Goal: Task Accomplishment & Management: Manage account settings

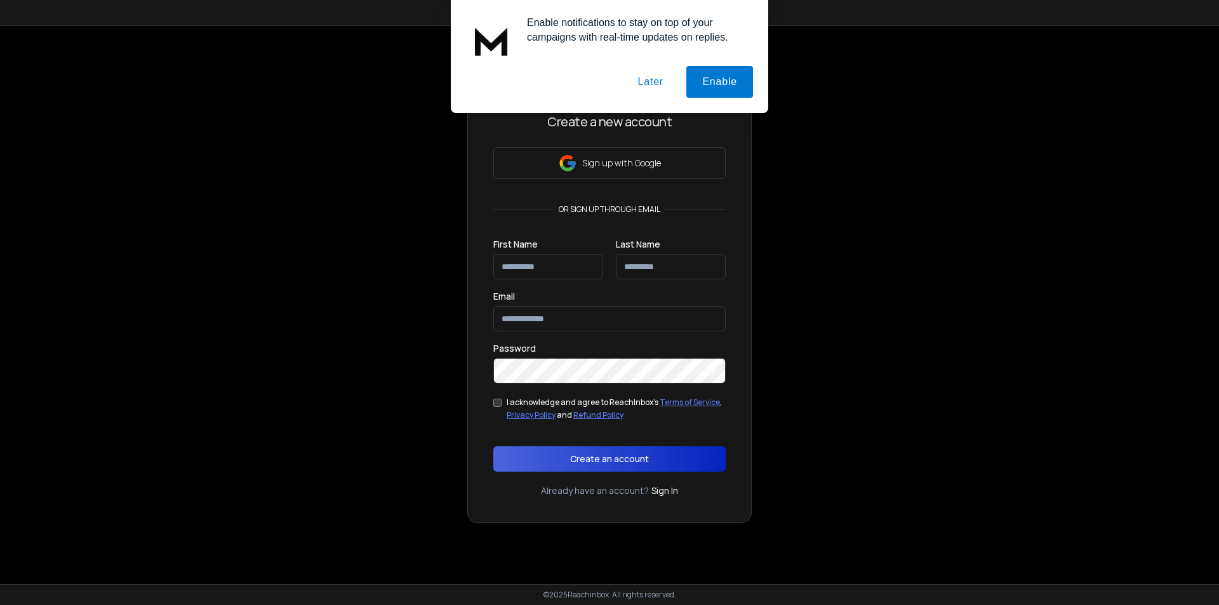
click at [662, 490] on link "Sign In" at bounding box center [664, 490] width 27 height 13
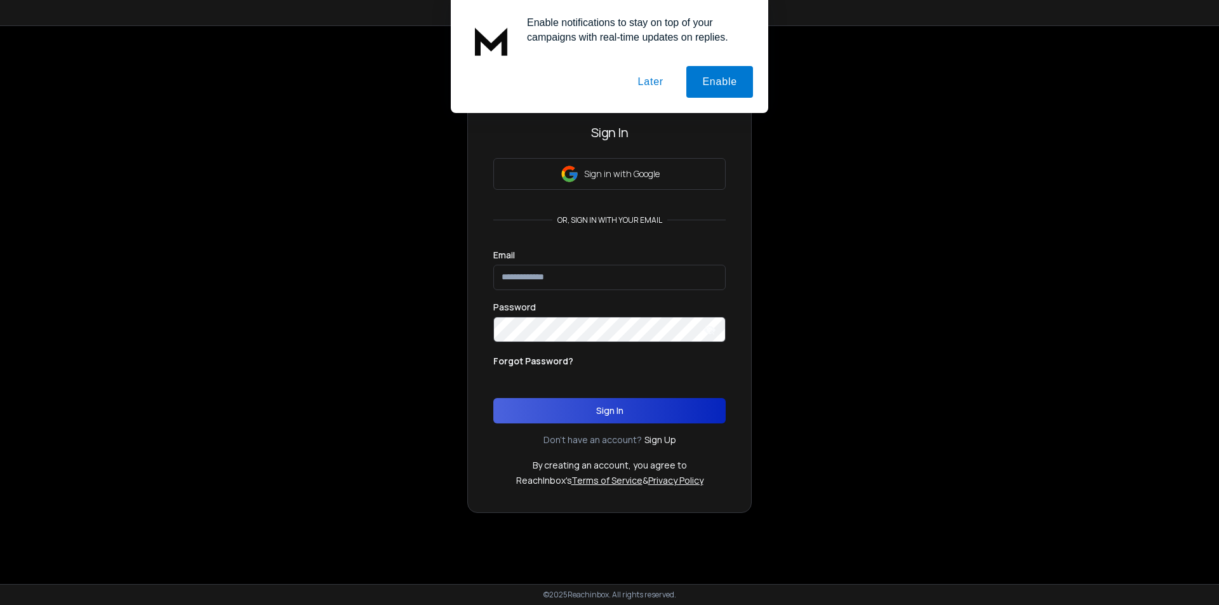
click at [656, 83] on button "Later" at bounding box center [649, 82] width 57 height 32
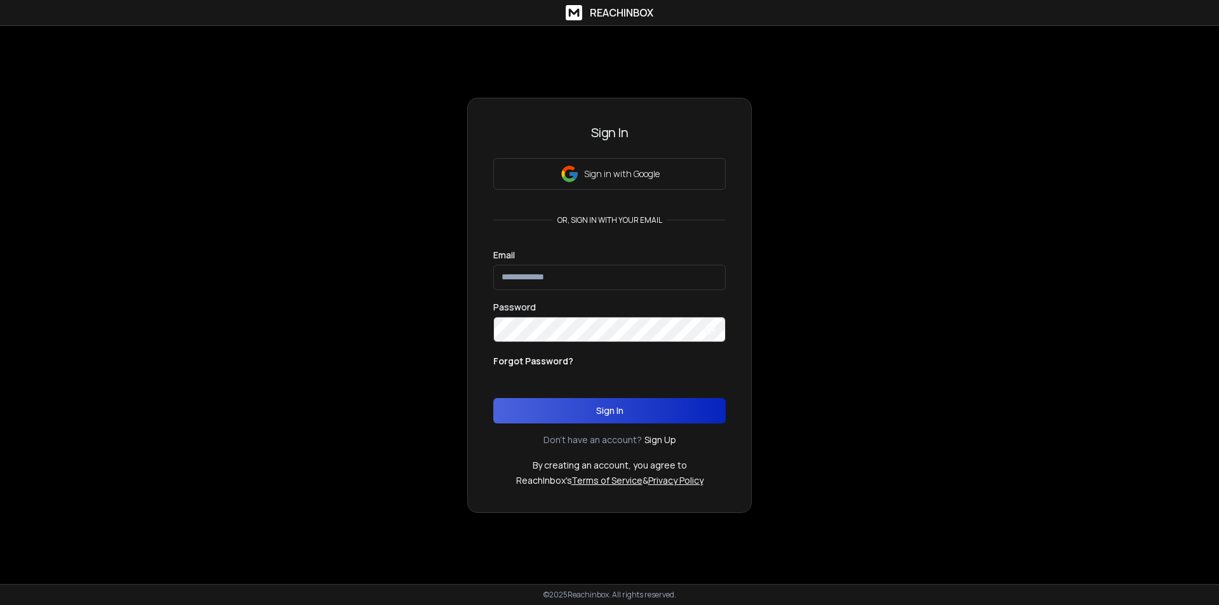
click at [520, 278] on input "email" at bounding box center [609, 277] width 232 height 25
paste input "**********"
type input "**********"
click at [603, 411] on button "Sign In" at bounding box center [609, 410] width 232 height 25
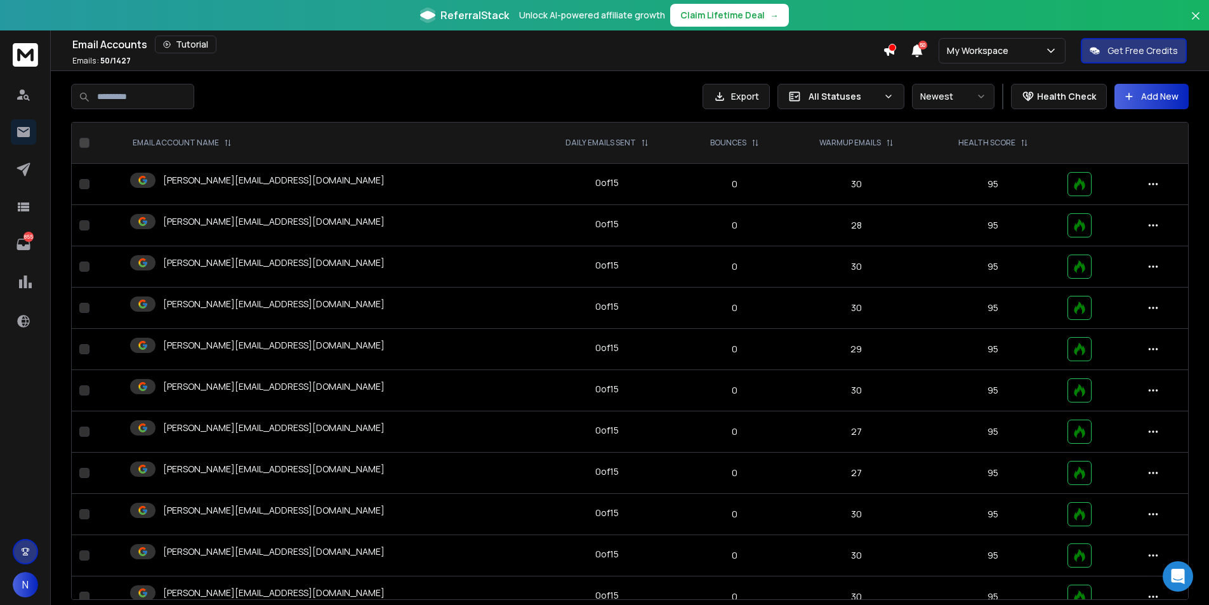
click at [1198, 13] on icon "Close banner" at bounding box center [1195, 15] width 11 height 11
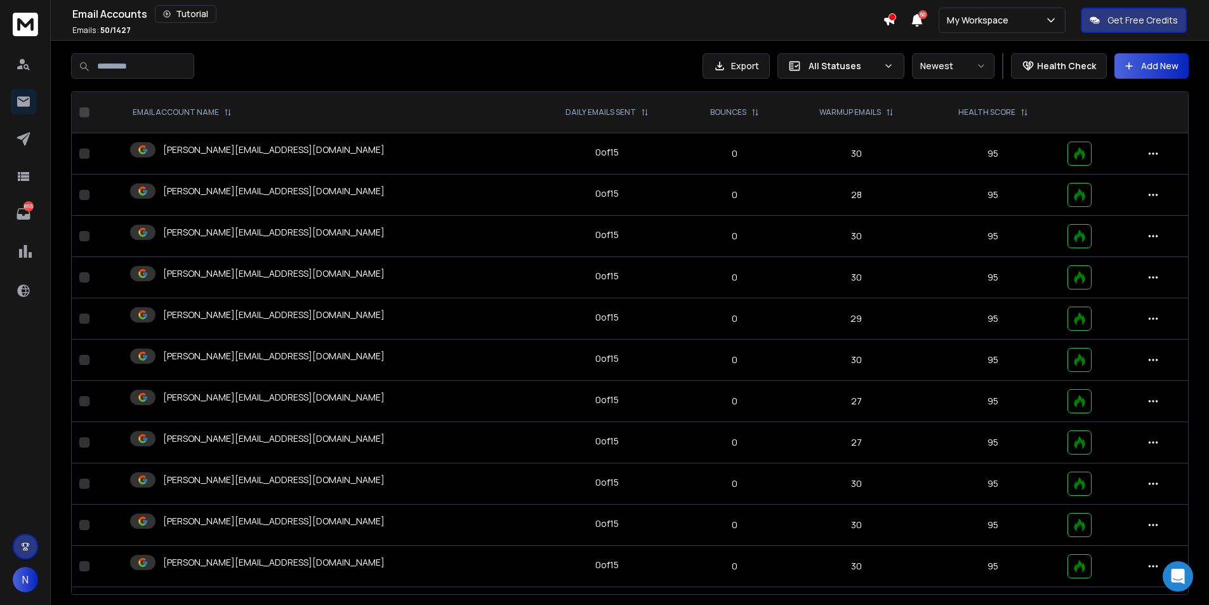
click at [1144, 70] on button "Add New" at bounding box center [1151, 65] width 74 height 25
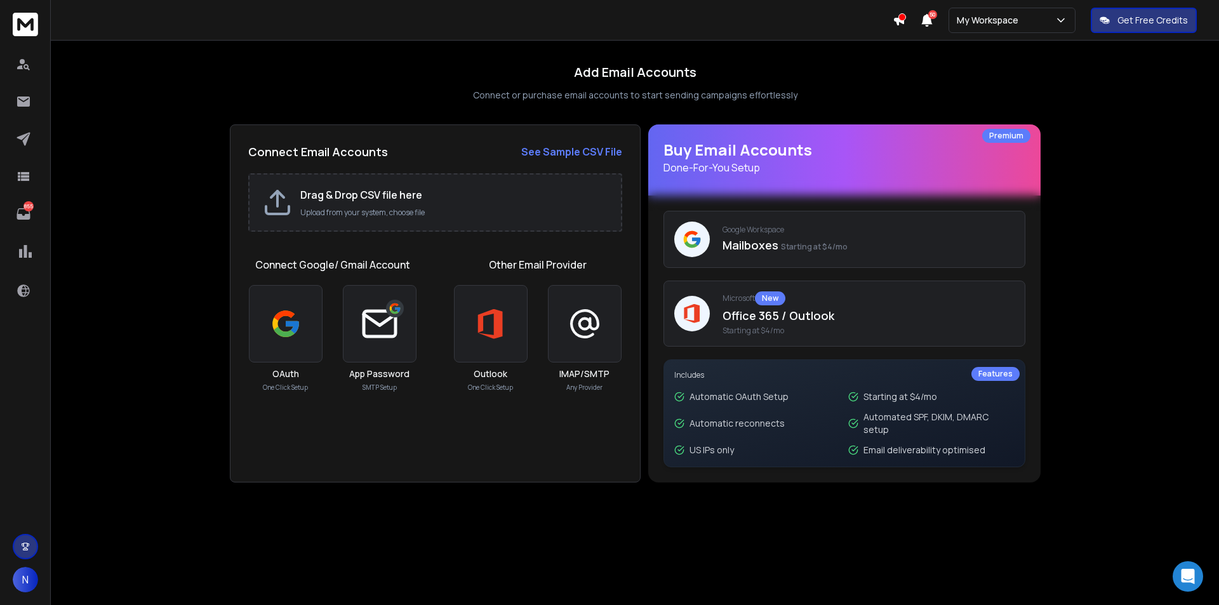
click at [296, 321] on icon at bounding box center [286, 324] width 32 height 38
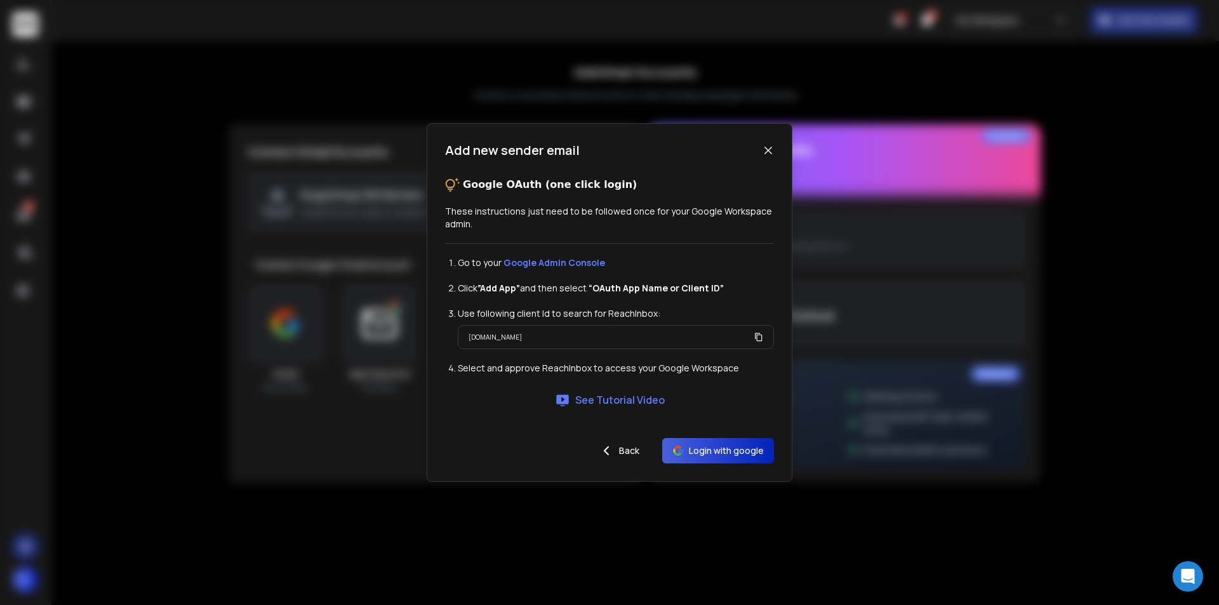
click at [700, 456] on button "Login with google" at bounding box center [718, 450] width 112 height 25
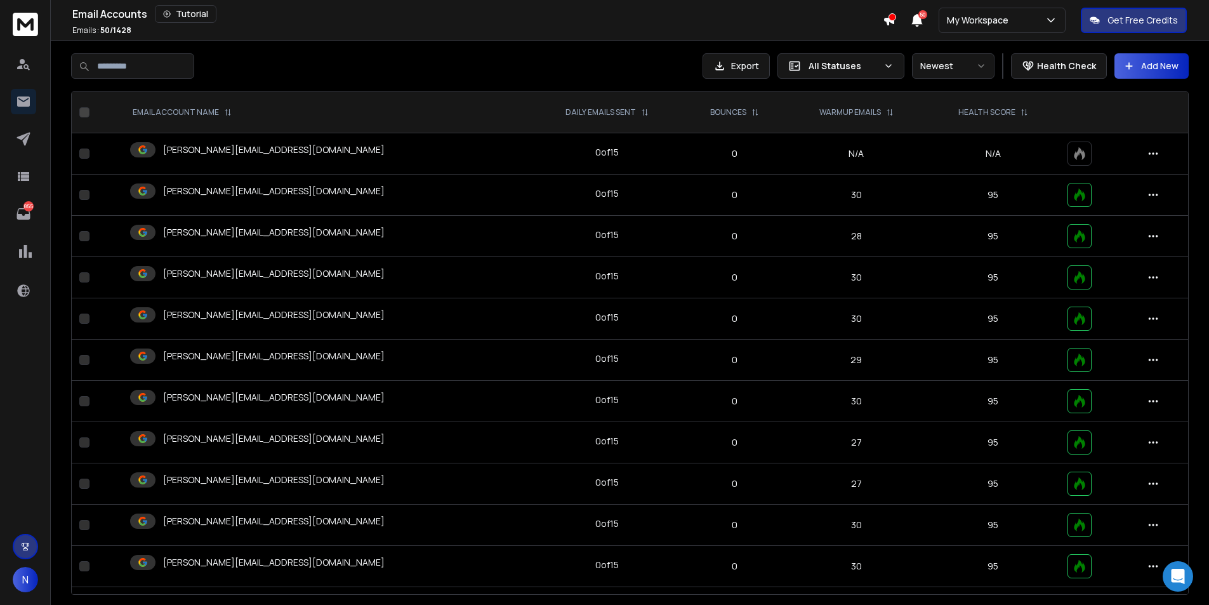
click at [1142, 66] on button "Add New" at bounding box center [1151, 65] width 74 height 25
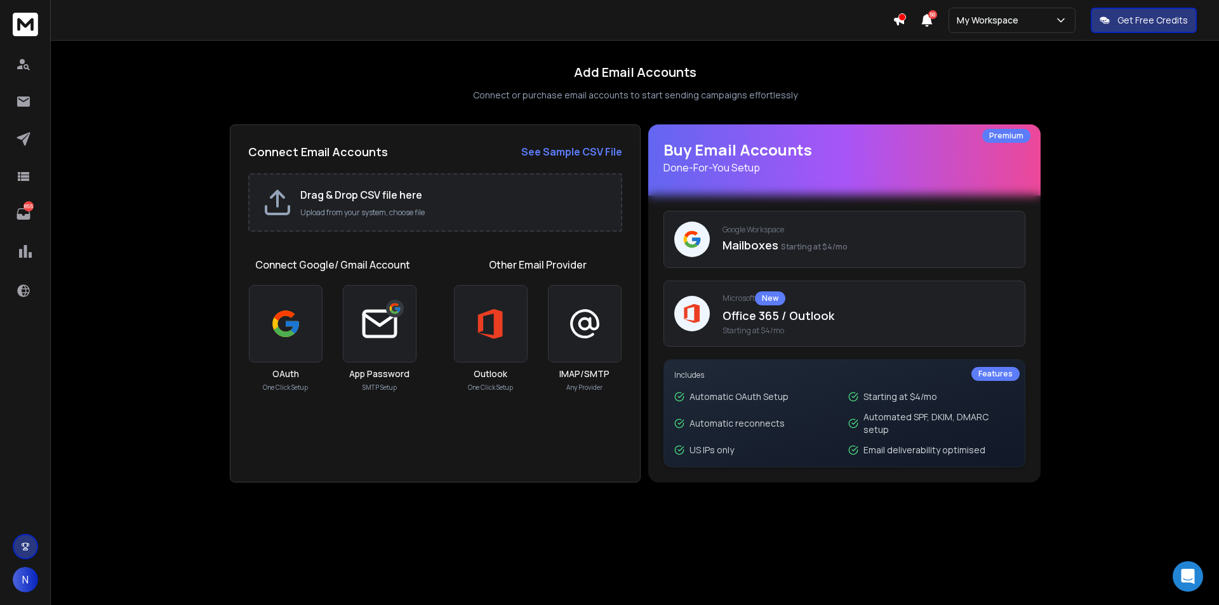
click at [292, 337] on icon at bounding box center [286, 324] width 32 height 38
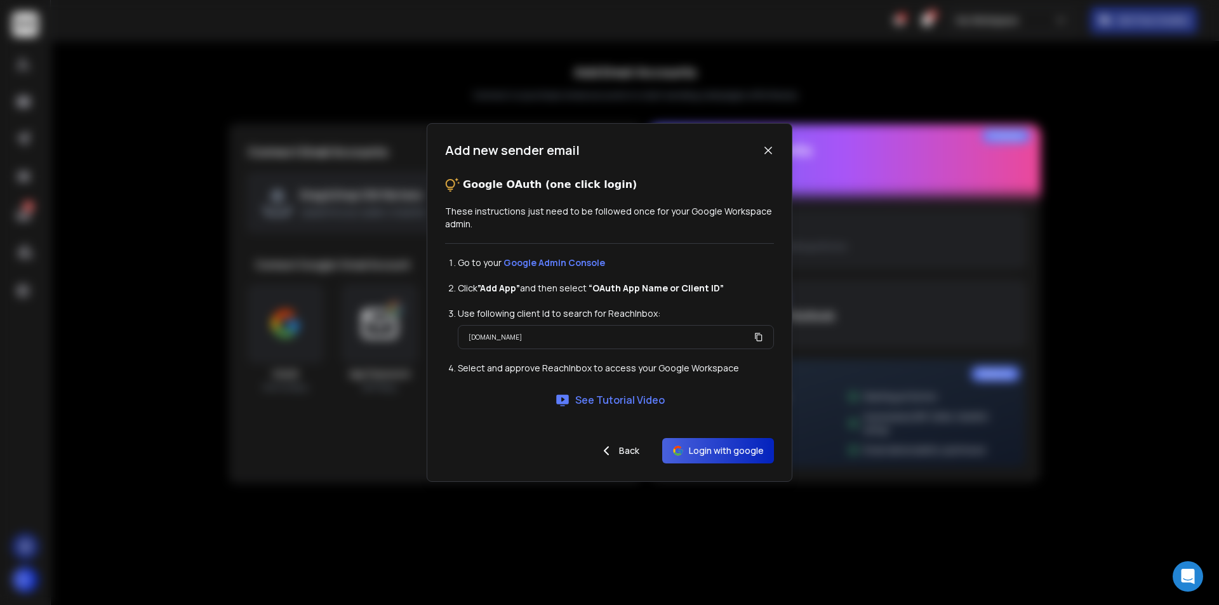
click at [723, 449] on button "Login with google" at bounding box center [718, 450] width 112 height 25
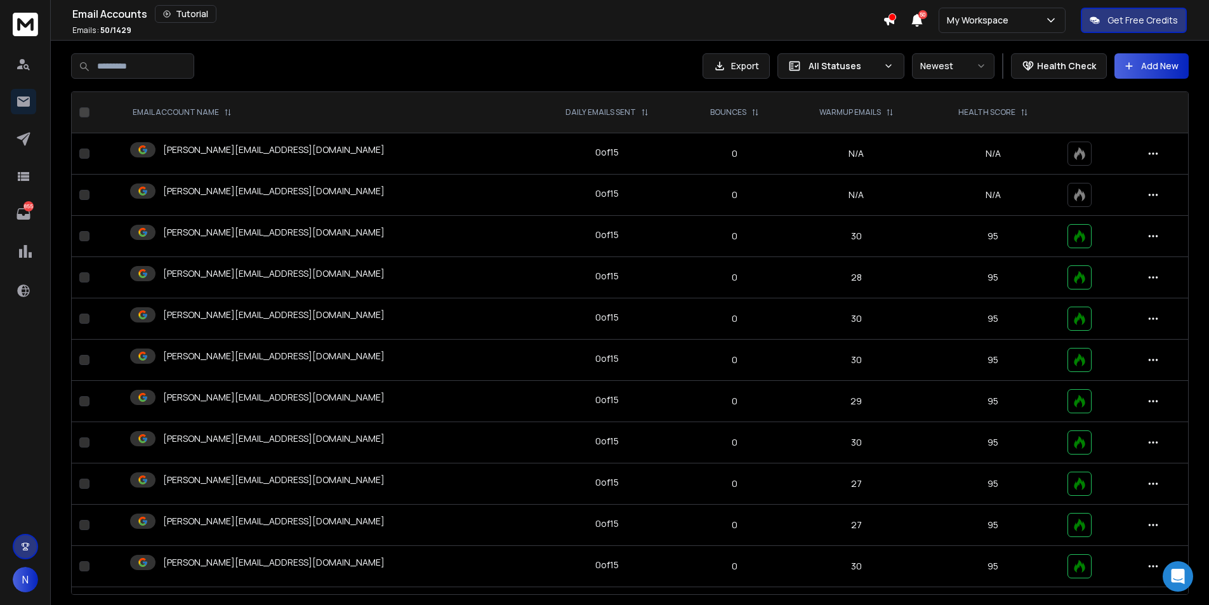
click at [1160, 65] on button "Add New" at bounding box center [1151, 65] width 74 height 25
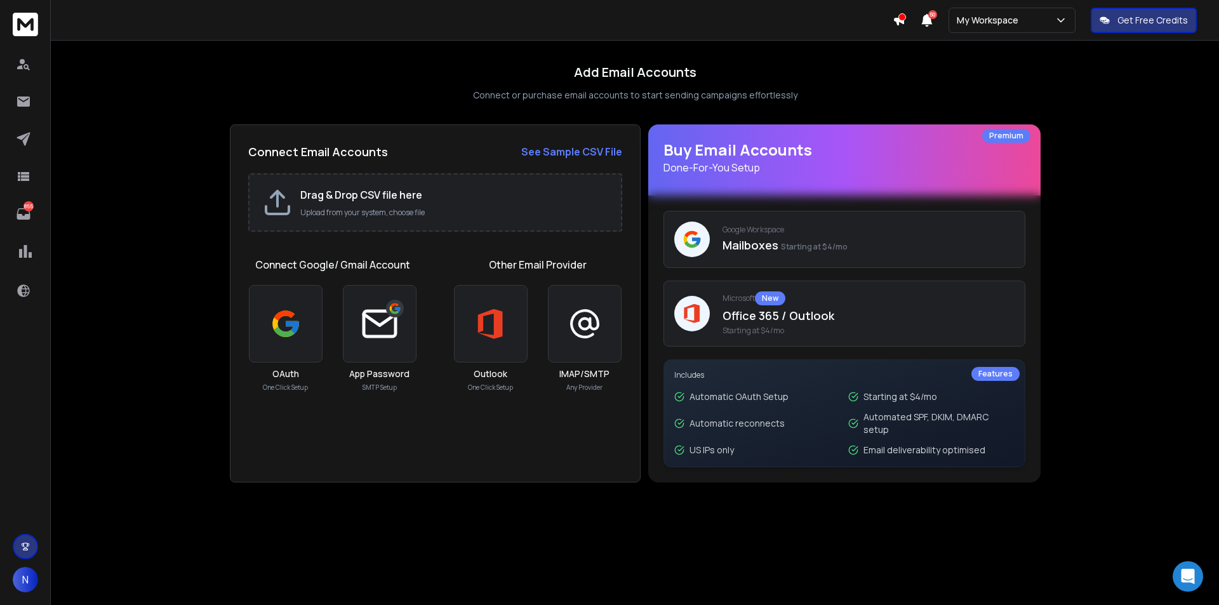
click at [286, 316] on icon at bounding box center [284, 315] width 21 height 10
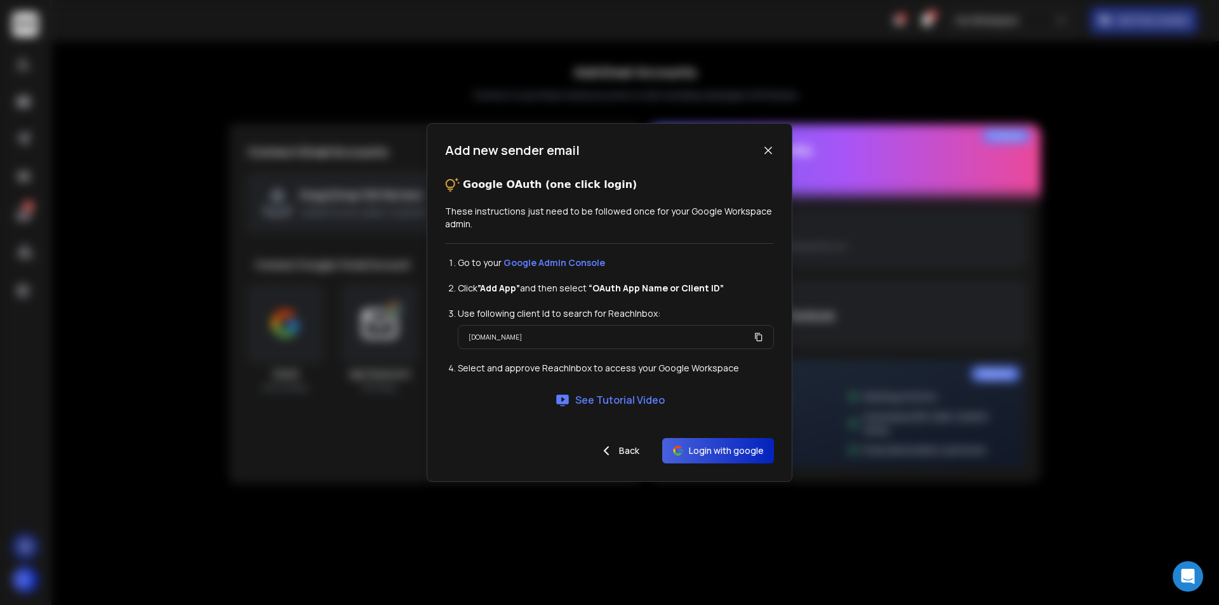
click at [718, 444] on button "Login with google" at bounding box center [718, 450] width 112 height 25
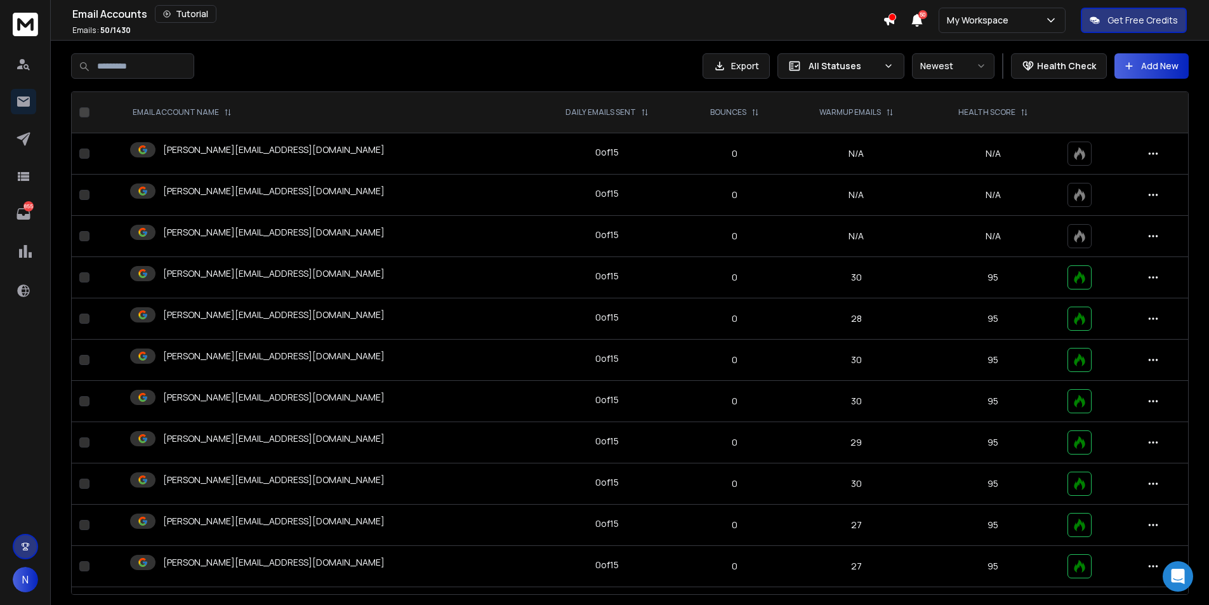
click at [1161, 60] on button "Add New" at bounding box center [1151, 65] width 74 height 25
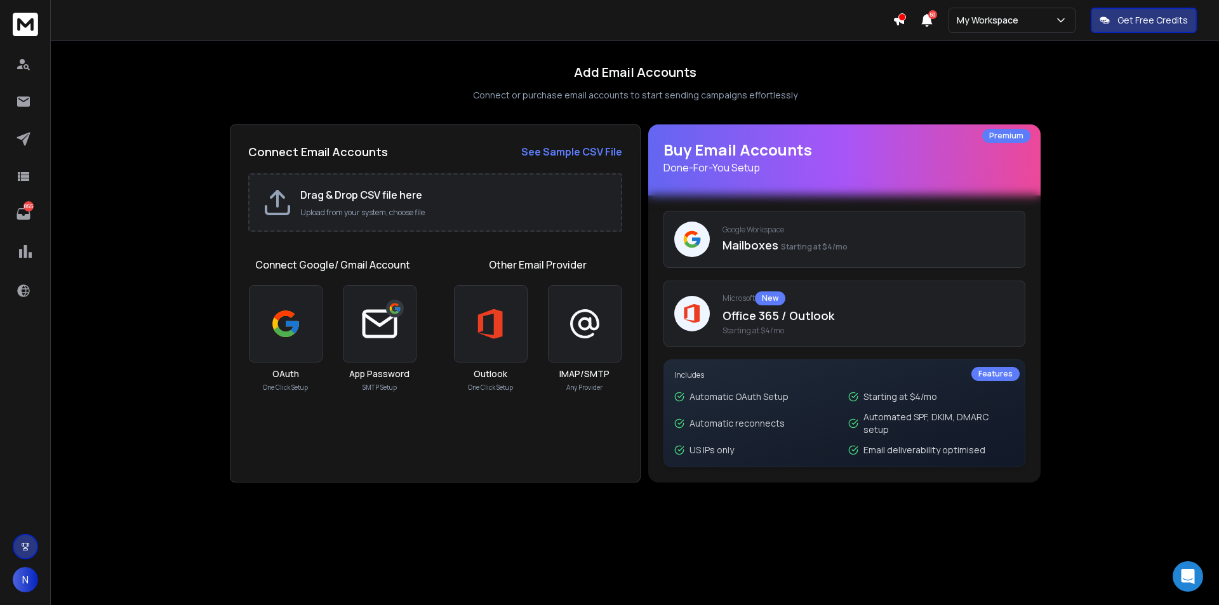
click at [289, 329] on icon at bounding box center [286, 324] width 32 height 38
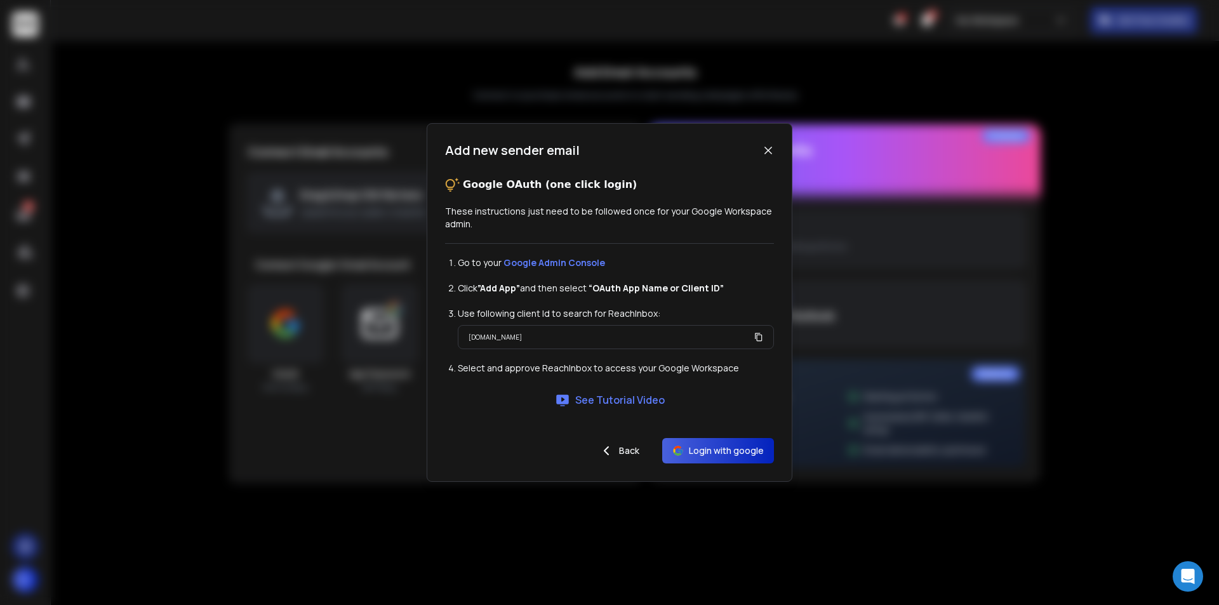
click at [708, 451] on button "Login with google" at bounding box center [718, 450] width 112 height 25
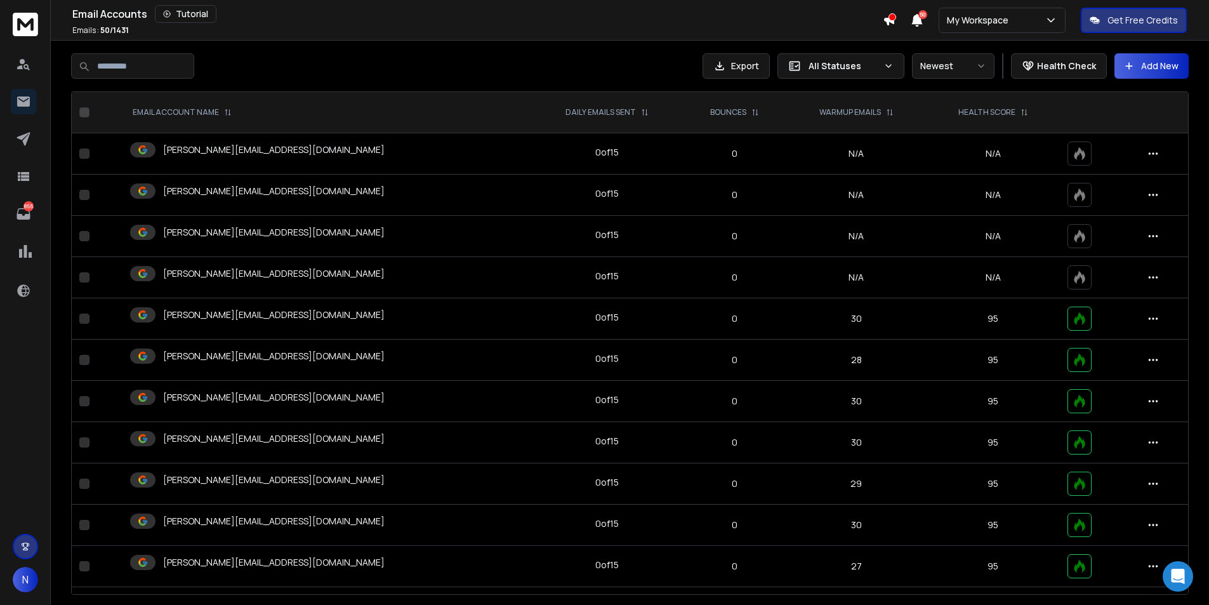
click at [1172, 62] on button "Add New" at bounding box center [1151, 65] width 74 height 25
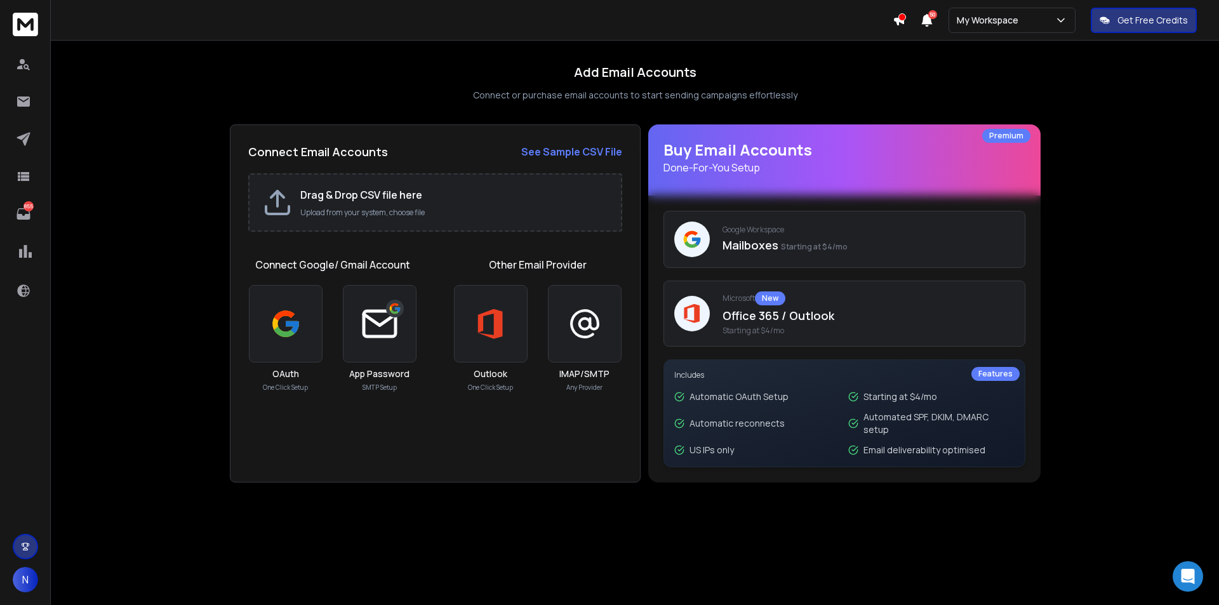
click at [280, 327] on icon at bounding box center [285, 323] width 27 height 27
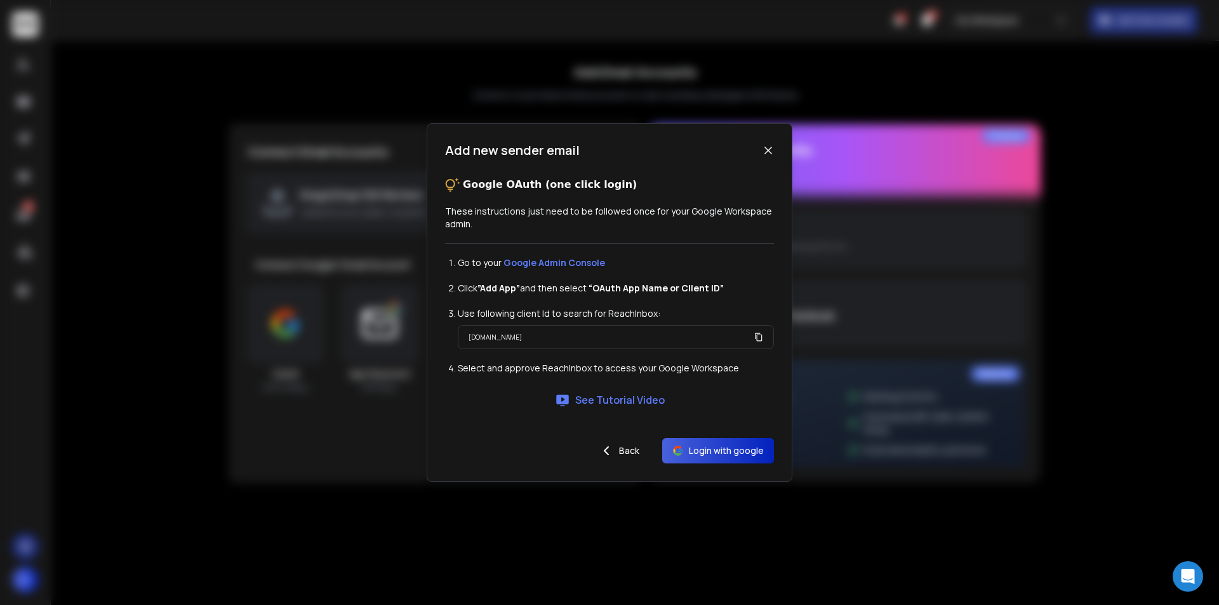
click at [722, 458] on button "Login with google" at bounding box center [718, 450] width 112 height 25
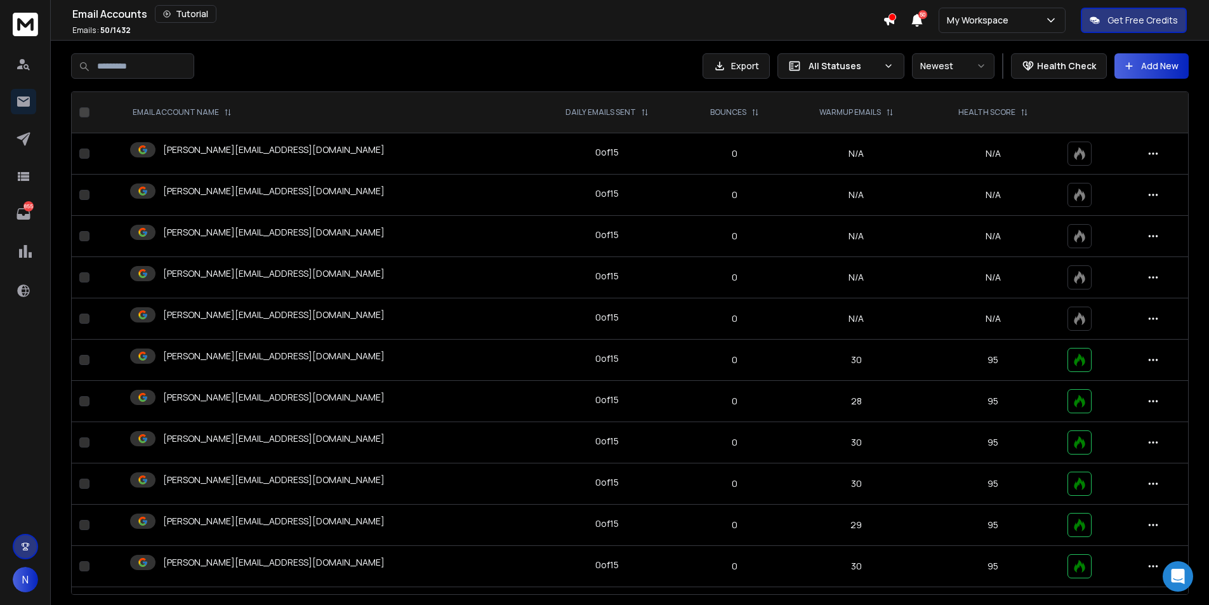
click at [1147, 65] on button "Add New" at bounding box center [1151, 65] width 74 height 25
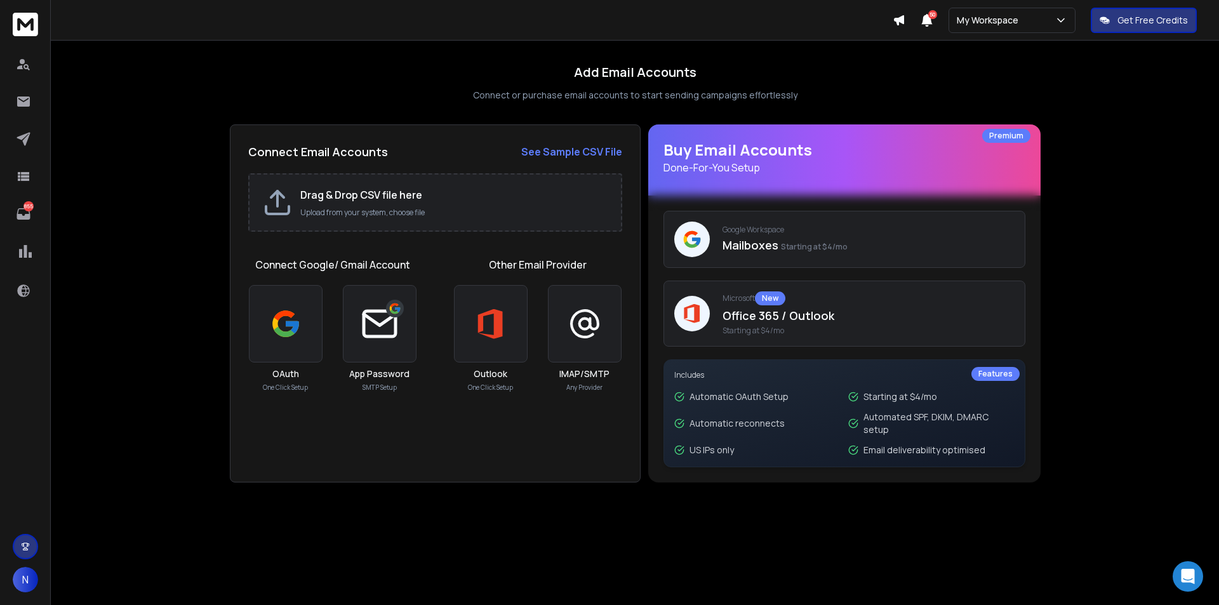
click at [275, 324] on icon at bounding box center [286, 324] width 32 height 38
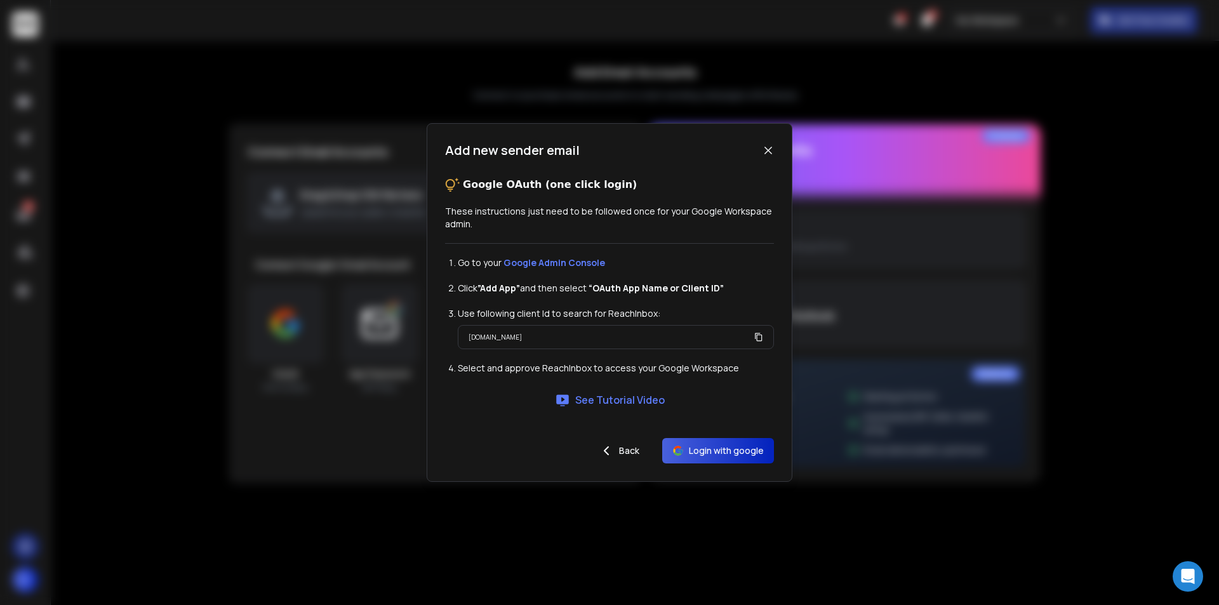
click at [687, 449] on button "Login with google" at bounding box center [718, 450] width 112 height 25
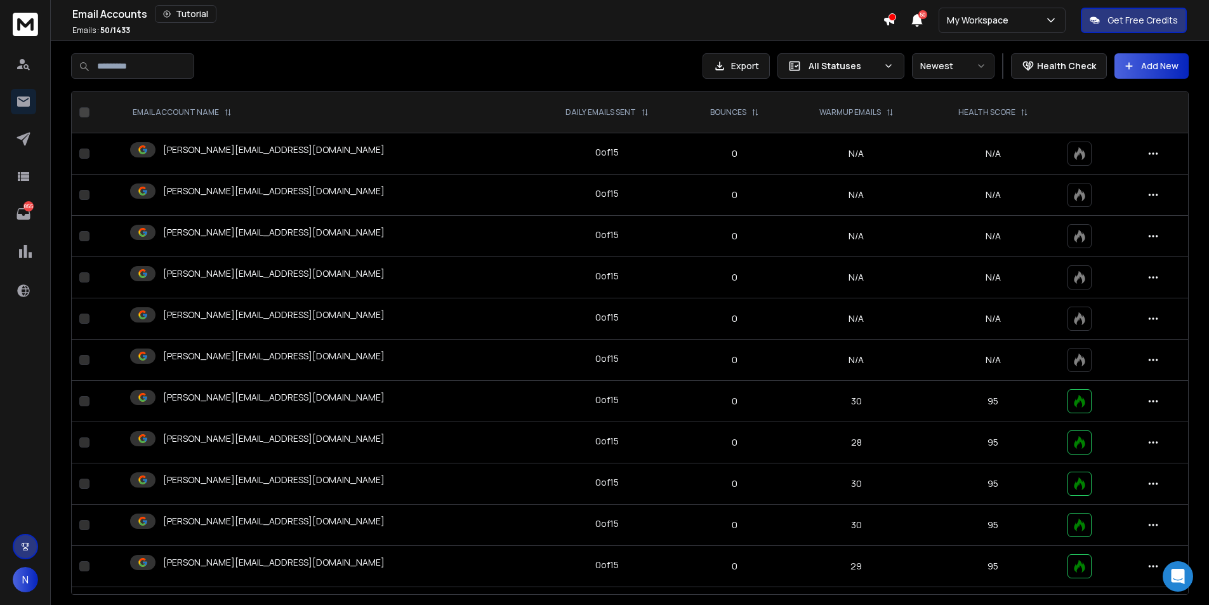
click at [1151, 63] on button "Add New" at bounding box center [1151, 65] width 74 height 25
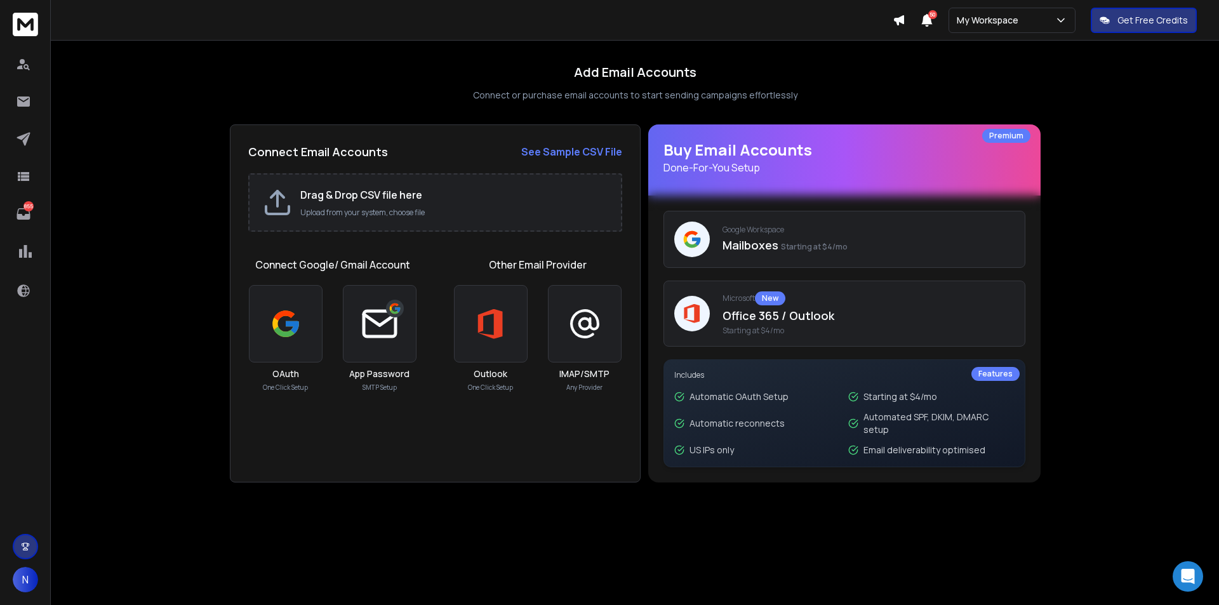
click at [299, 321] on icon at bounding box center [292, 327] width 13 height 13
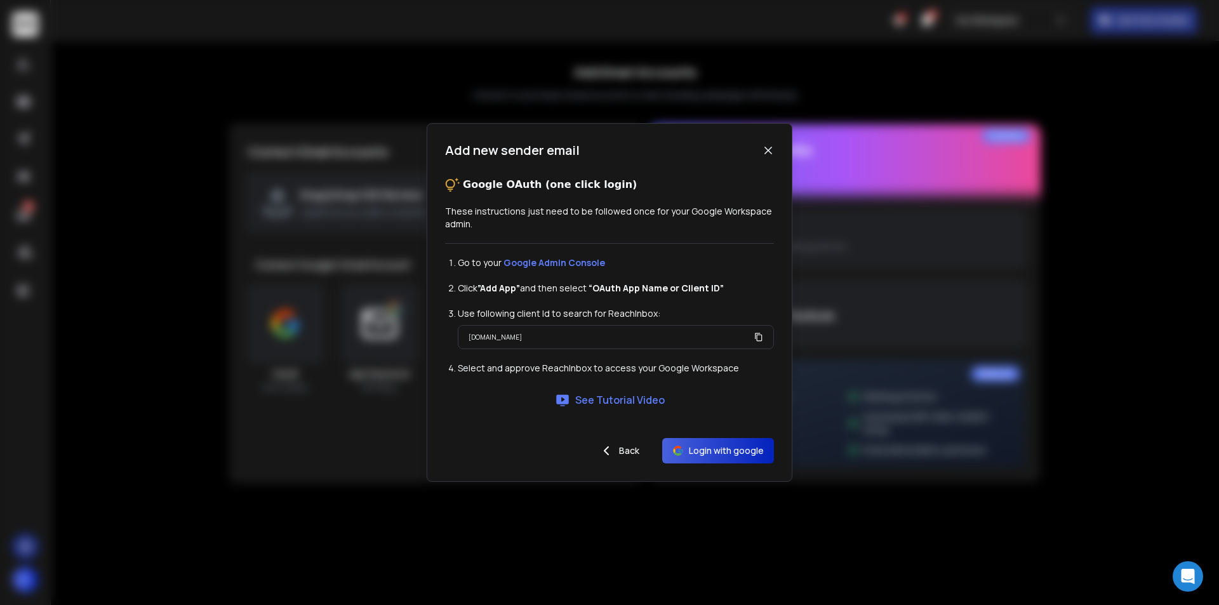
click at [740, 452] on button "Login with google" at bounding box center [718, 450] width 112 height 25
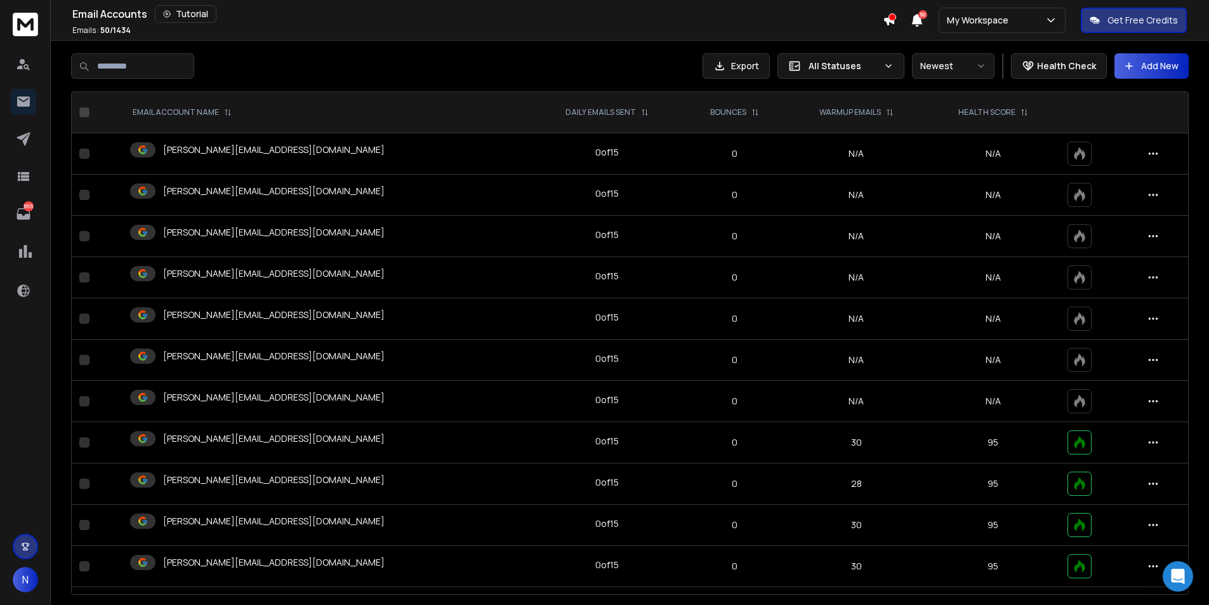
click at [1144, 67] on button "Add New" at bounding box center [1151, 65] width 74 height 25
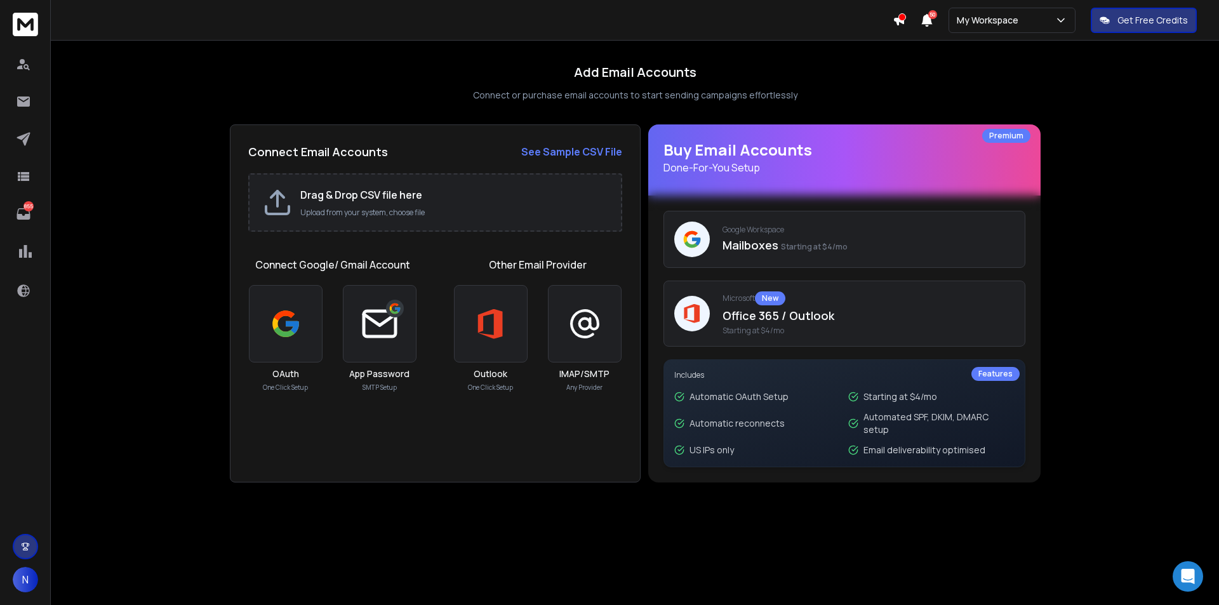
click at [277, 316] on icon at bounding box center [286, 324] width 32 height 38
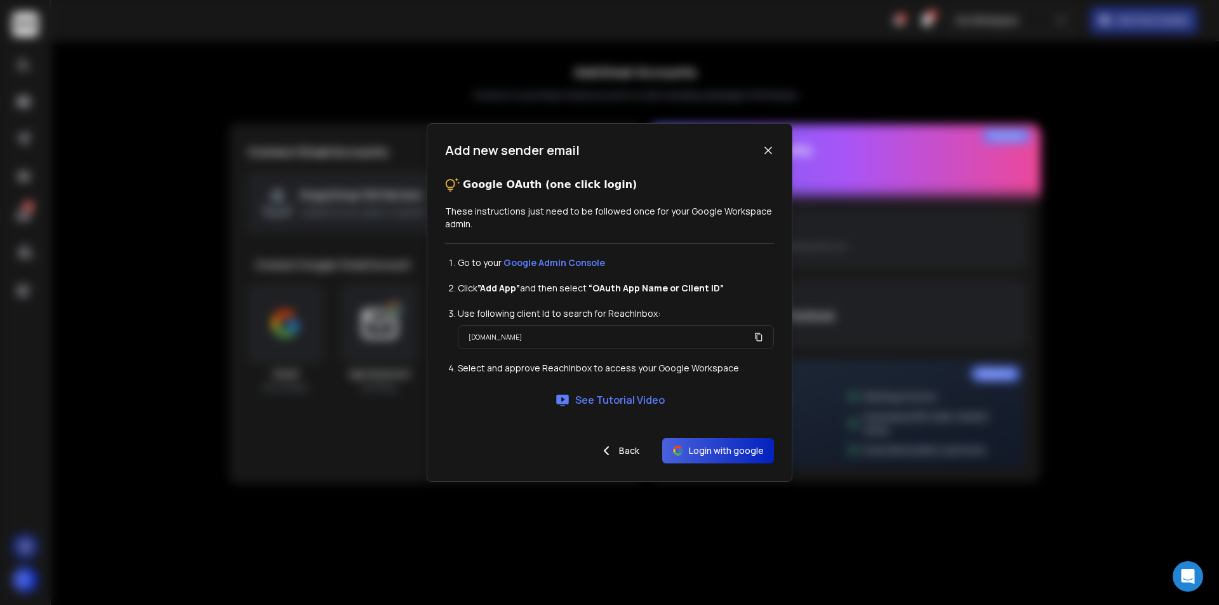
click at [680, 453] on icon at bounding box center [677, 450] width 11 height 11
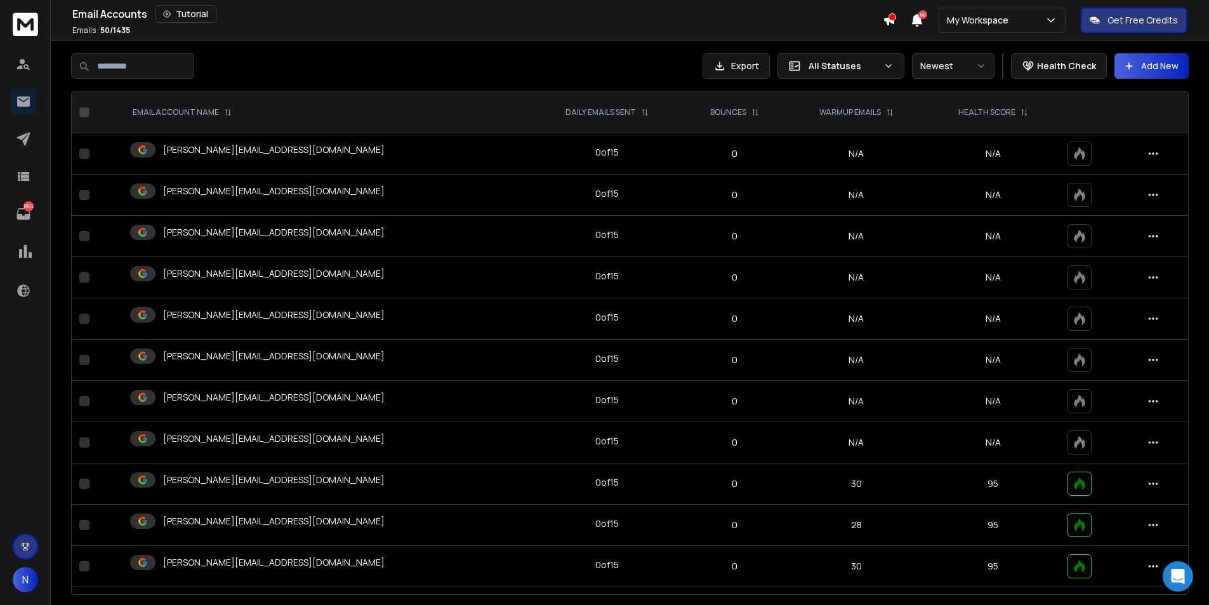
click at [1158, 67] on button "Add New" at bounding box center [1151, 65] width 74 height 25
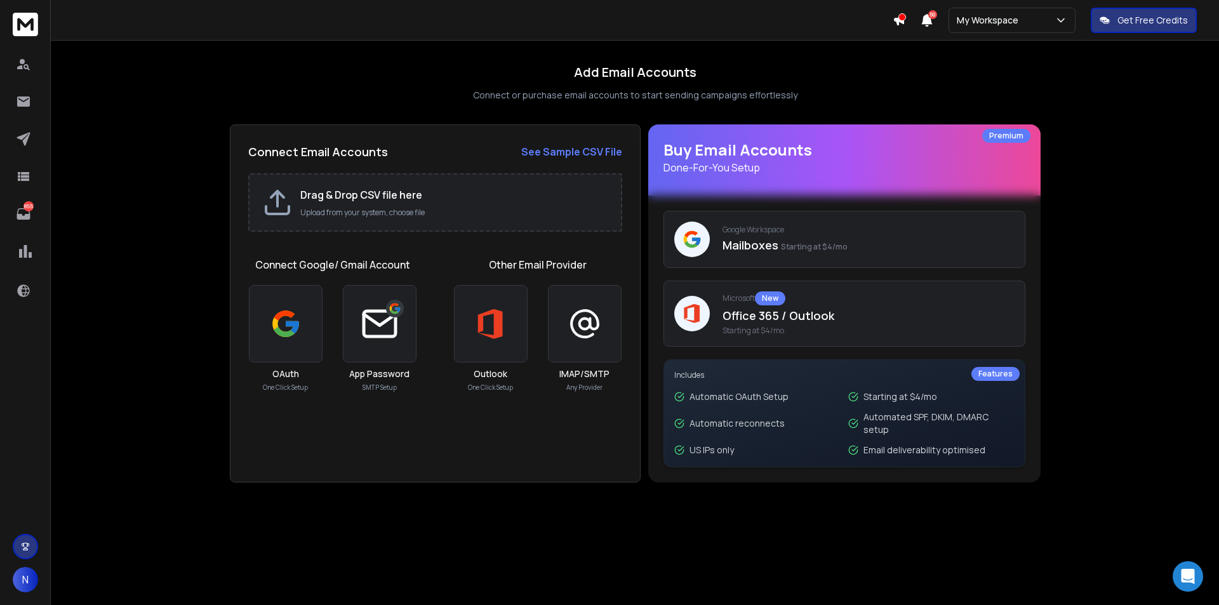
click at [287, 315] on icon at bounding box center [284, 315] width 21 height 10
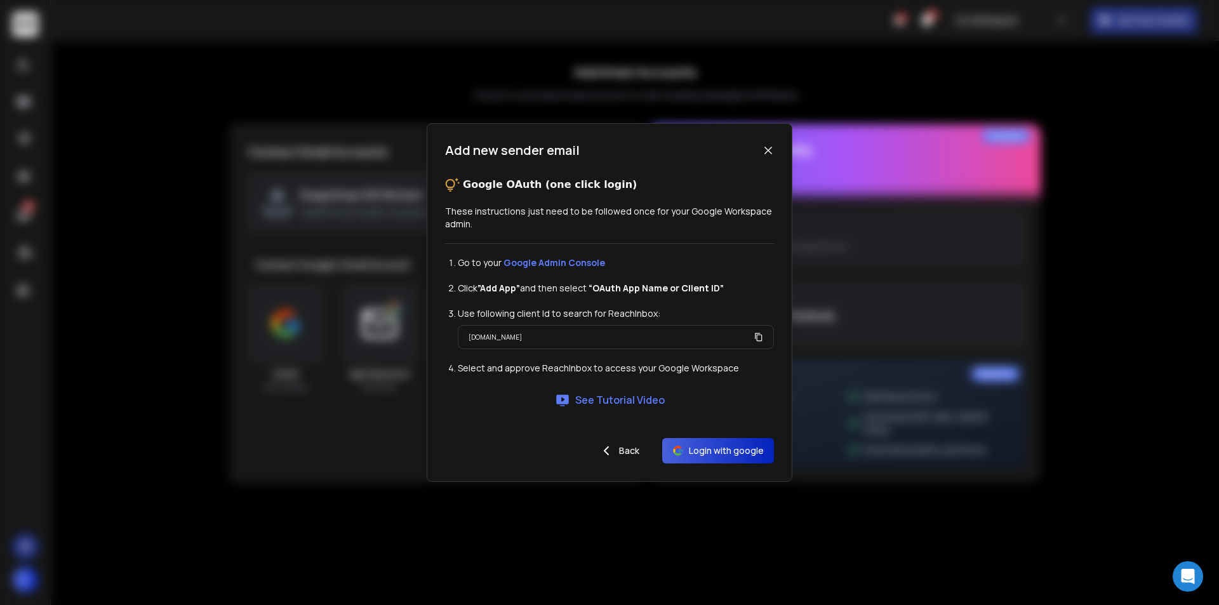
click at [737, 453] on button "Login with google" at bounding box center [718, 450] width 112 height 25
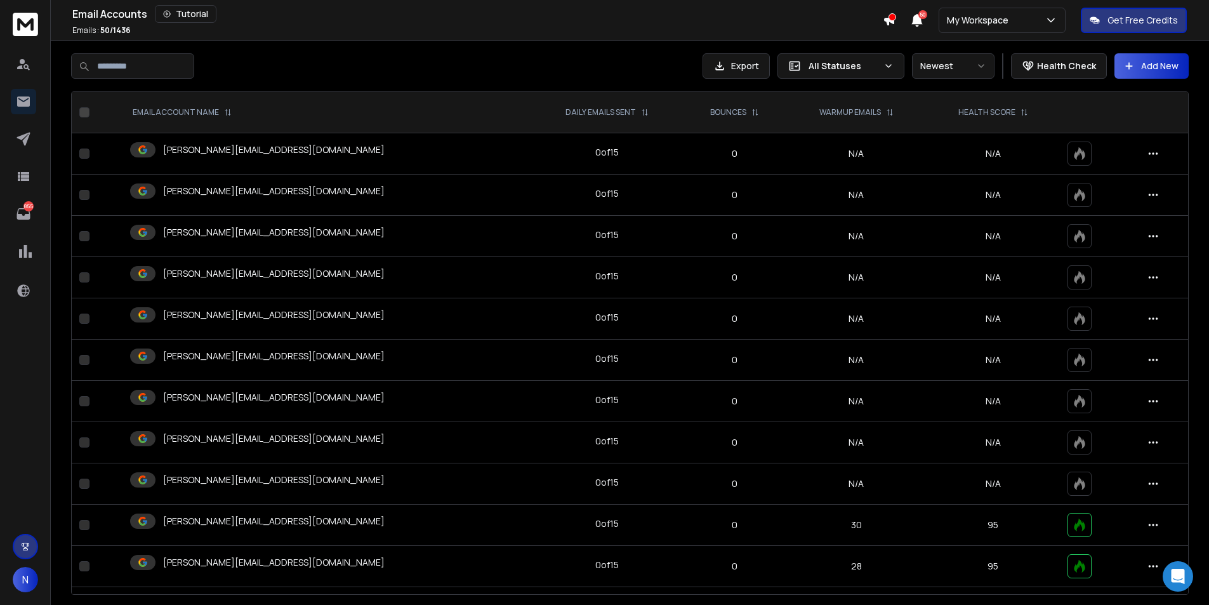
click at [1135, 65] on button "Add New" at bounding box center [1151, 65] width 74 height 25
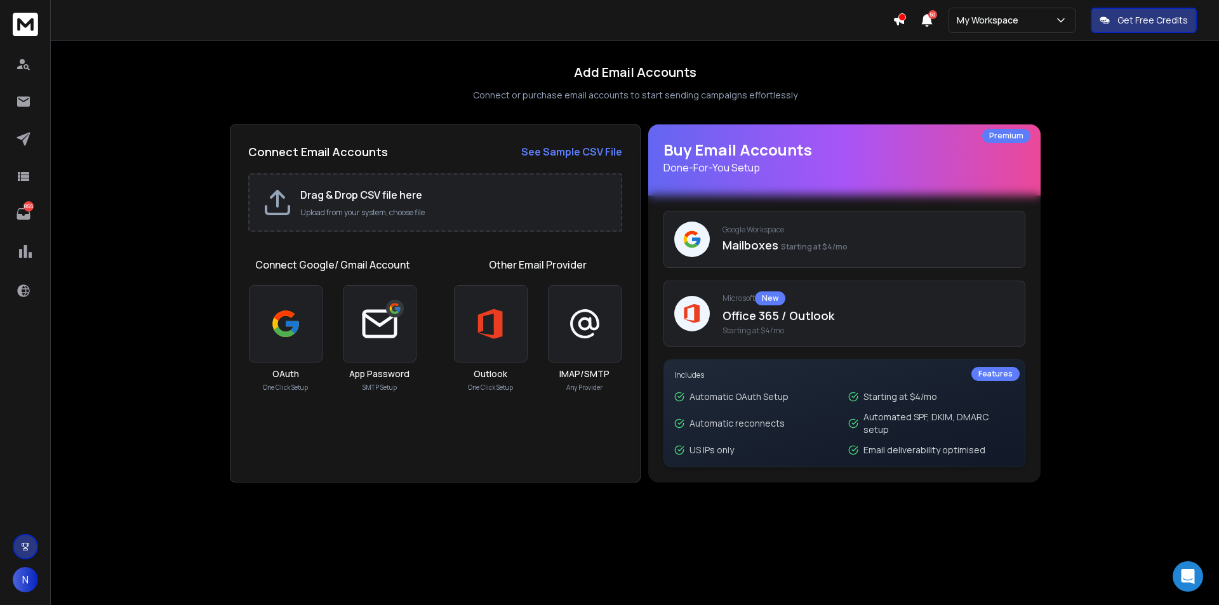
click at [281, 338] on icon at bounding box center [286, 324] width 32 height 38
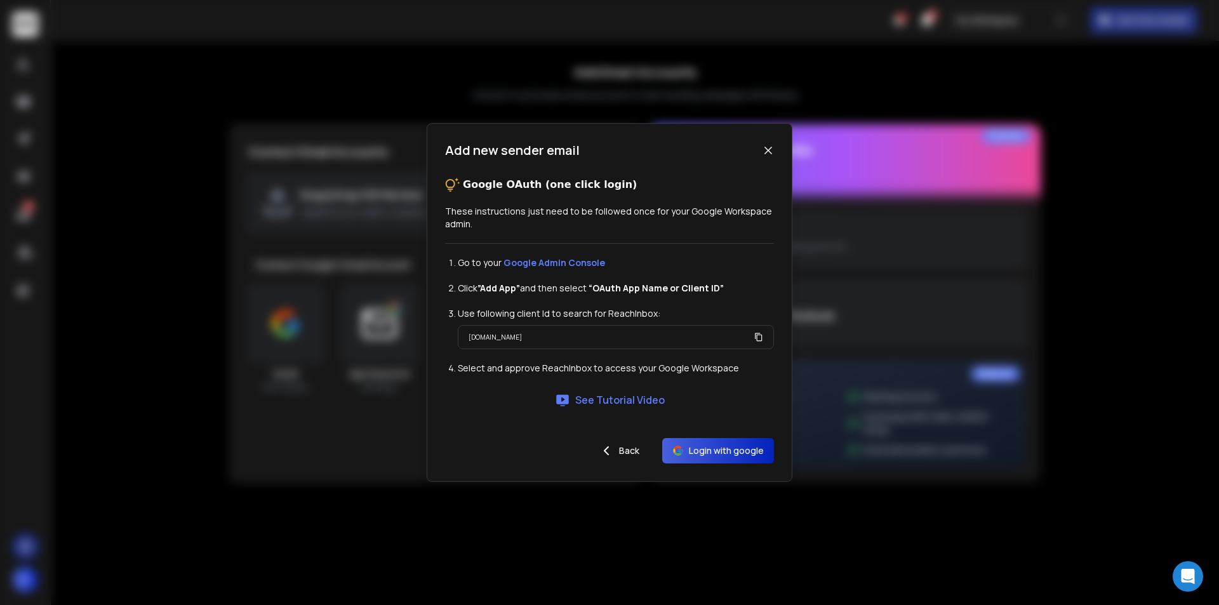
click at [682, 446] on icon at bounding box center [677, 450] width 11 height 11
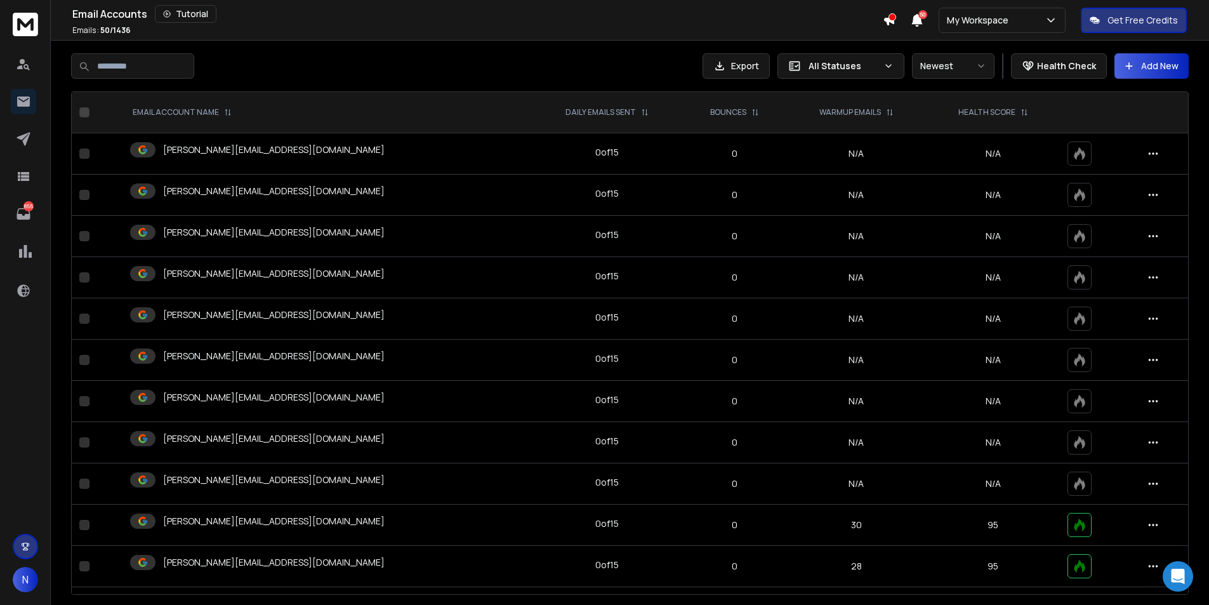
click at [1158, 43] on div "Export All Statuses Newest Health Check Add New EMAIL ACCOUNT NAME DAILY EMAILS…" at bounding box center [630, 324] width 1158 height 567
click at [1153, 62] on button "Add New" at bounding box center [1151, 65] width 74 height 25
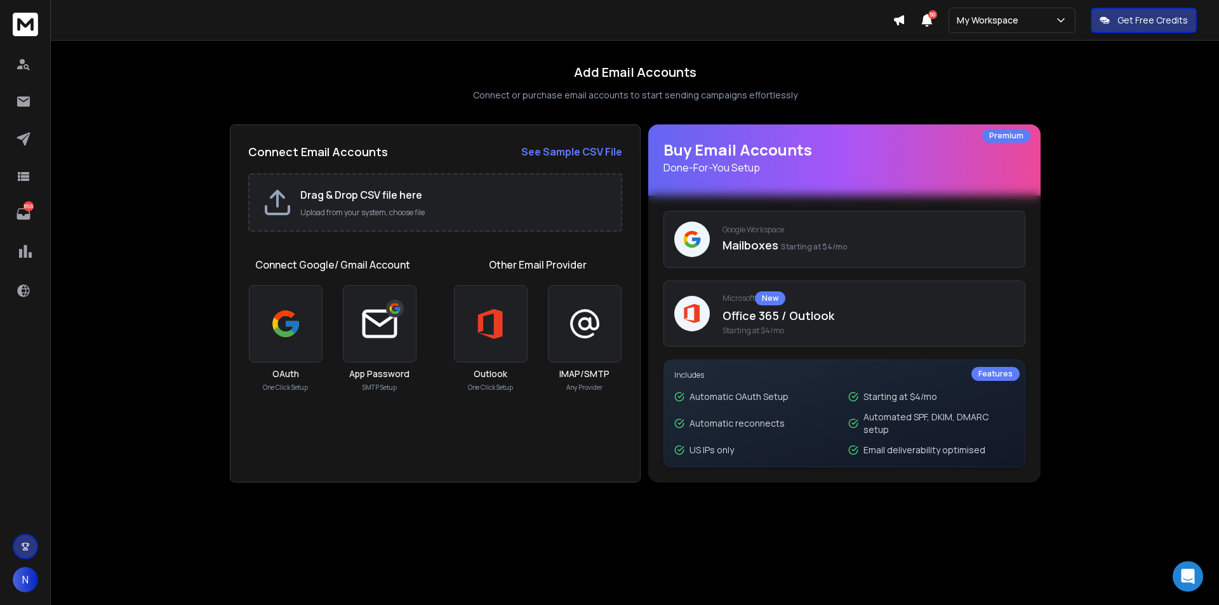
click at [282, 324] on icon at bounding box center [286, 324] width 32 height 38
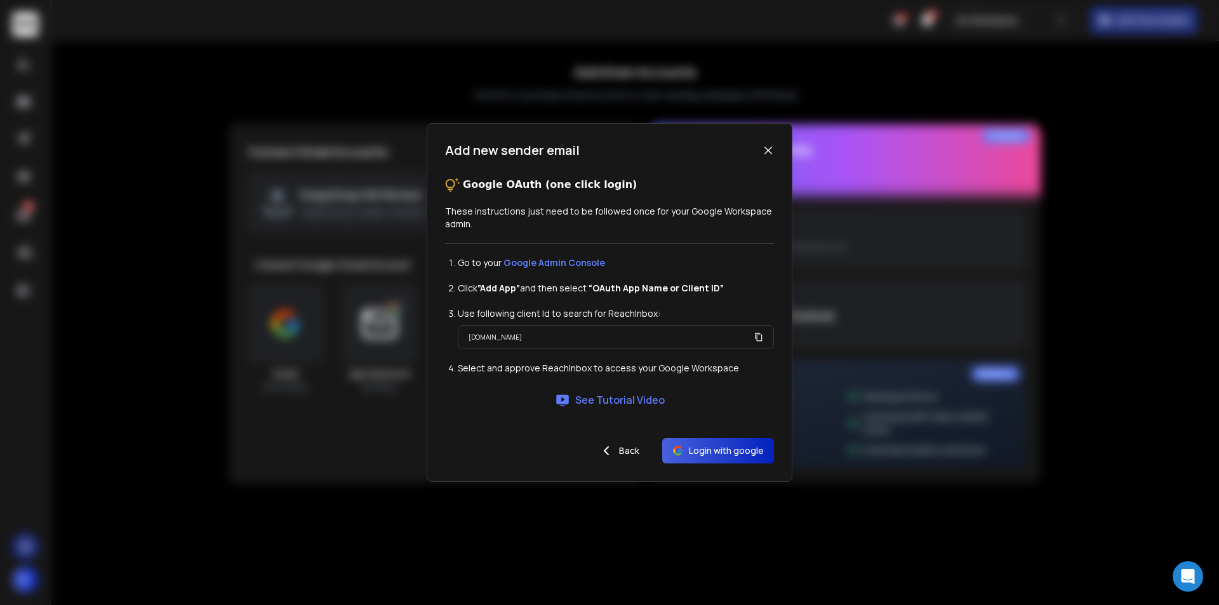
click at [741, 449] on button "Login with google" at bounding box center [718, 450] width 112 height 25
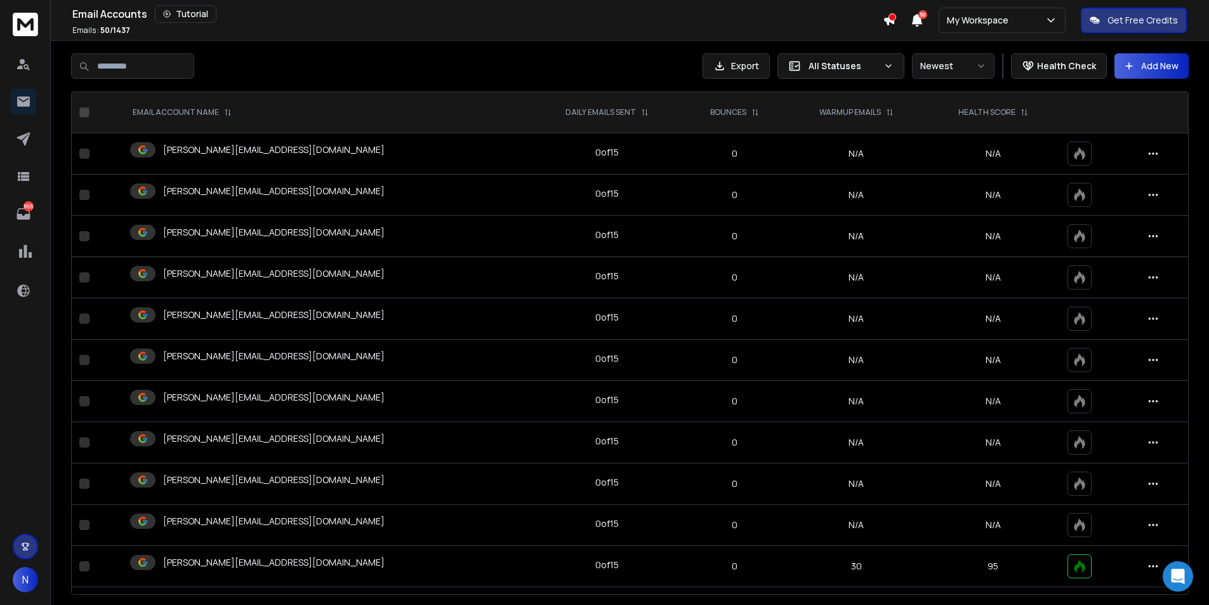
click at [1144, 71] on button "Add New" at bounding box center [1151, 65] width 74 height 25
click at [1135, 66] on button "Add New" at bounding box center [1151, 65] width 74 height 25
click at [1142, 63] on button "Add New" at bounding box center [1151, 65] width 74 height 25
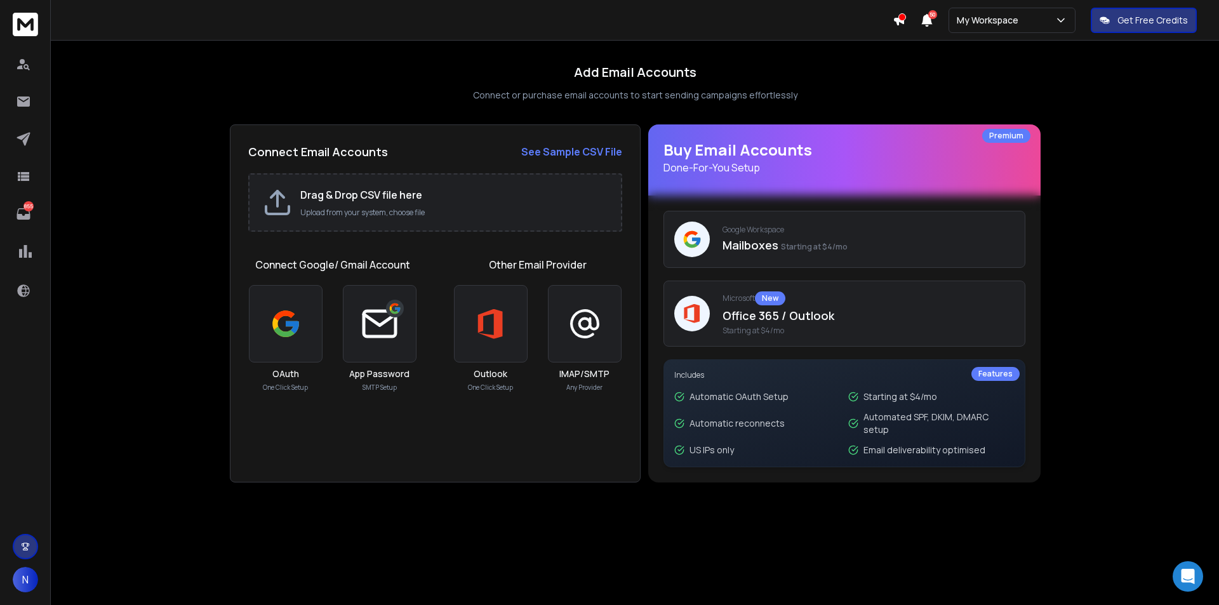
click at [301, 314] on icon at bounding box center [286, 324] width 32 height 38
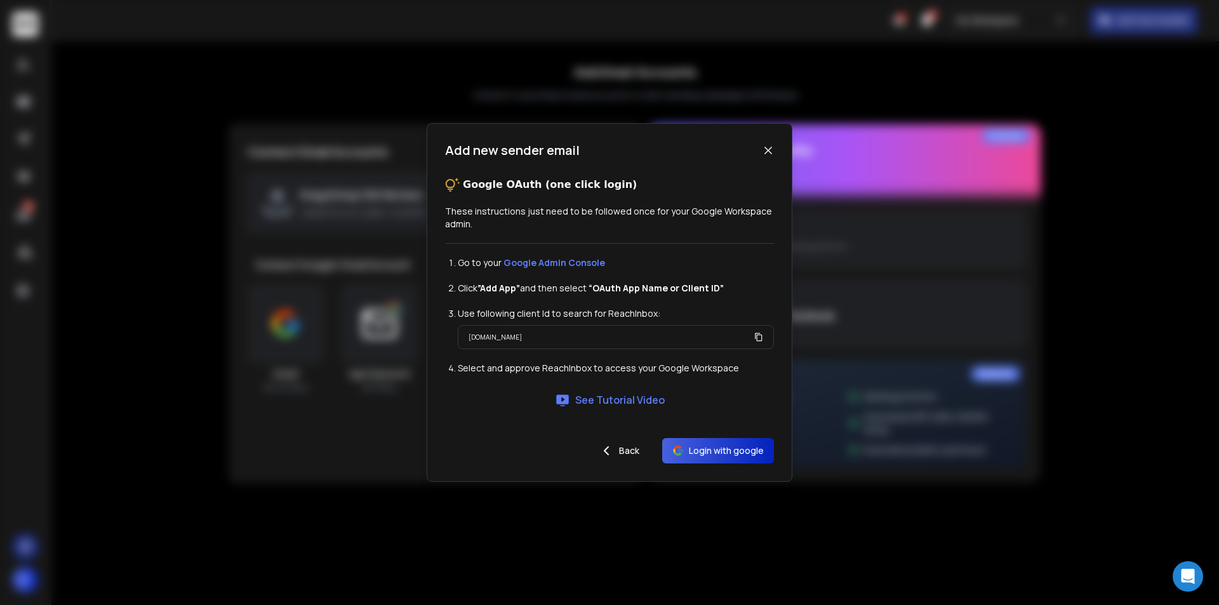
click at [688, 444] on button "Login with google" at bounding box center [718, 450] width 112 height 25
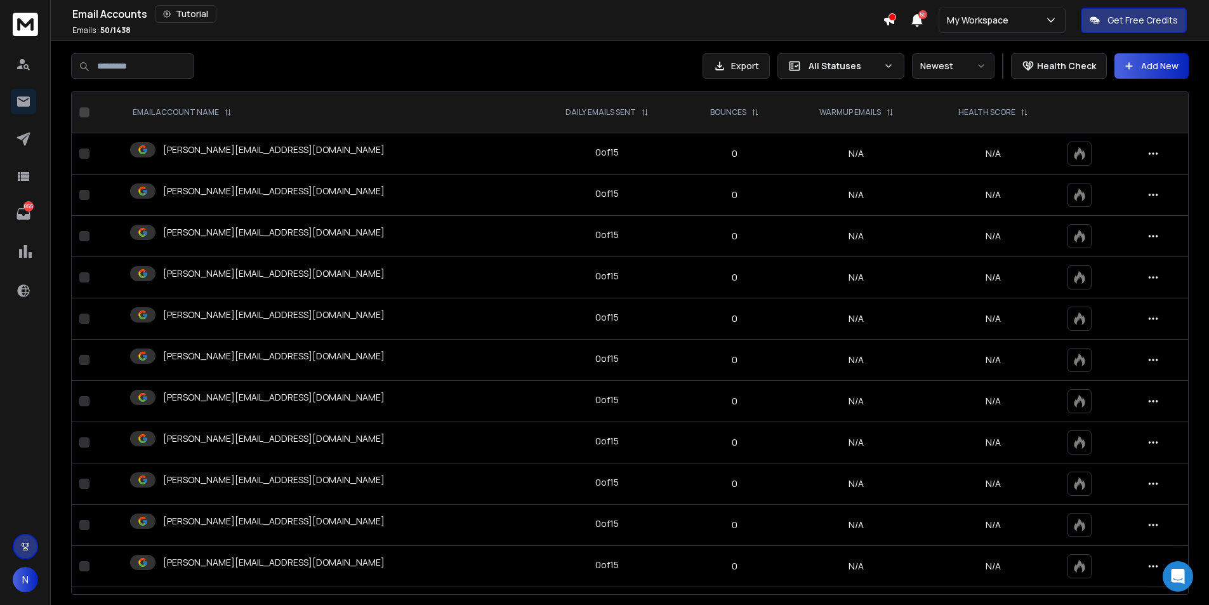
click at [1166, 68] on button "Add New" at bounding box center [1151, 65] width 74 height 25
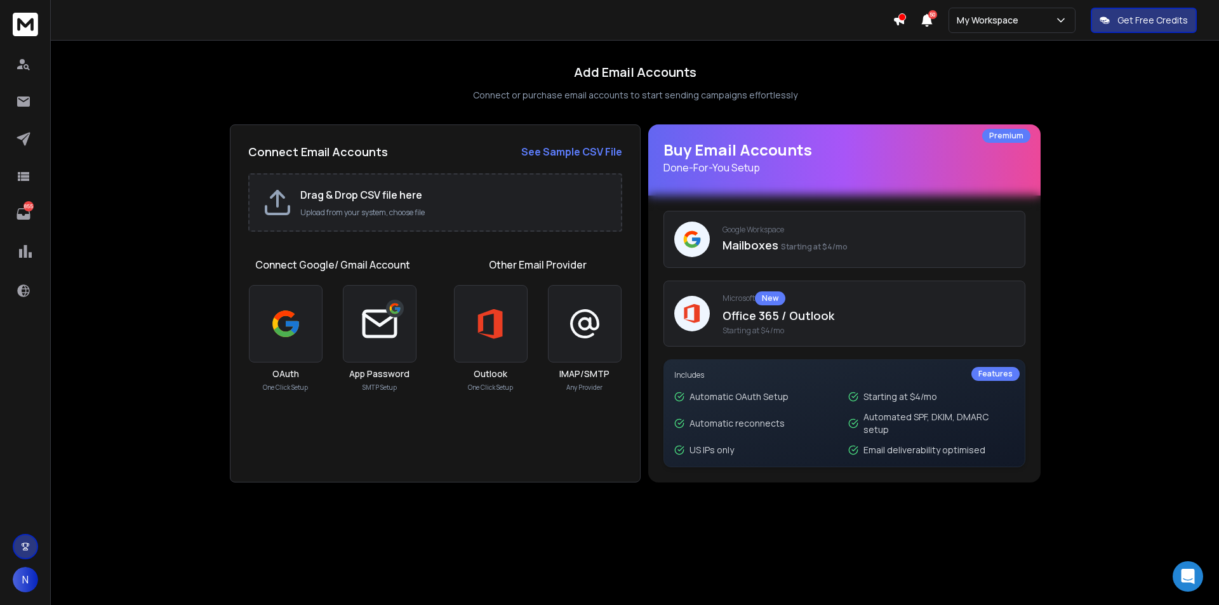
click at [261, 327] on div at bounding box center [286, 323] width 74 height 77
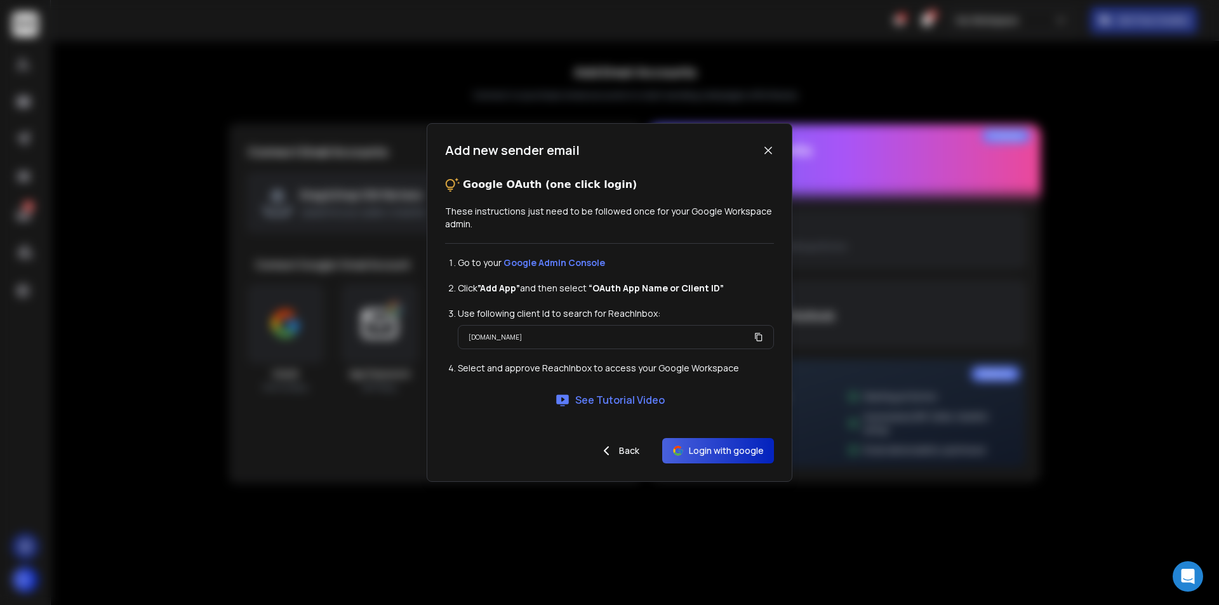
click at [741, 447] on button "Login with google" at bounding box center [718, 450] width 112 height 25
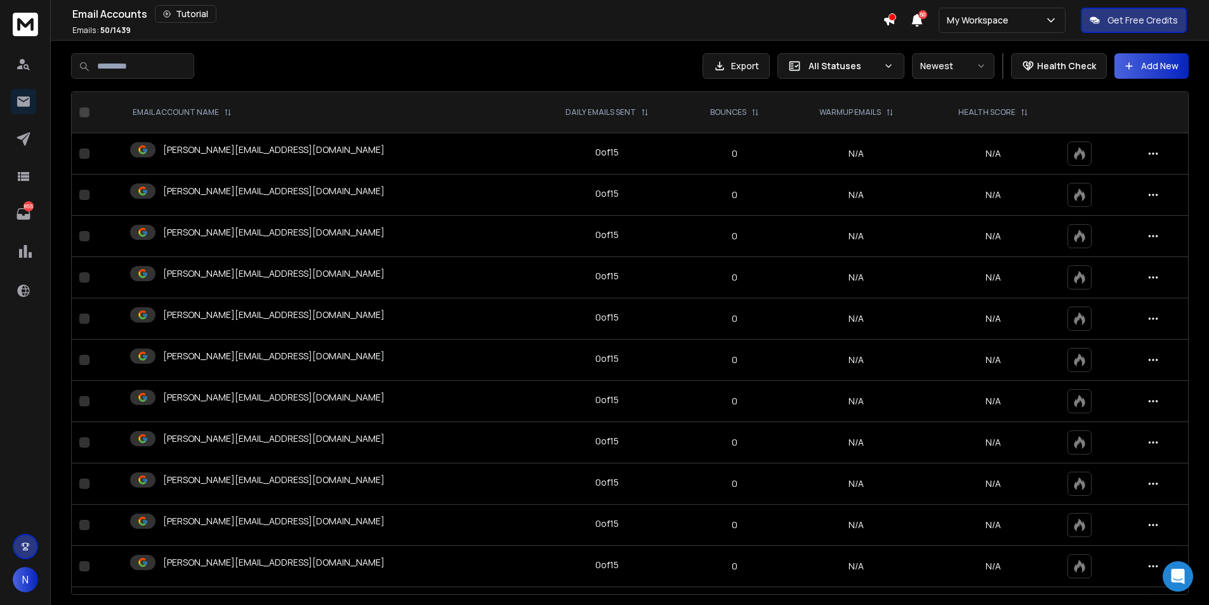
click at [1145, 74] on button "Add New" at bounding box center [1151, 65] width 74 height 25
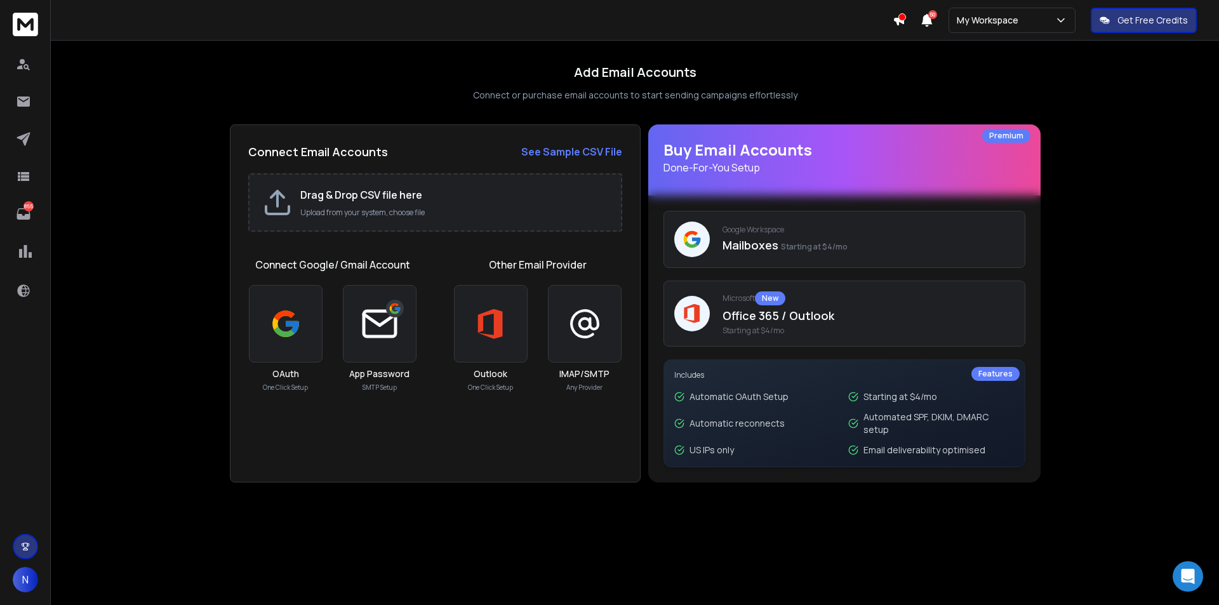
click at [289, 330] on icon at bounding box center [286, 324] width 32 height 38
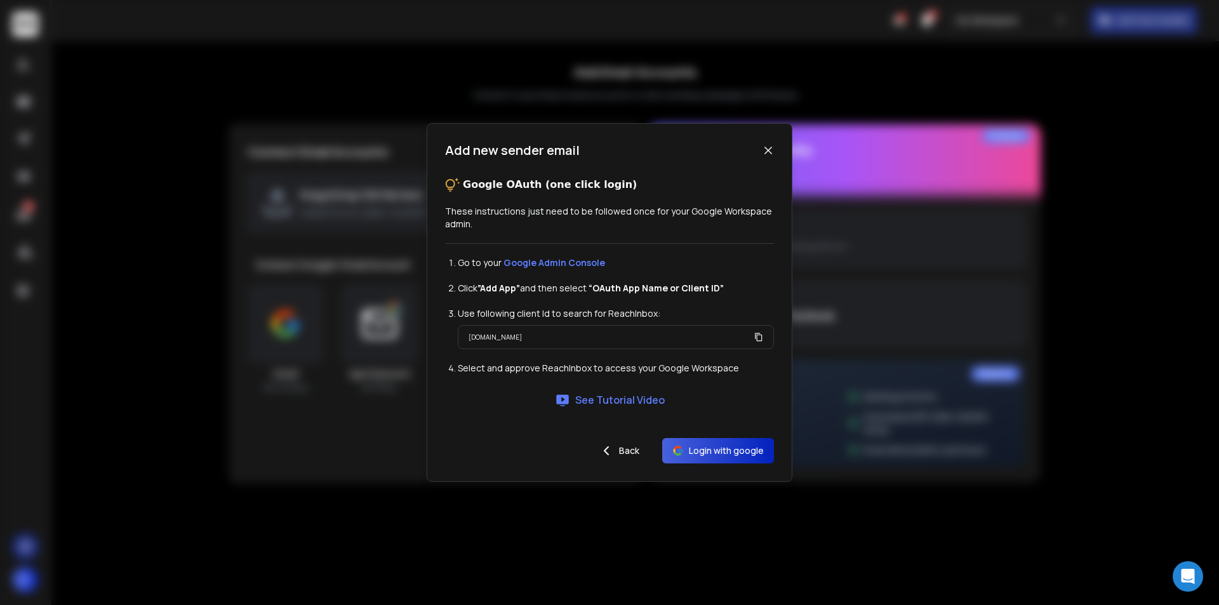
click at [689, 447] on button "Login with google" at bounding box center [718, 450] width 112 height 25
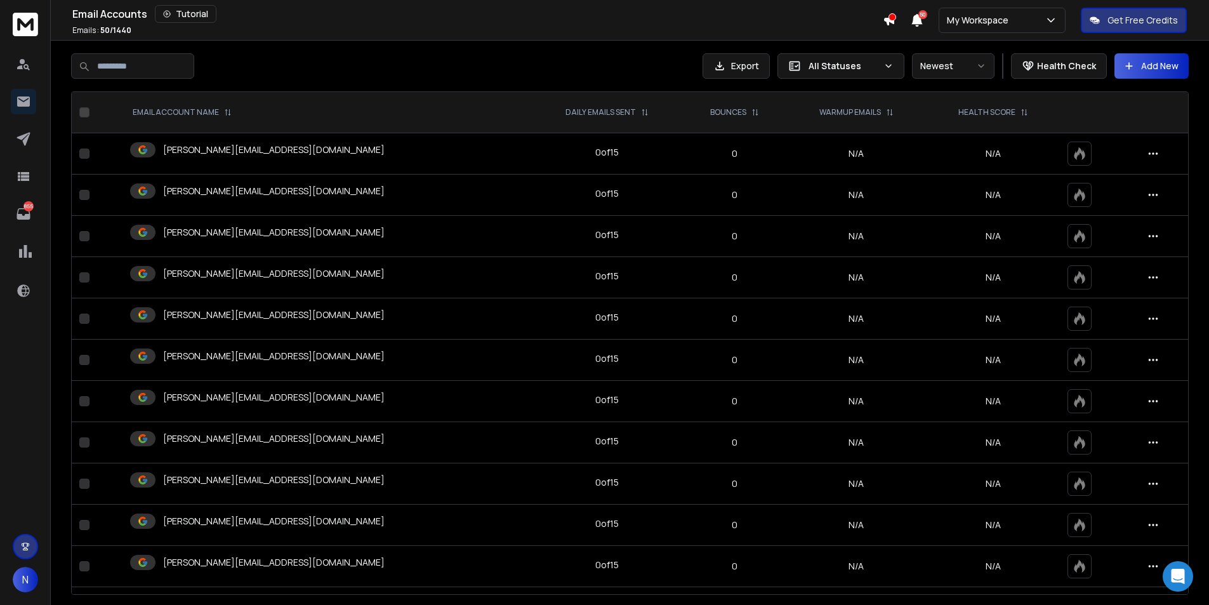
click at [1131, 68] on icon at bounding box center [1129, 66] width 9 height 9
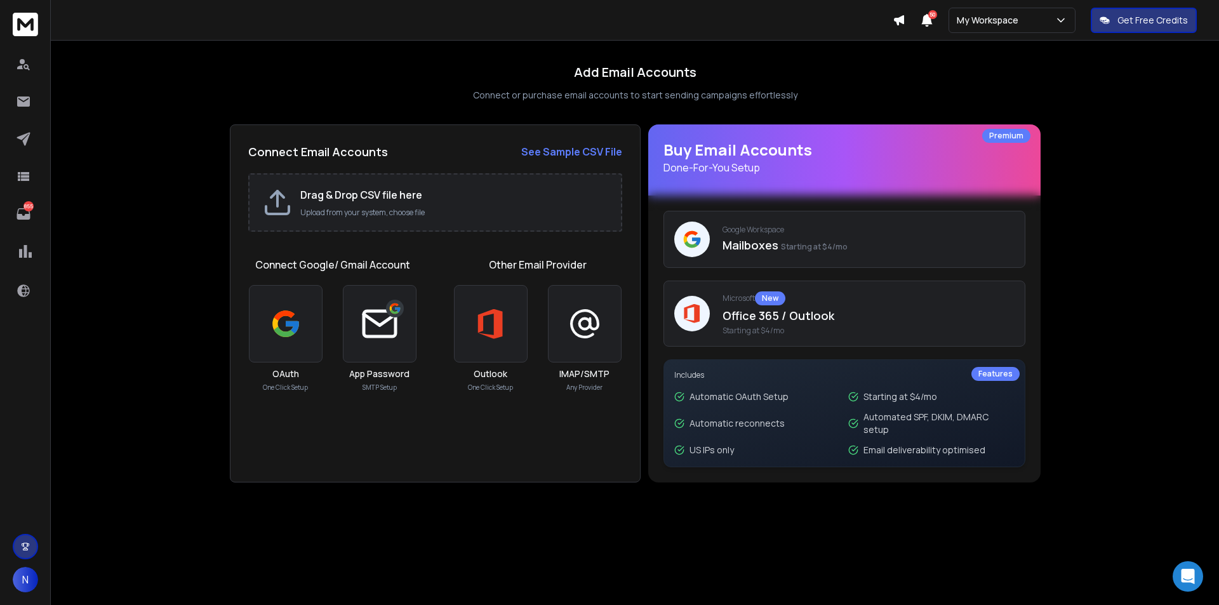
click at [287, 322] on icon at bounding box center [286, 324] width 32 height 38
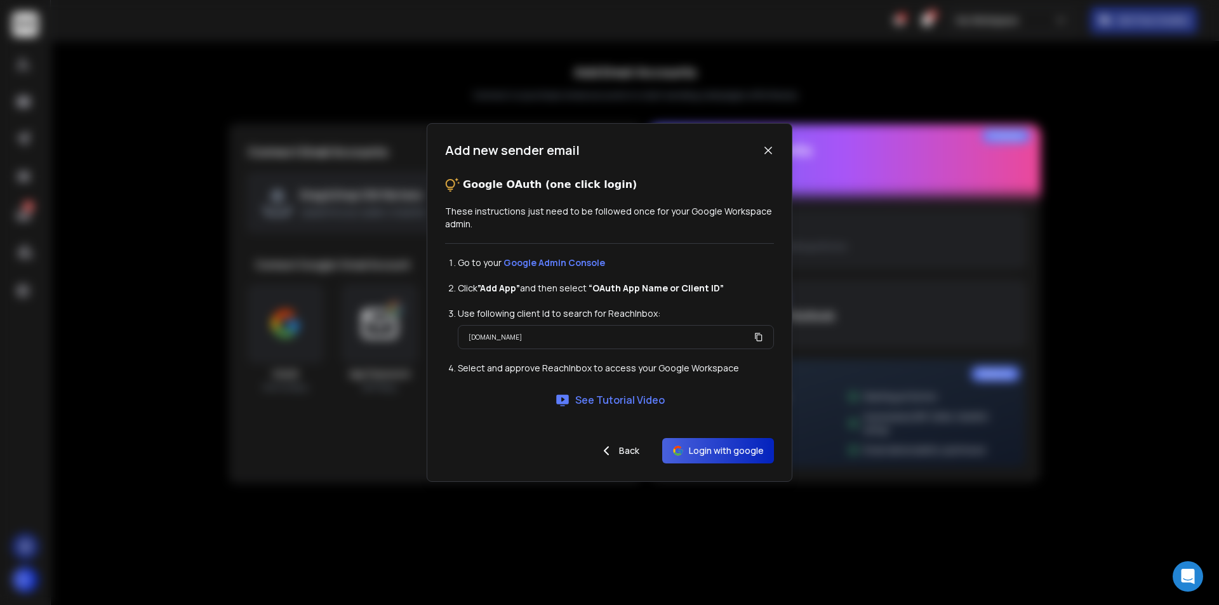
click at [700, 450] on button "Login with google" at bounding box center [718, 450] width 112 height 25
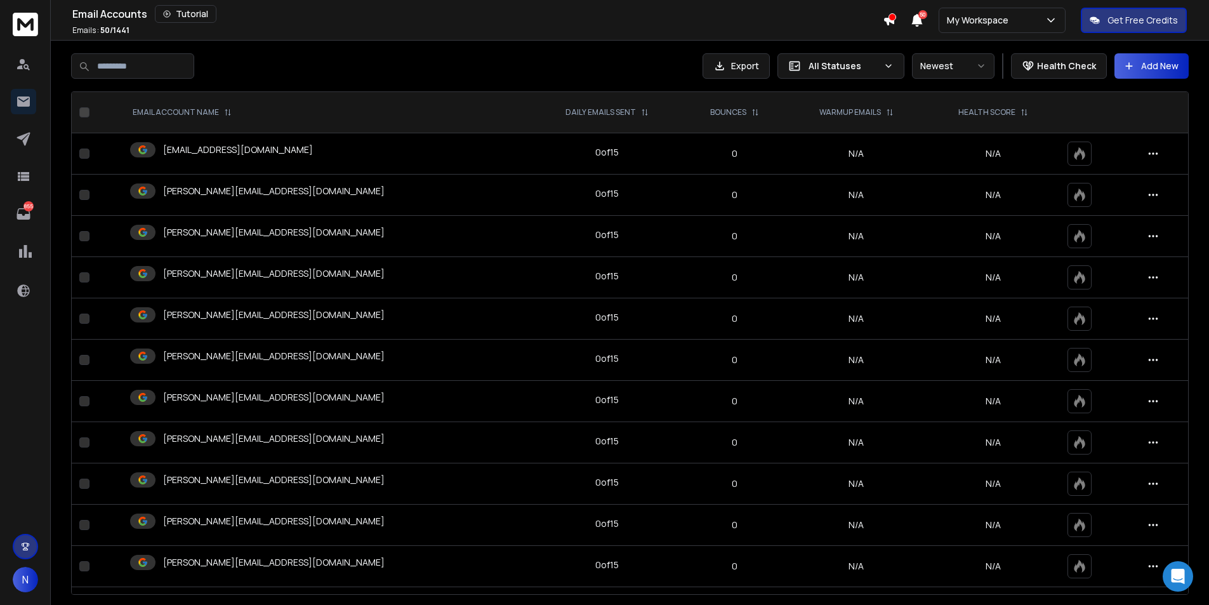
click at [1138, 67] on button "Add New" at bounding box center [1151, 65] width 74 height 25
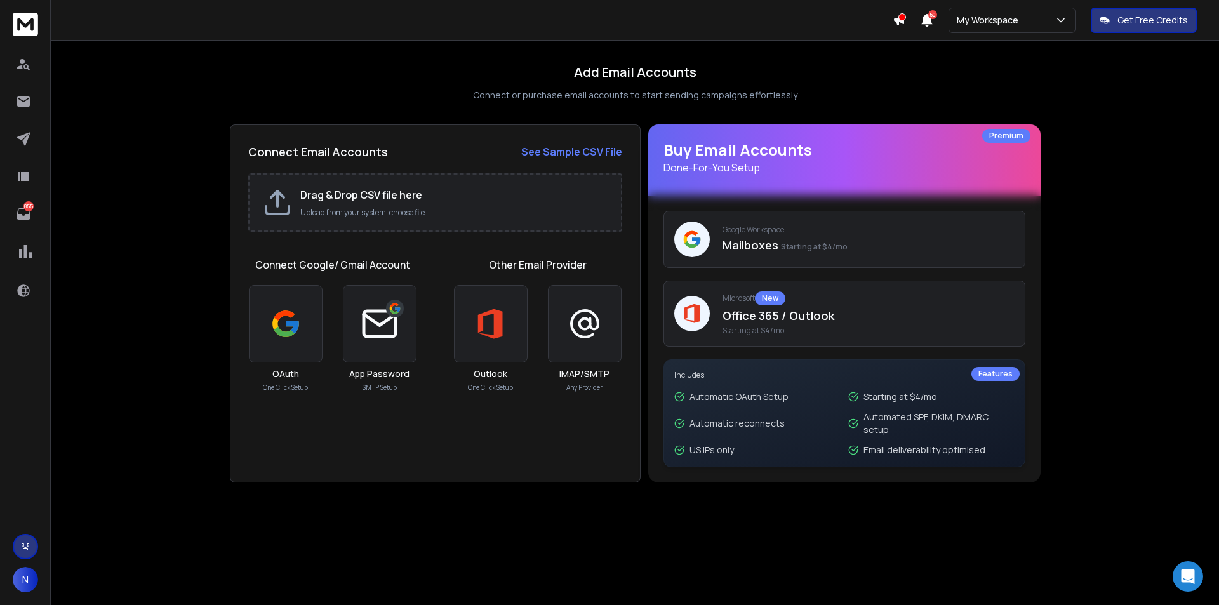
click at [301, 327] on icon at bounding box center [286, 324] width 32 height 38
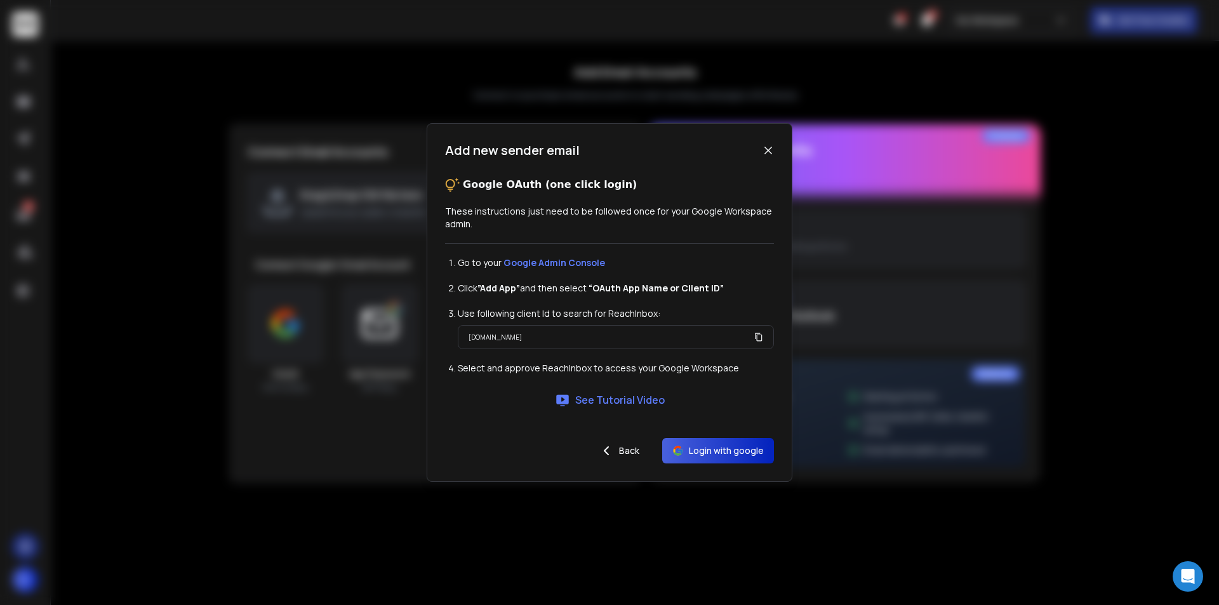
click at [713, 451] on button "Login with google" at bounding box center [718, 450] width 112 height 25
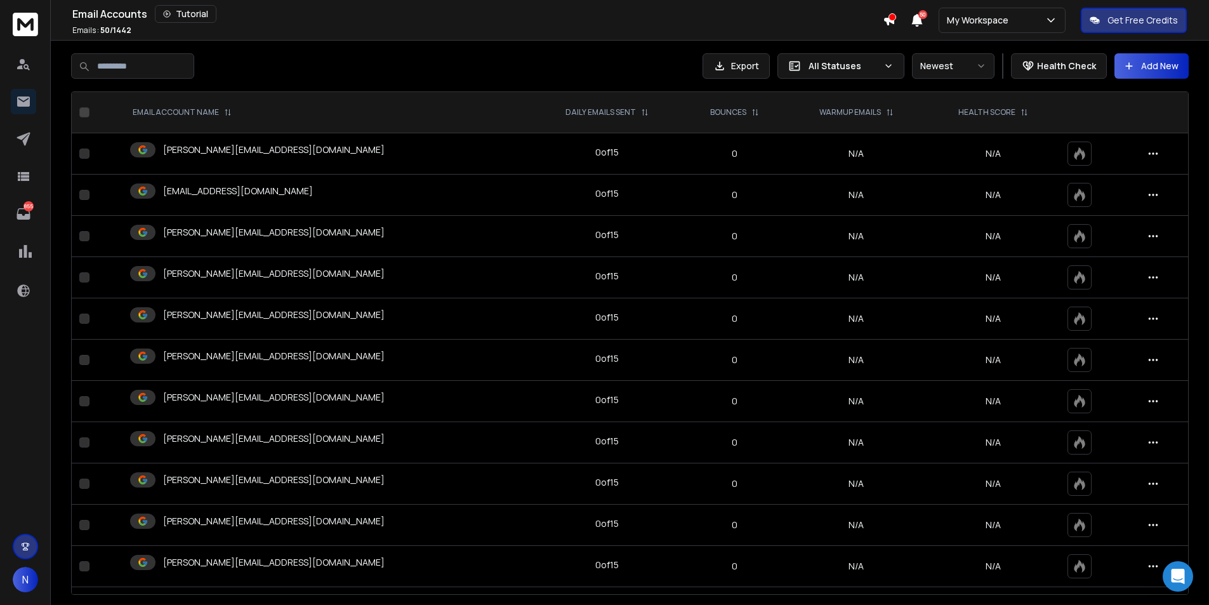
click at [1153, 70] on button "Add New" at bounding box center [1151, 65] width 74 height 25
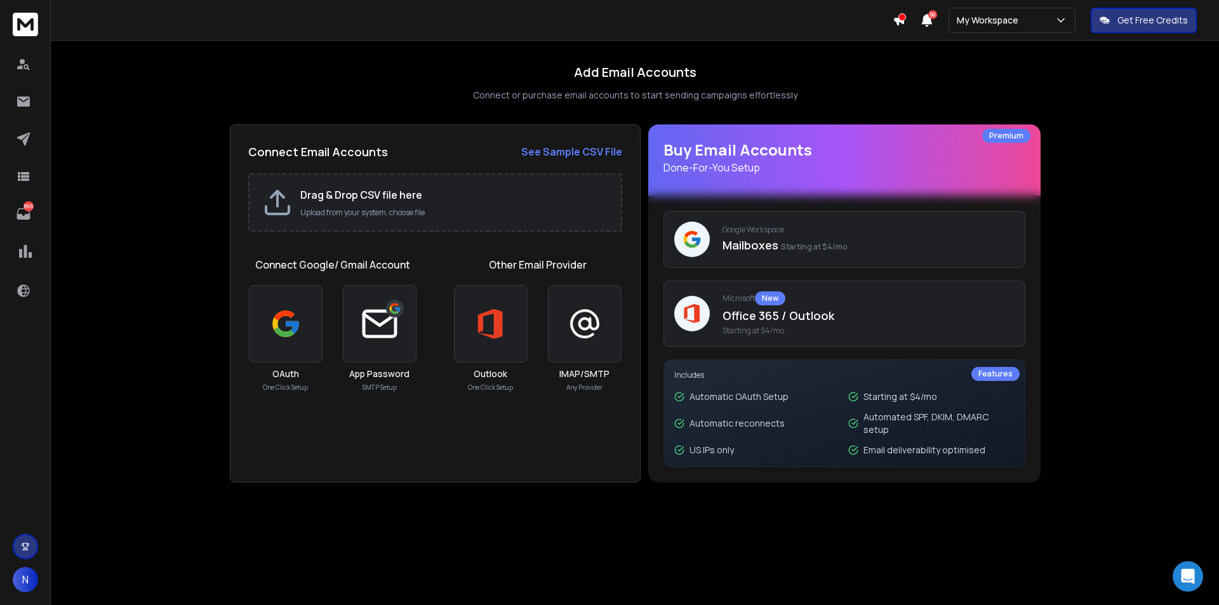
click at [285, 326] on icon at bounding box center [286, 324] width 32 height 38
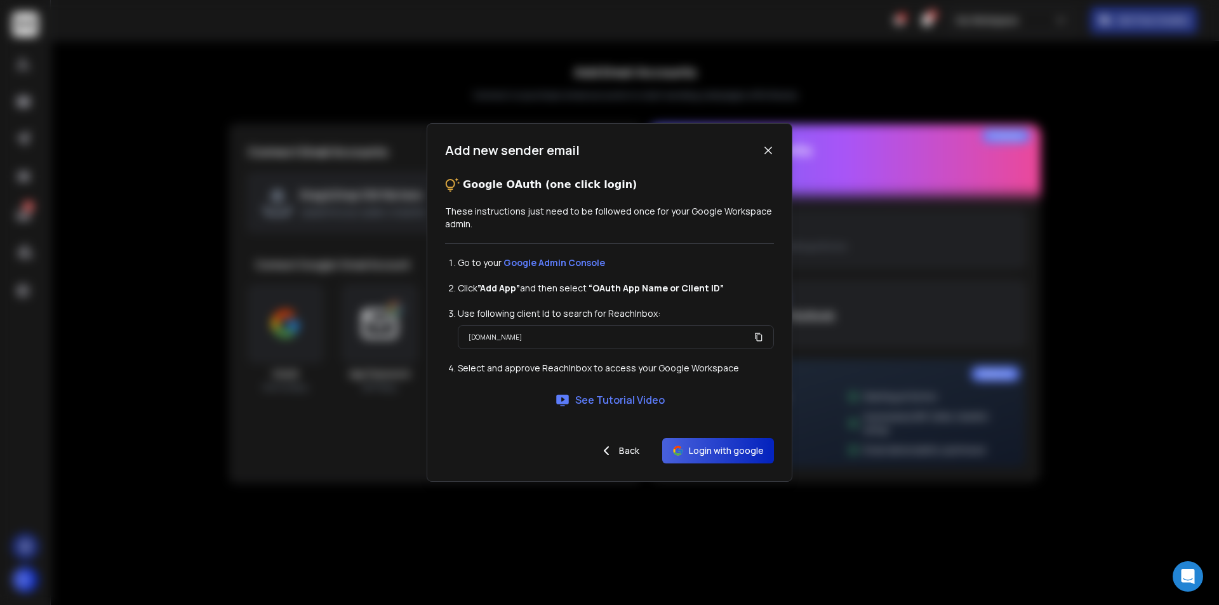
click at [689, 448] on button "Login with google" at bounding box center [718, 450] width 112 height 25
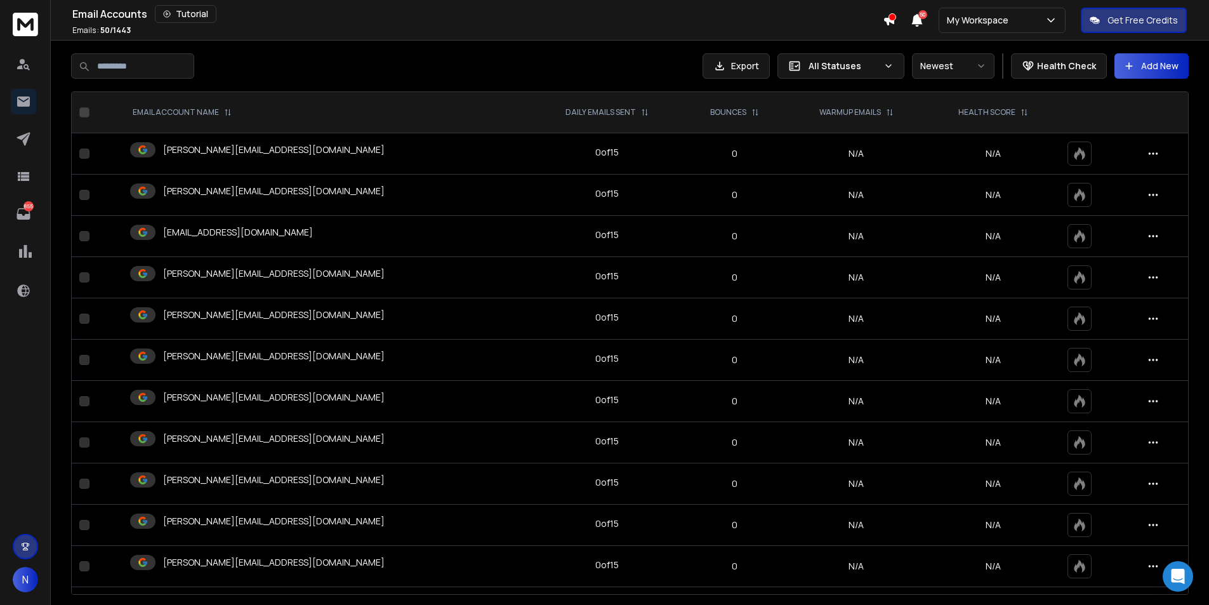
click at [1156, 68] on button "Add New" at bounding box center [1151, 65] width 74 height 25
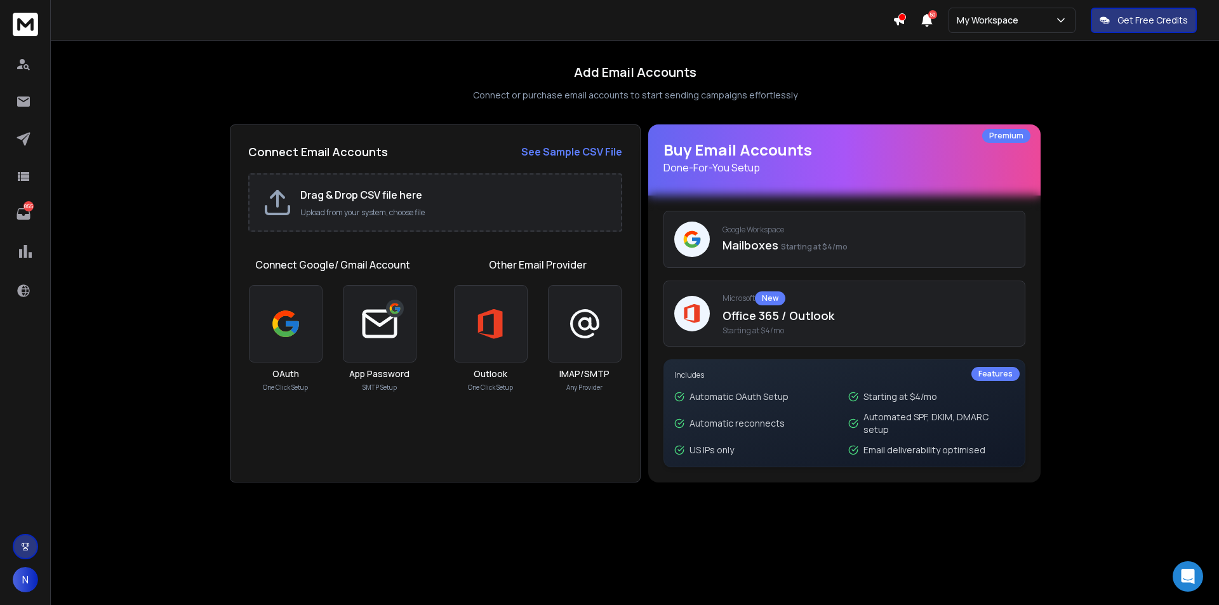
click at [272, 331] on div at bounding box center [286, 323] width 74 height 77
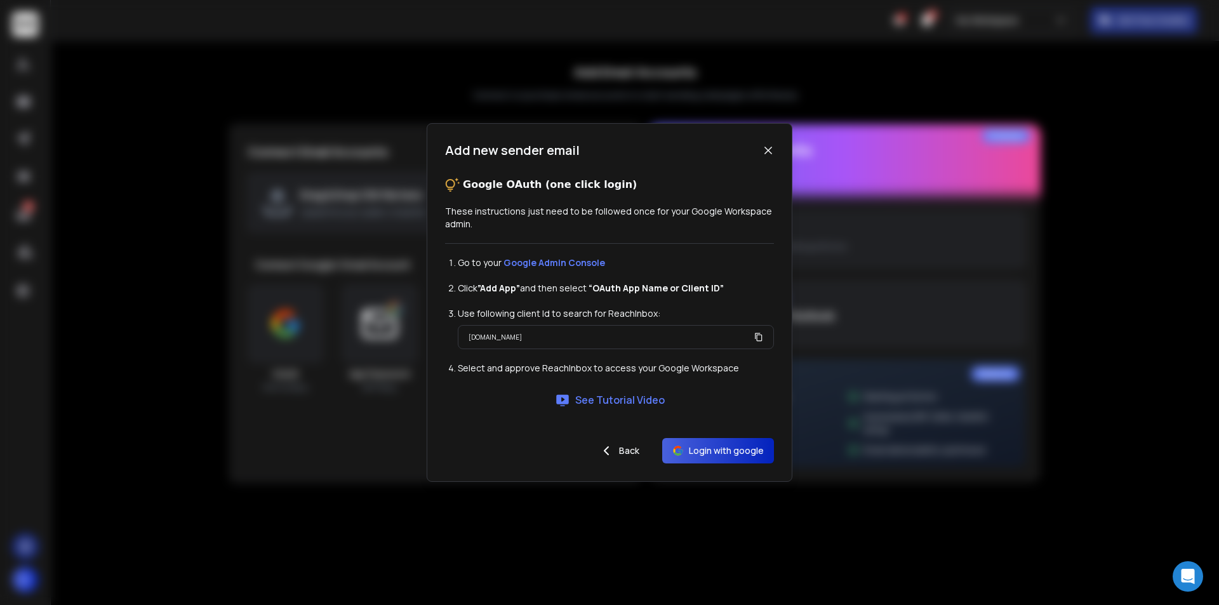
click at [700, 446] on button "Login with google" at bounding box center [718, 450] width 112 height 25
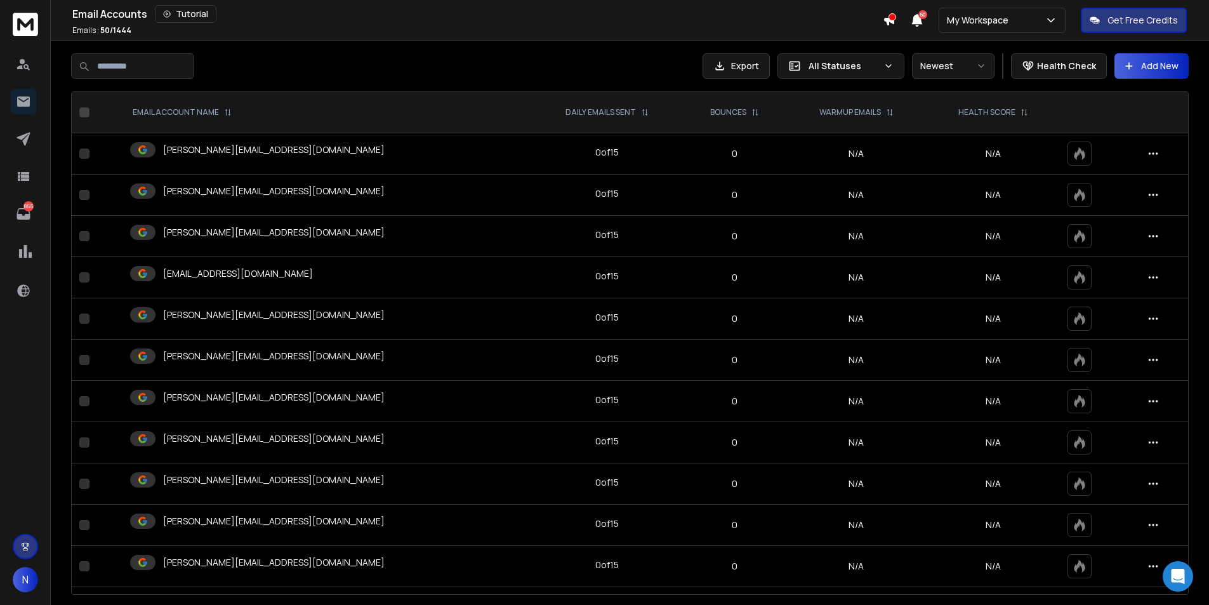
click at [1146, 58] on button "Add New" at bounding box center [1151, 65] width 74 height 25
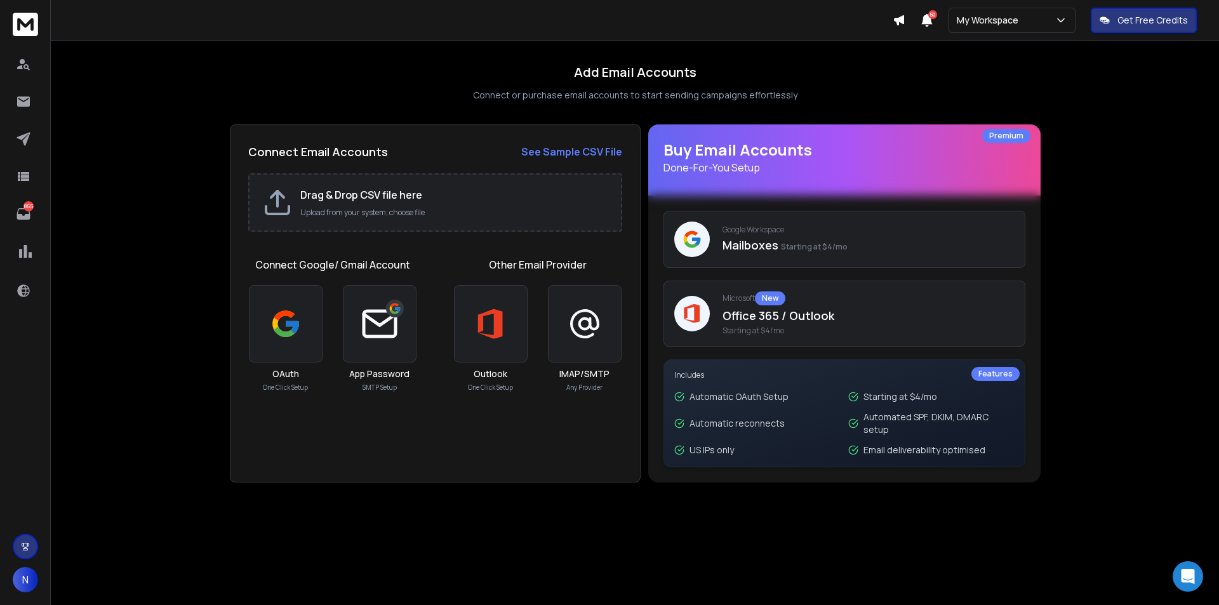
click at [299, 326] on icon at bounding box center [292, 327] width 13 height 13
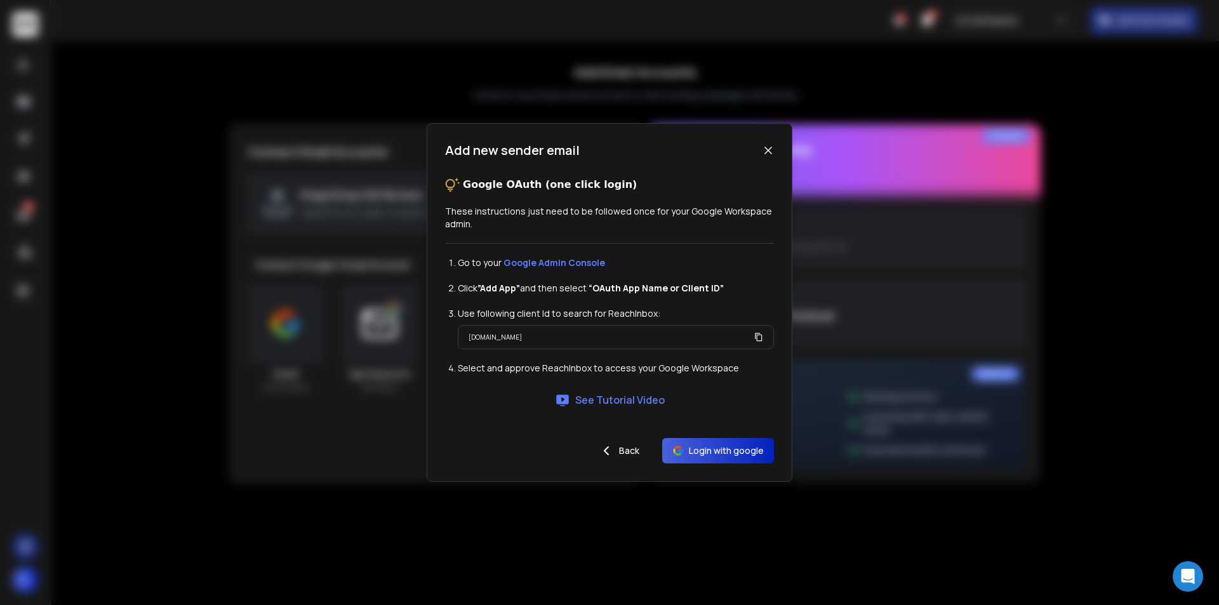
click at [698, 453] on button "Login with google" at bounding box center [718, 450] width 112 height 25
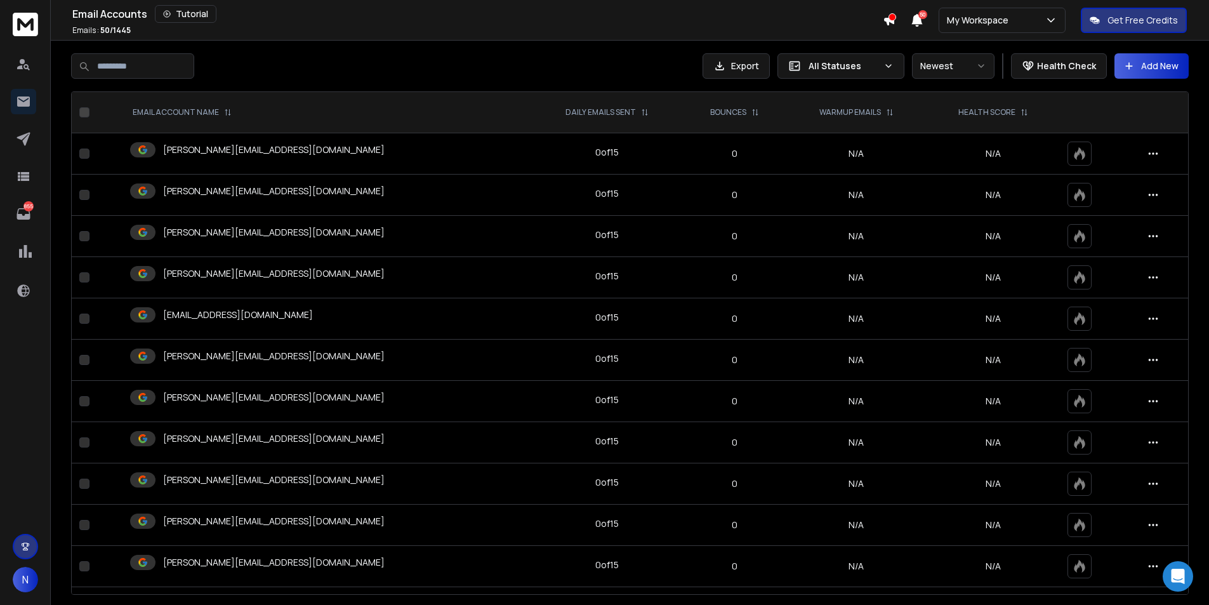
click at [1146, 68] on button "Add New" at bounding box center [1151, 65] width 74 height 25
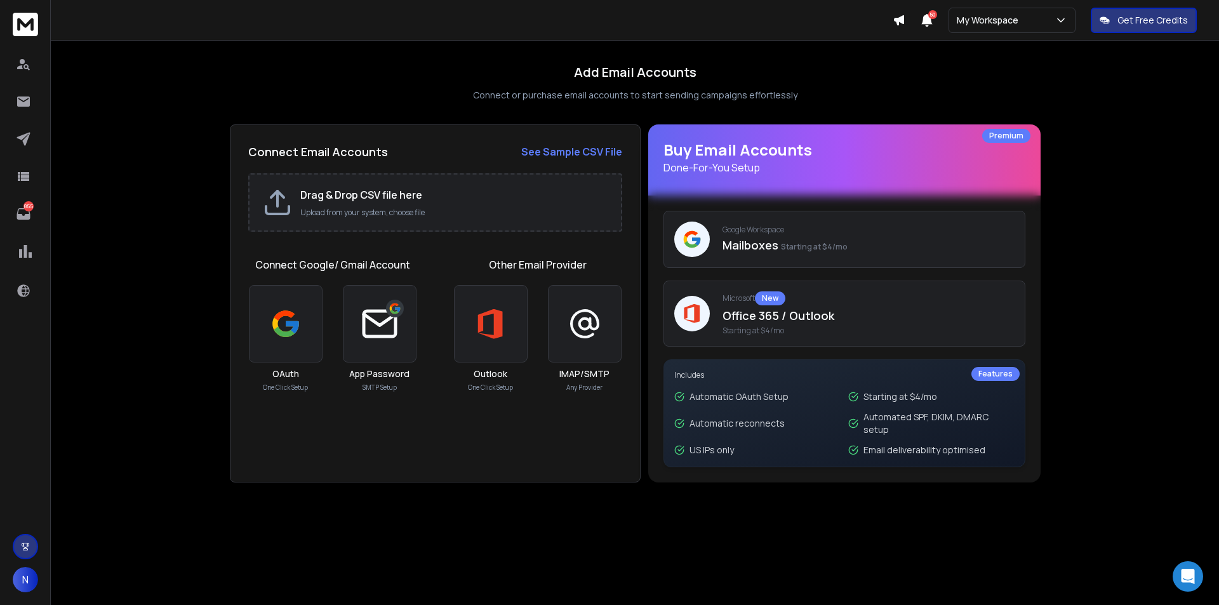
click at [282, 309] on icon at bounding box center [286, 324] width 32 height 38
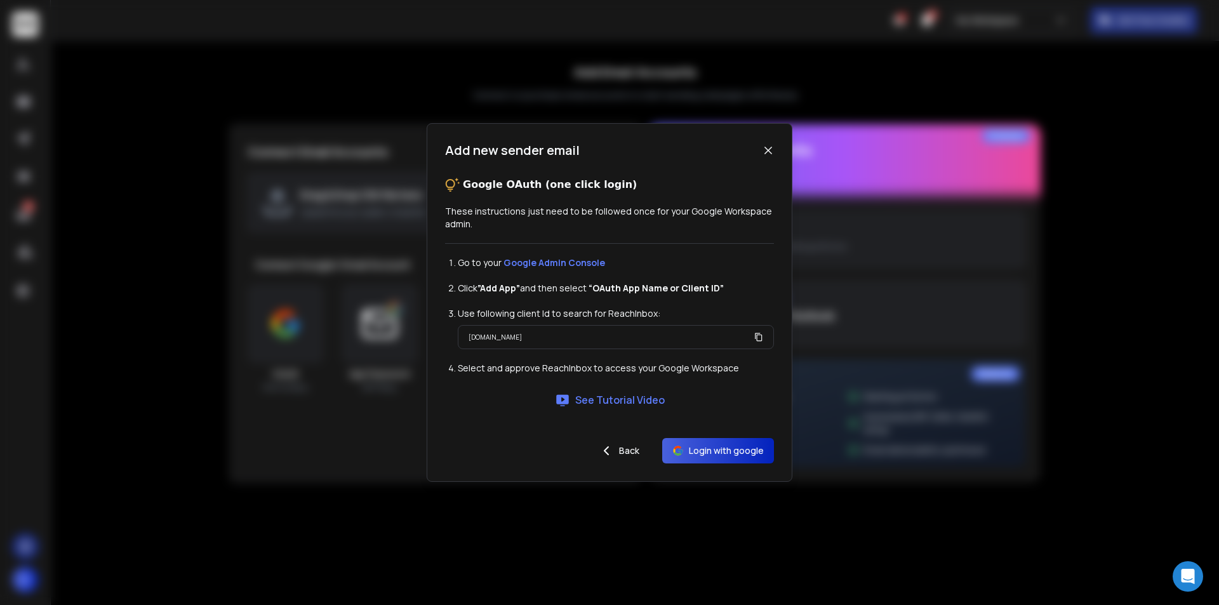
click at [731, 449] on button "Login with google" at bounding box center [718, 450] width 112 height 25
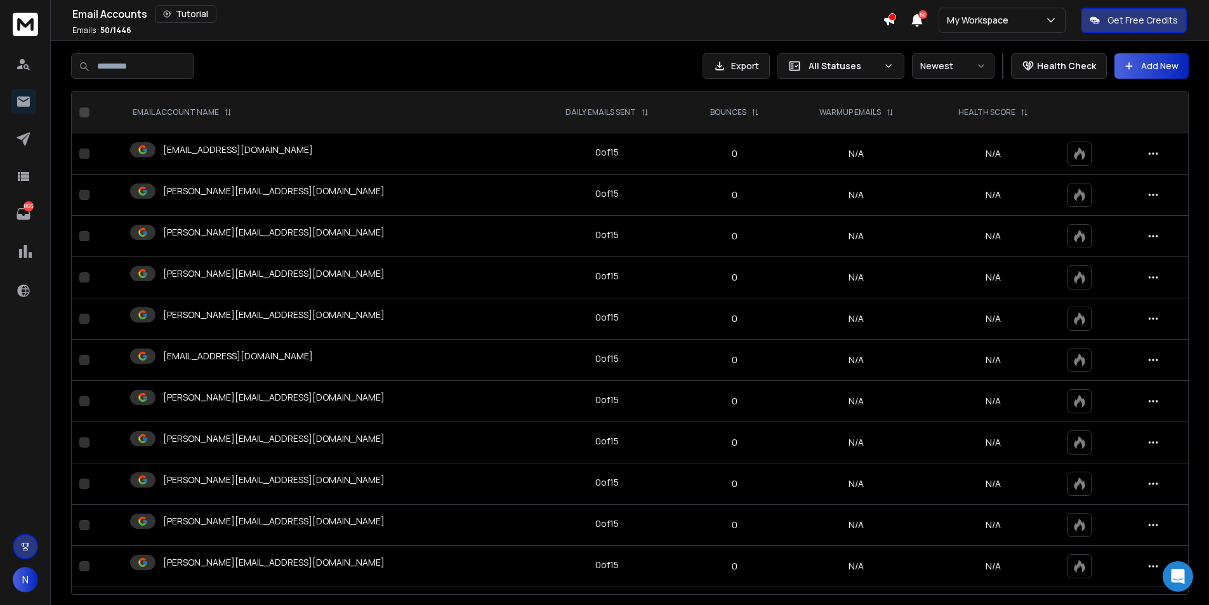
click at [1148, 67] on button "Add New" at bounding box center [1151, 65] width 74 height 25
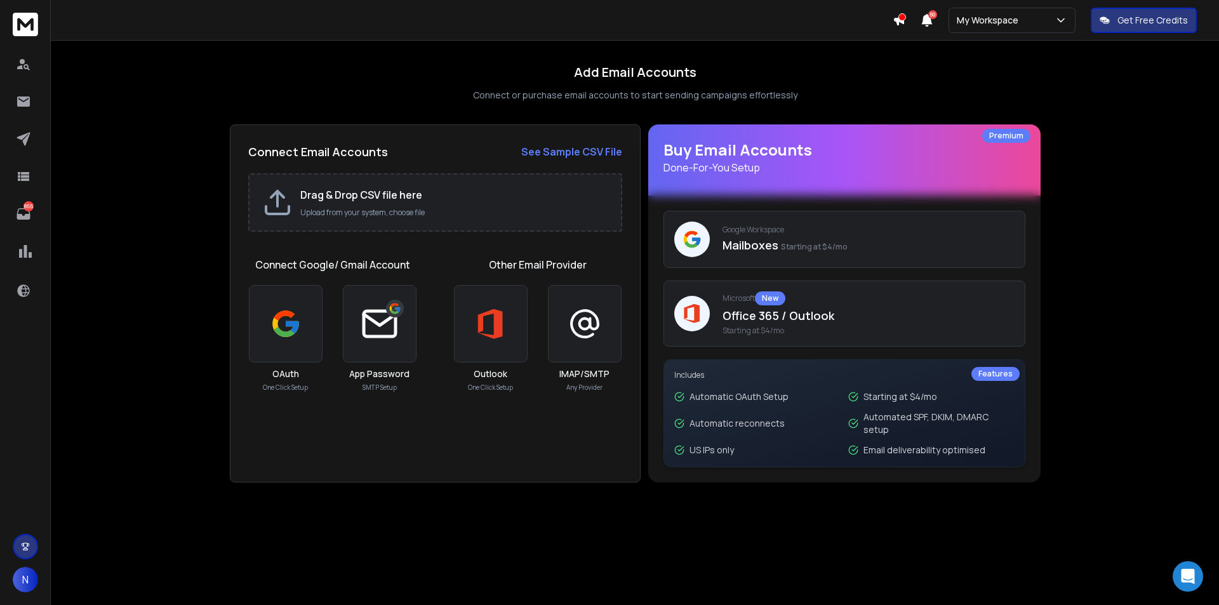
click at [299, 306] on icon at bounding box center [286, 324] width 32 height 38
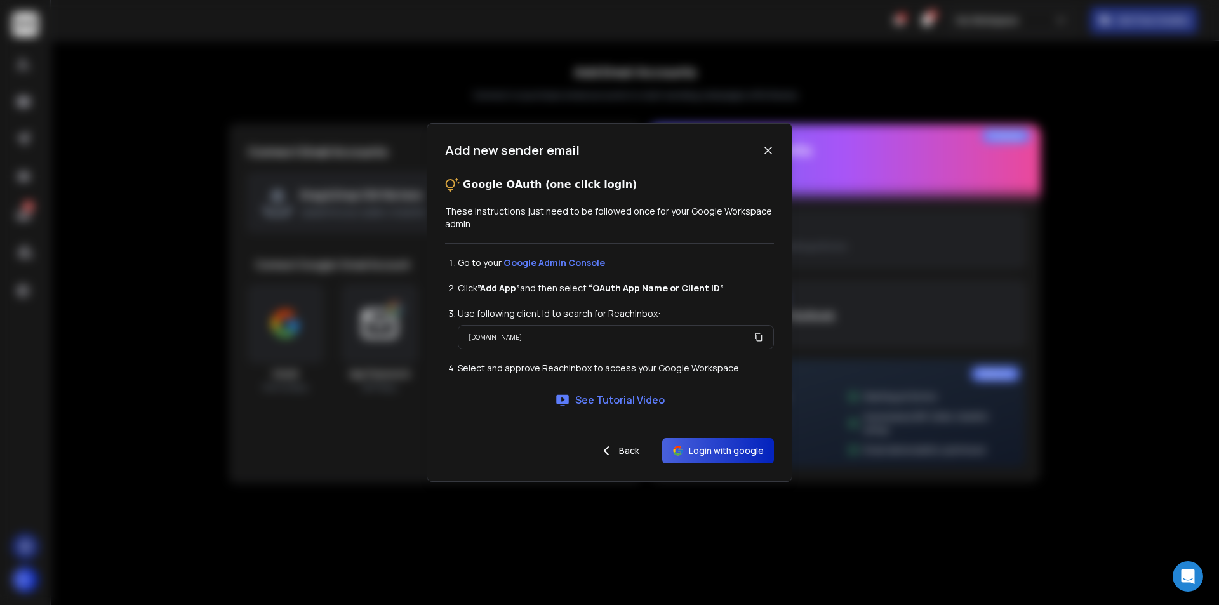
click at [694, 440] on button "Login with google" at bounding box center [718, 450] width 112 height 25
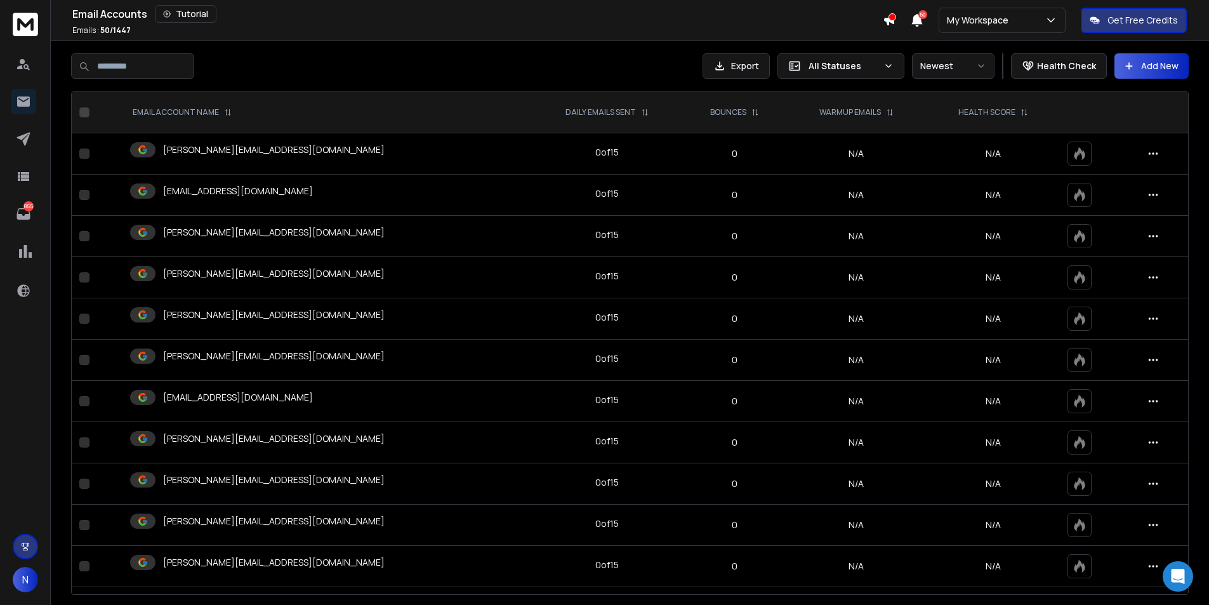
click at [1140, 68] on button "Add New" at bounding box center [1151, 65] width 74 height 25
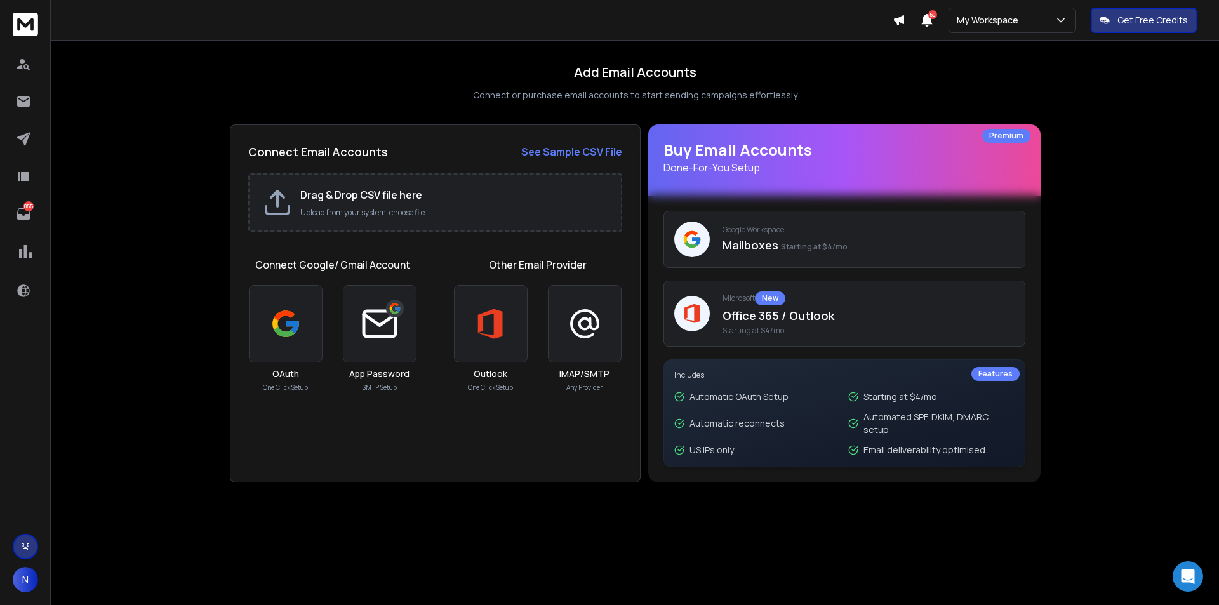
click at [300, 315] on icon at bounding box center [286, 324] width 32 height 38
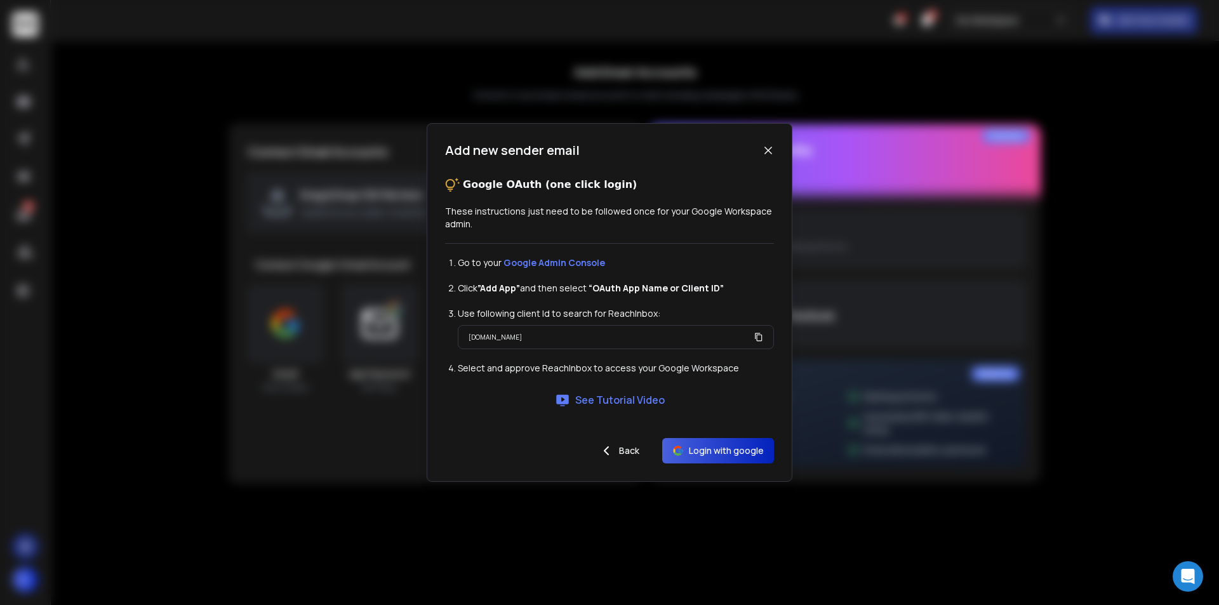
click at [761, 450] on button "Login with google" at bounding box center [718, 450] width 112 height 25
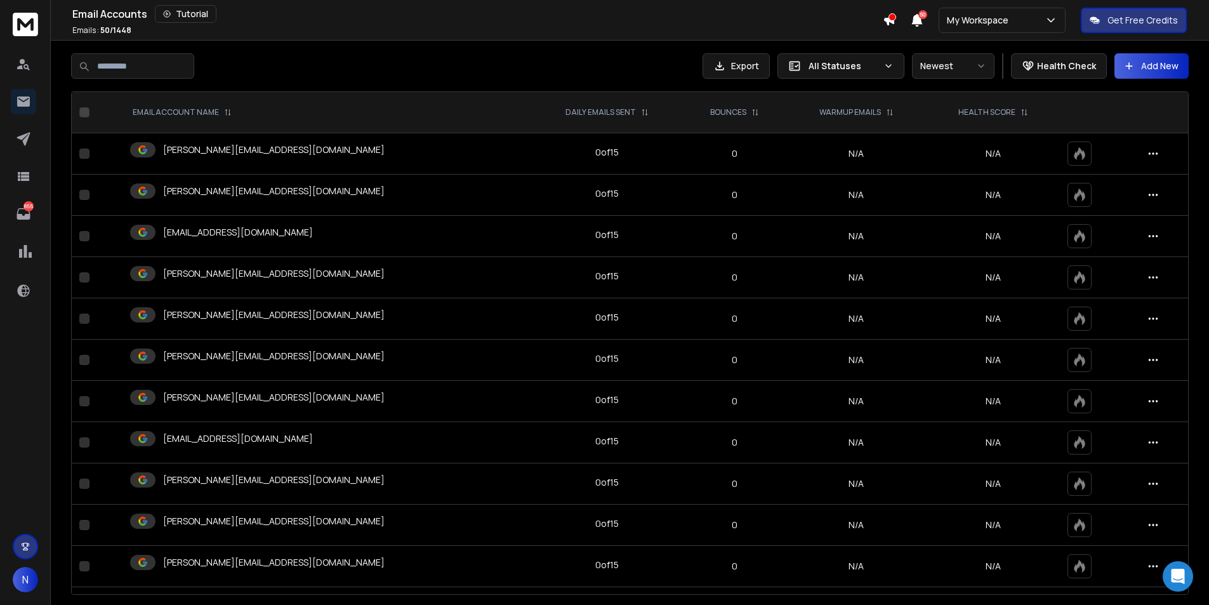
click at [1145, 69] on button "Add New" at bounding box center [1151, 65] width 74 height 25
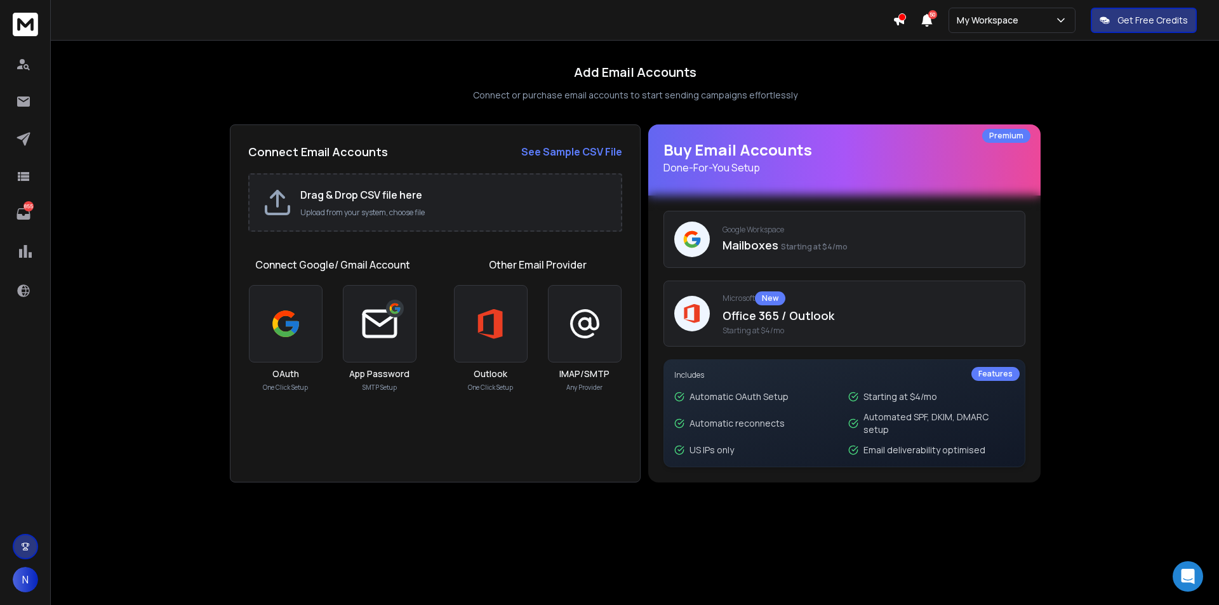
click at [301, 329] on icon at bounding box center [286, 324] width 32 height 38
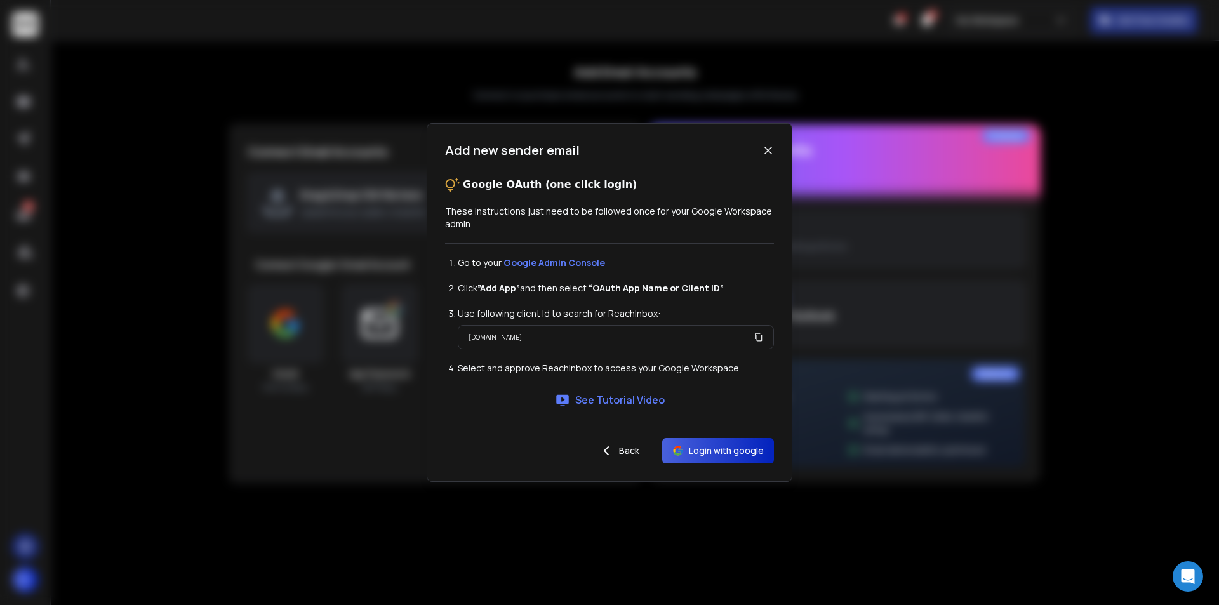
click at [702, 450] on button "Login with google" at bounding box center [718, 450] width 112 height 25
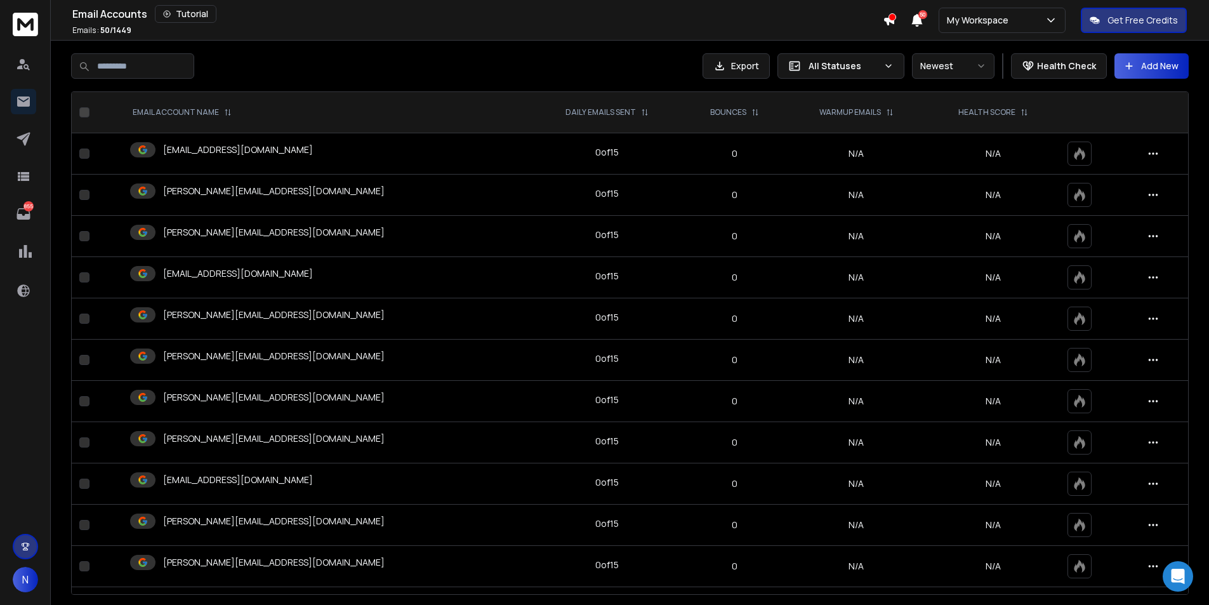
click at [1139, 57] on button "Add New" at bounding box center [1151, 65] width 74 height 25
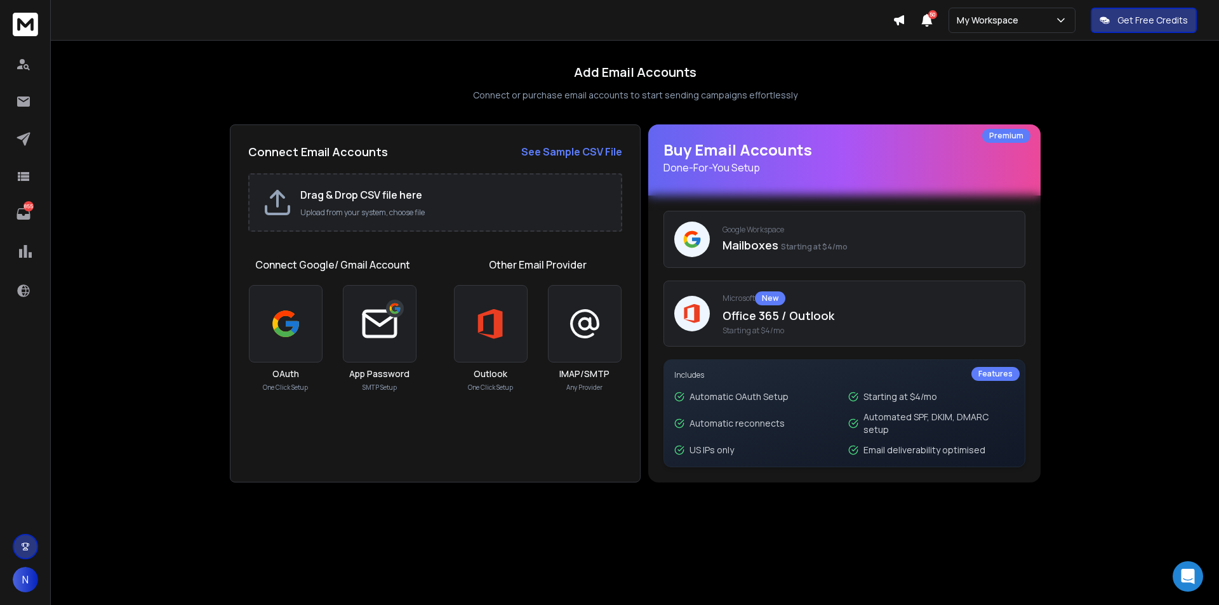
click at [269, 315] on div at bounding box center [286, 323] width 74 height 77
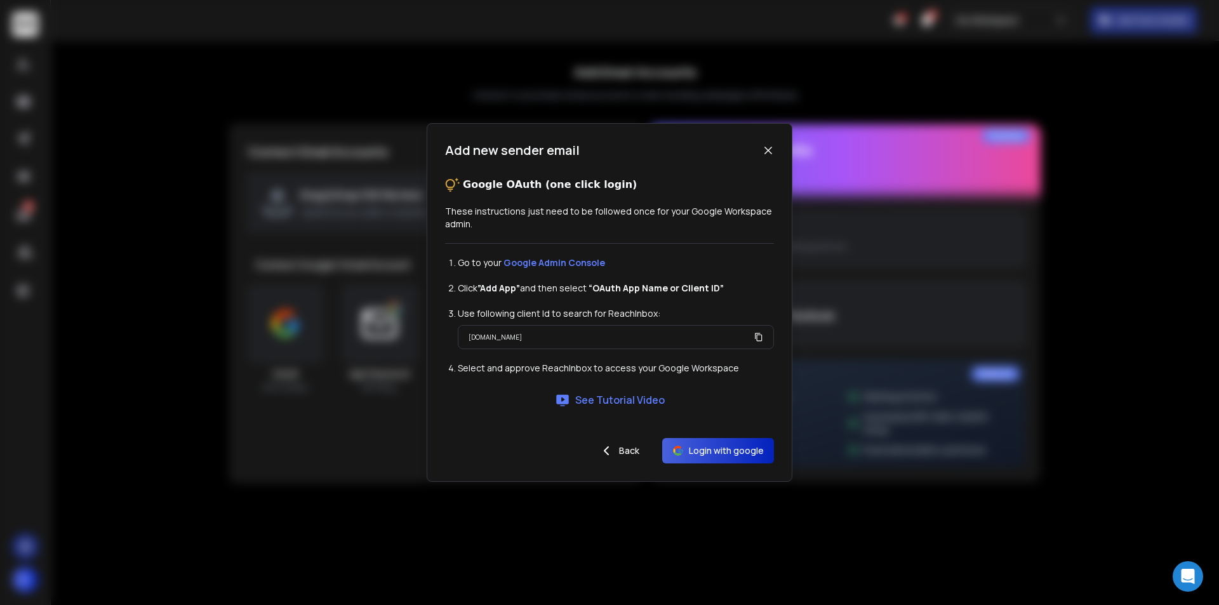
click at [686, 453] on button "Login with google" at bounding box center [718, 450] width 112 height 25
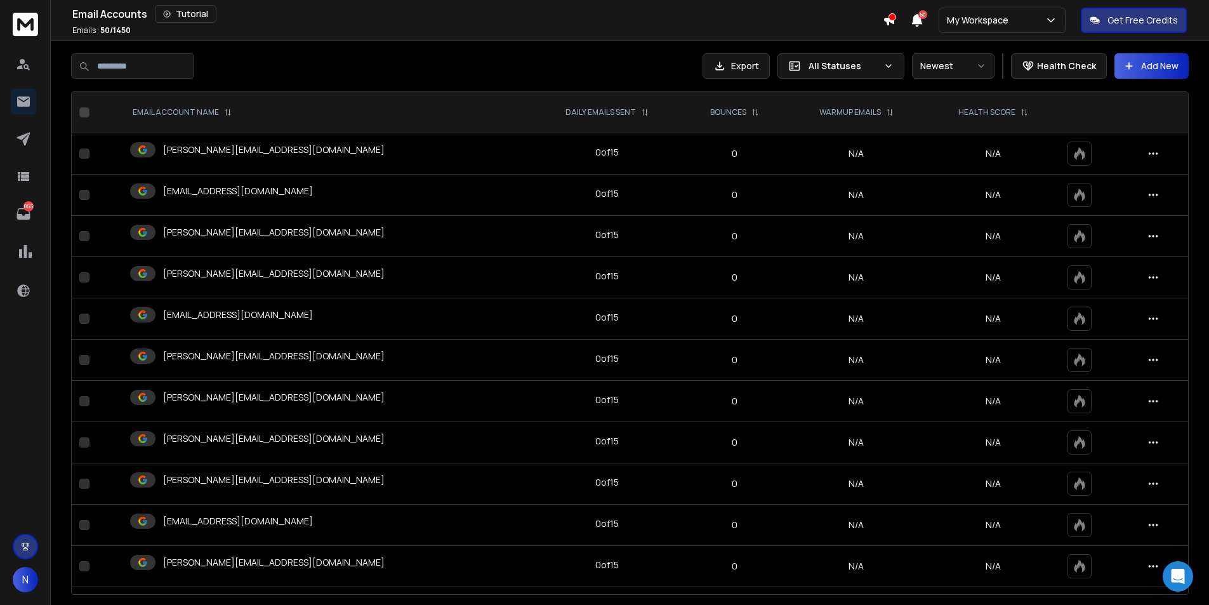
click at [1140, 65] on button "Add New" at bounding box center [1151, 65] width 74 height 25
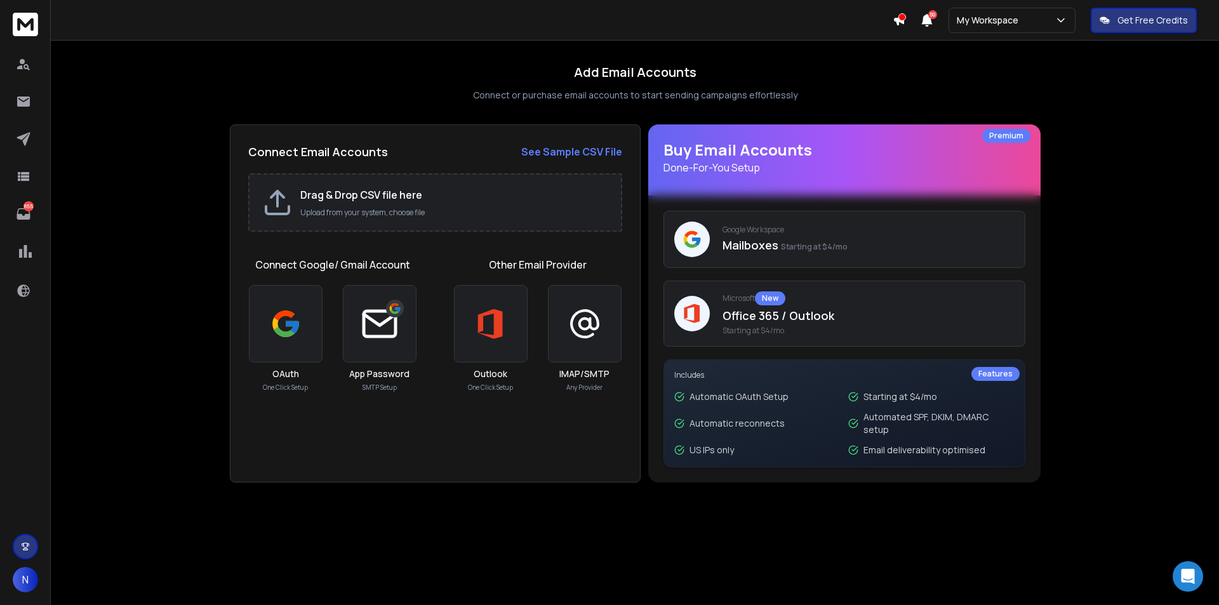
click at [276, 303] on div at bounding box center [286, 323] width 74 height 77
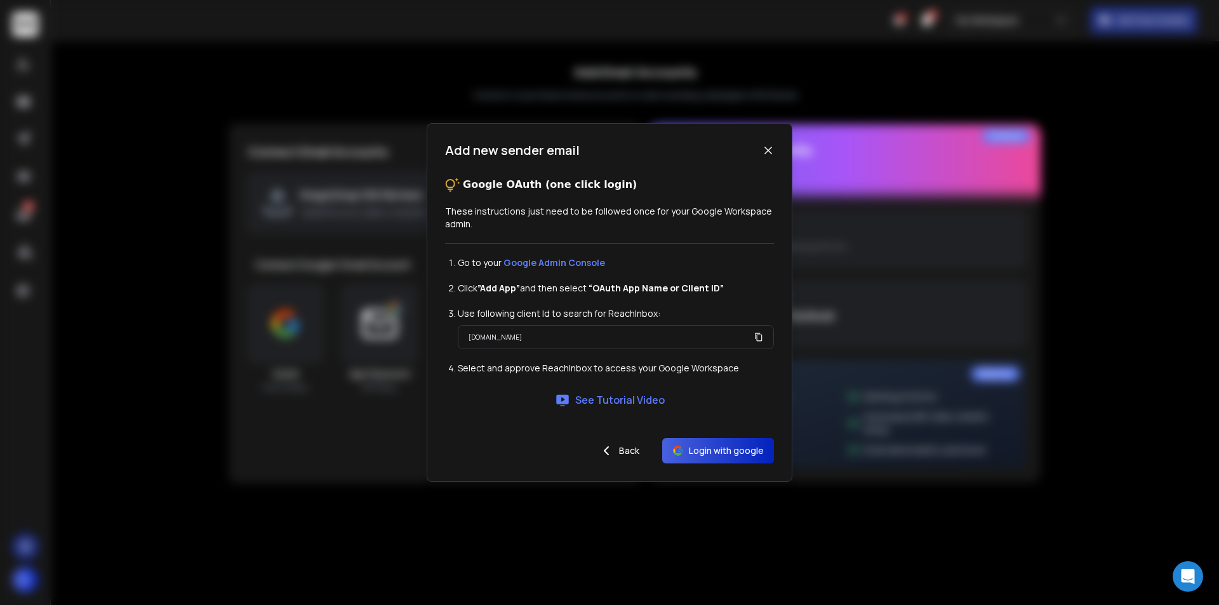
click at [703, 444] on button "Login with google" at bounding box center [718, 450] width 112 height 25
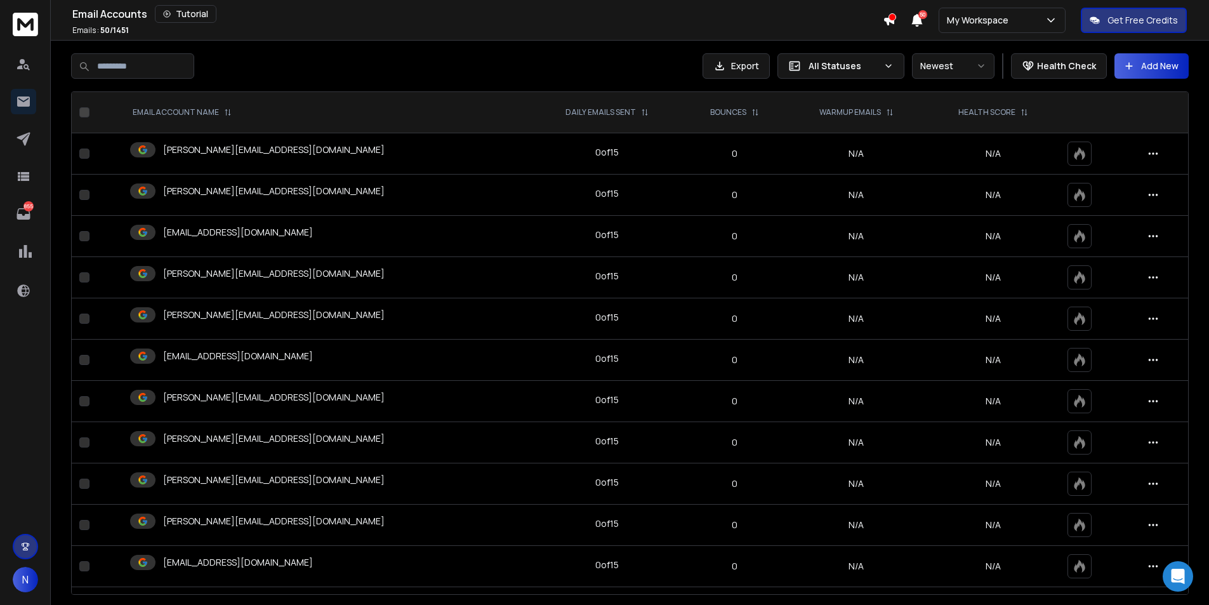
click at [1146, 59] on button "Add New" at bounding box center [1151, 65] width 74 height 25
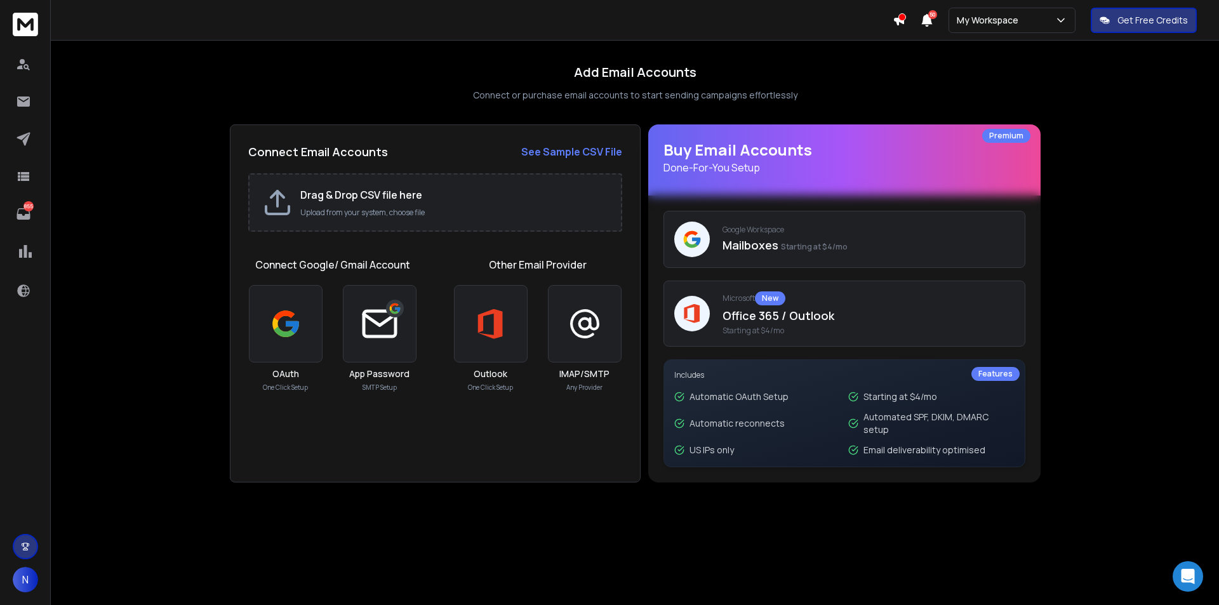
click at [300, 308] on icon at bounding box center [286, 324] width 32 height 38
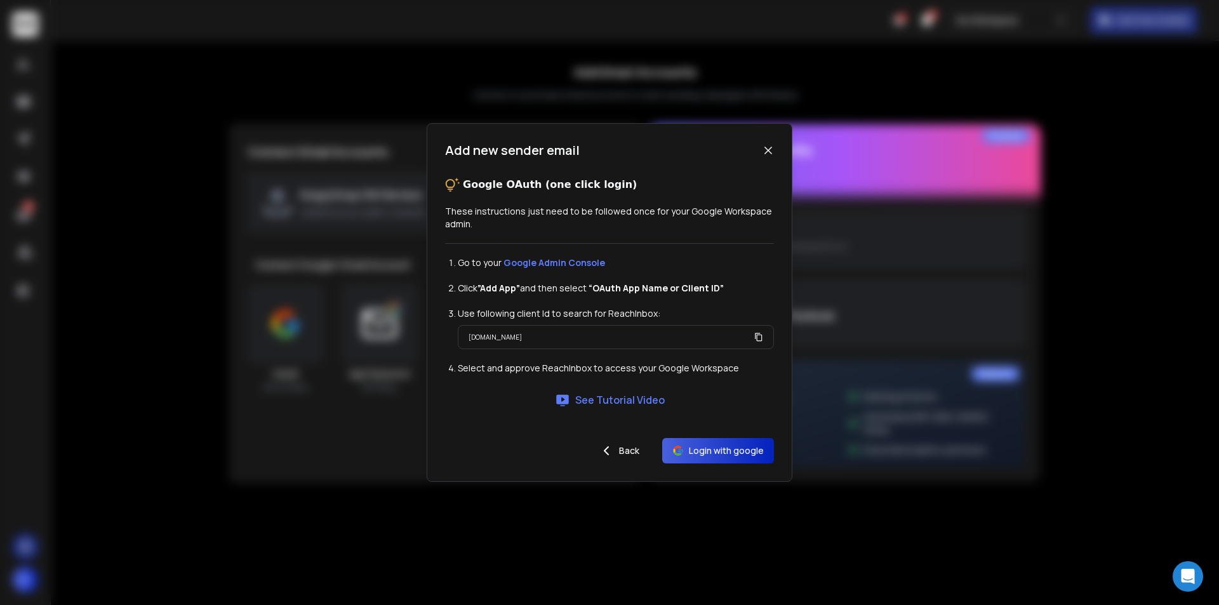
click at [734, 446] on button "Login with google" at bounding box center [718, 450] width 112 height 25
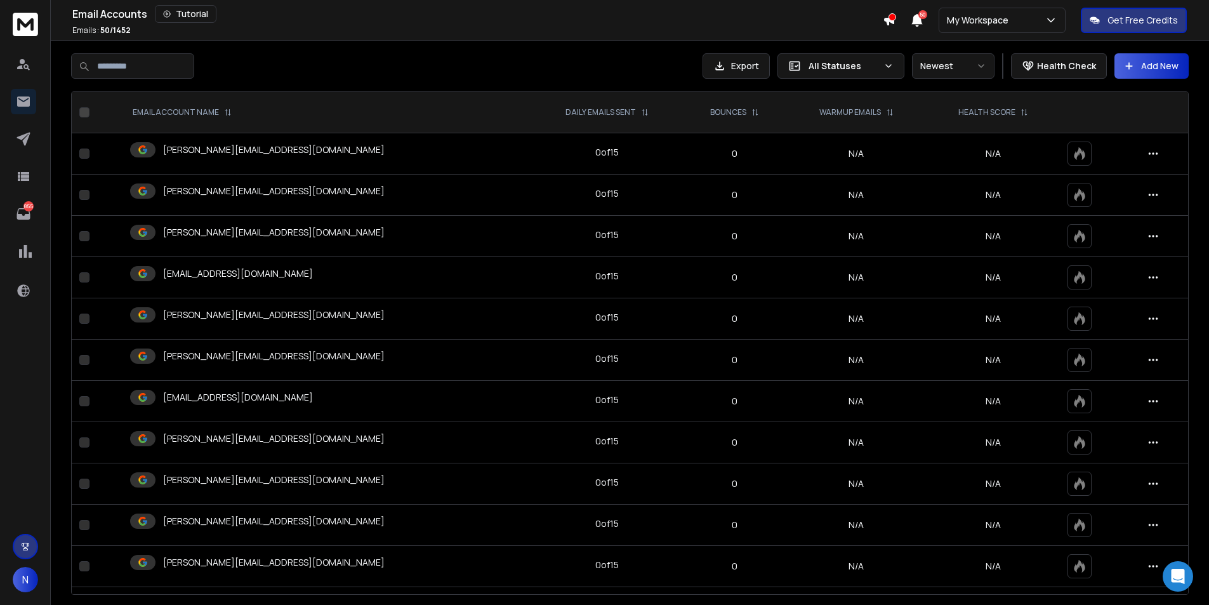
click at [1146, 73] on button "Add New" at bounding box center [1151, 65] width 74 height 25
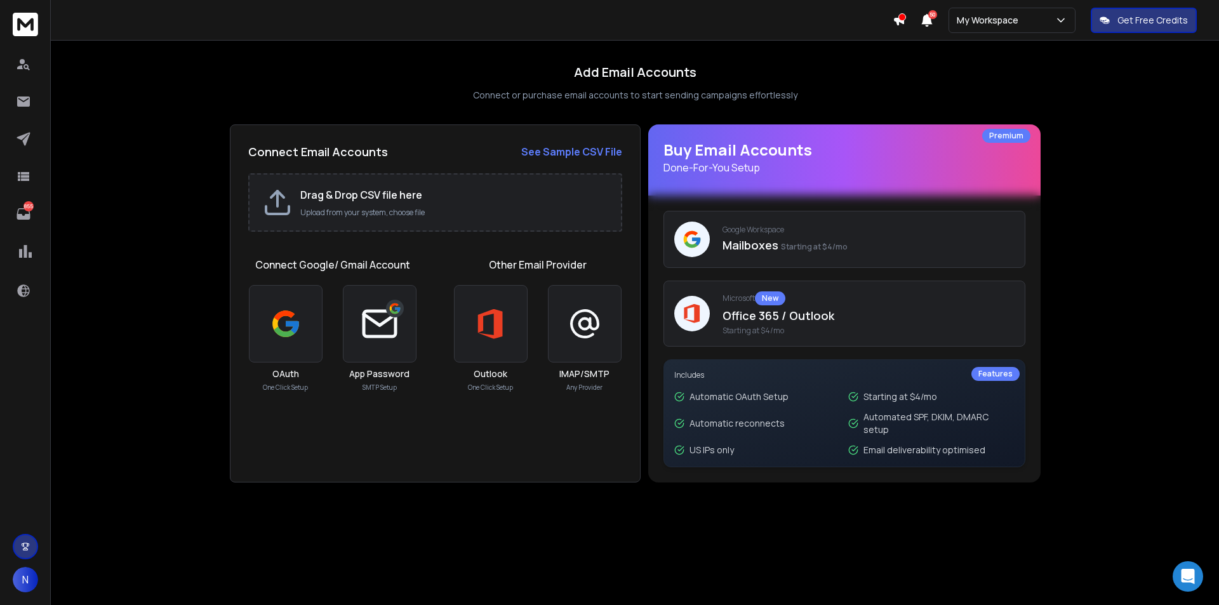
click at [294, 313] on icon at bounding box center [284, 315] width 21 height 10
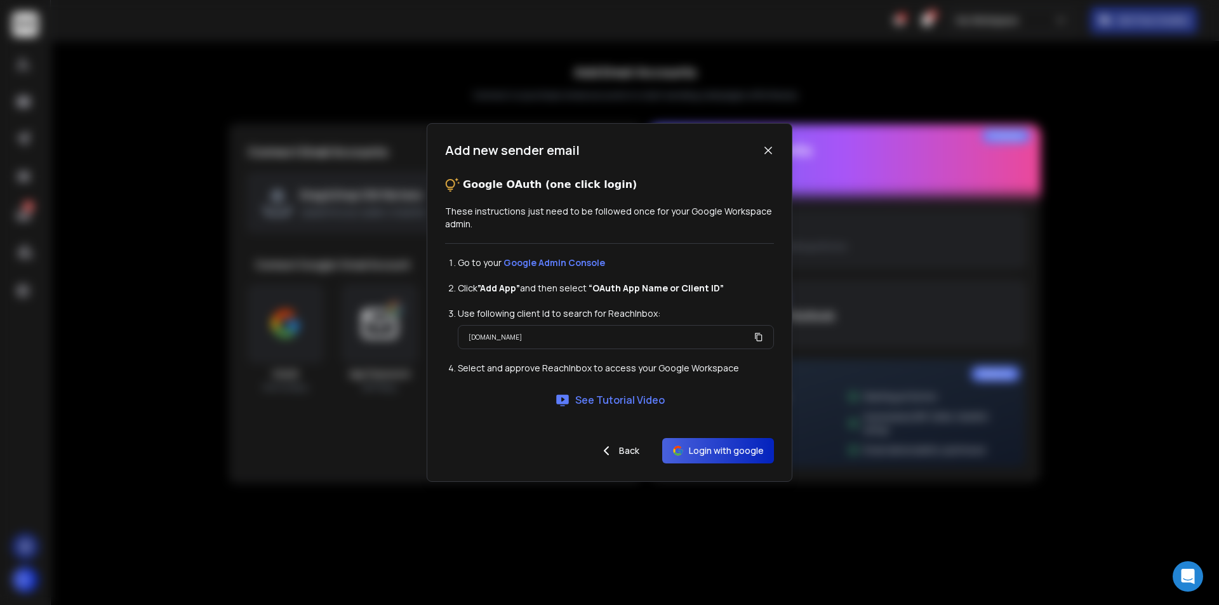
click at [734, 454] on button "Login with google" at bounding box center [718, 450] width 112 height 25
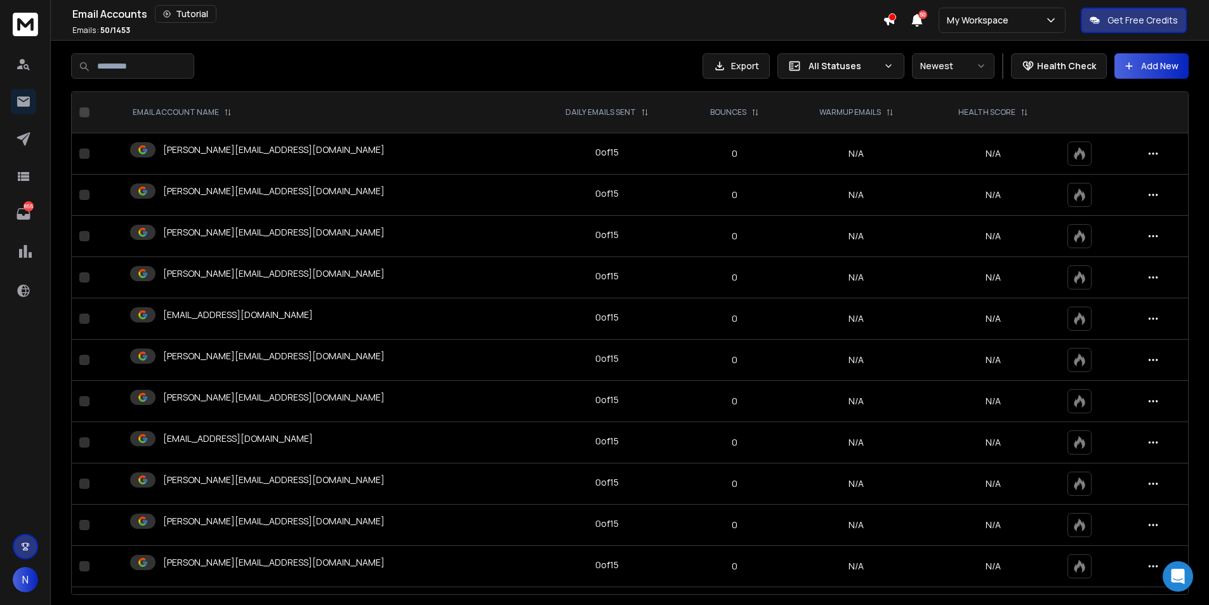
click at [1143, 69] on button "Add New" at bounding box center [1151, 65] width 74 height 25
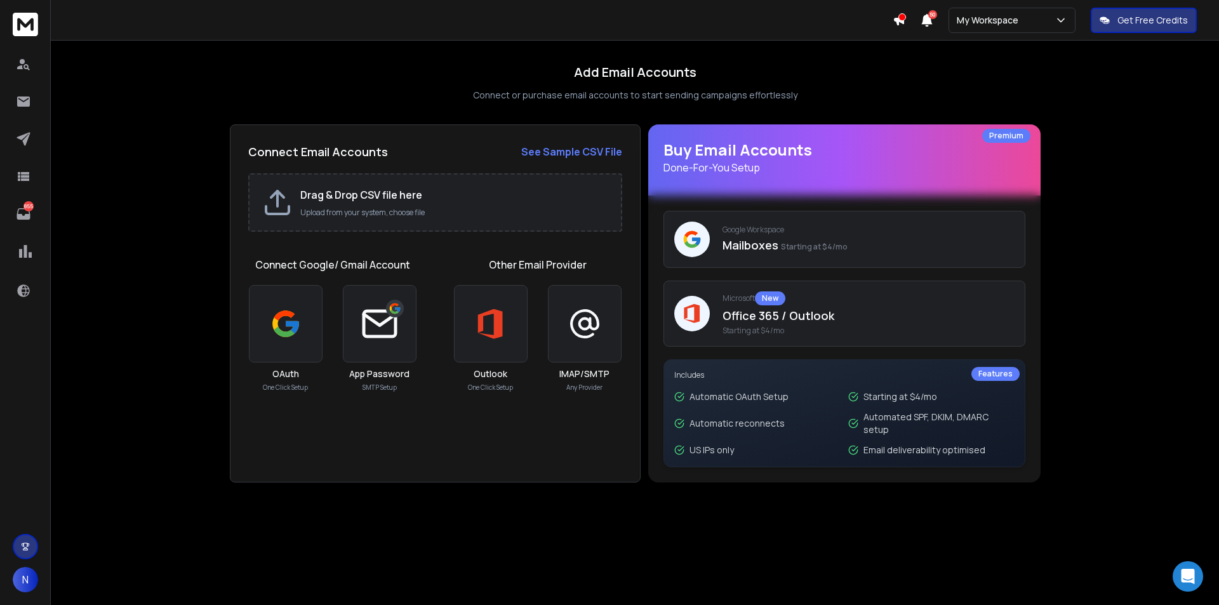
click at [288, 314] on icon at bounding box center [284, 315] width 21 height 10
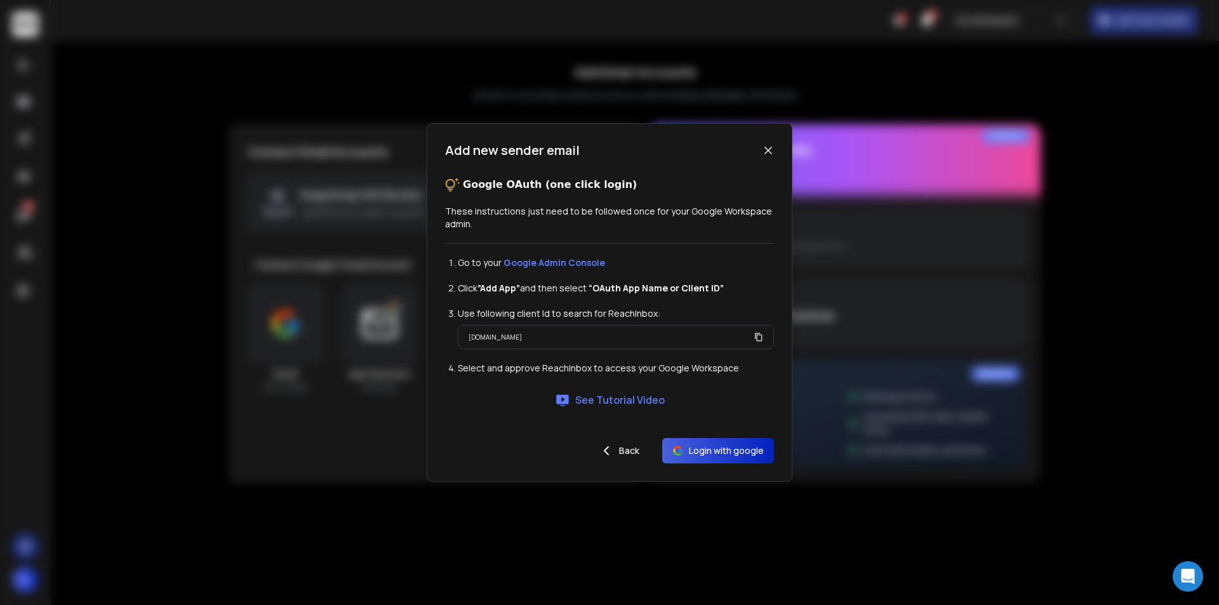
click at [703, 447] on button "Login with google" at bounding box center [718, 450] width 112 height 25
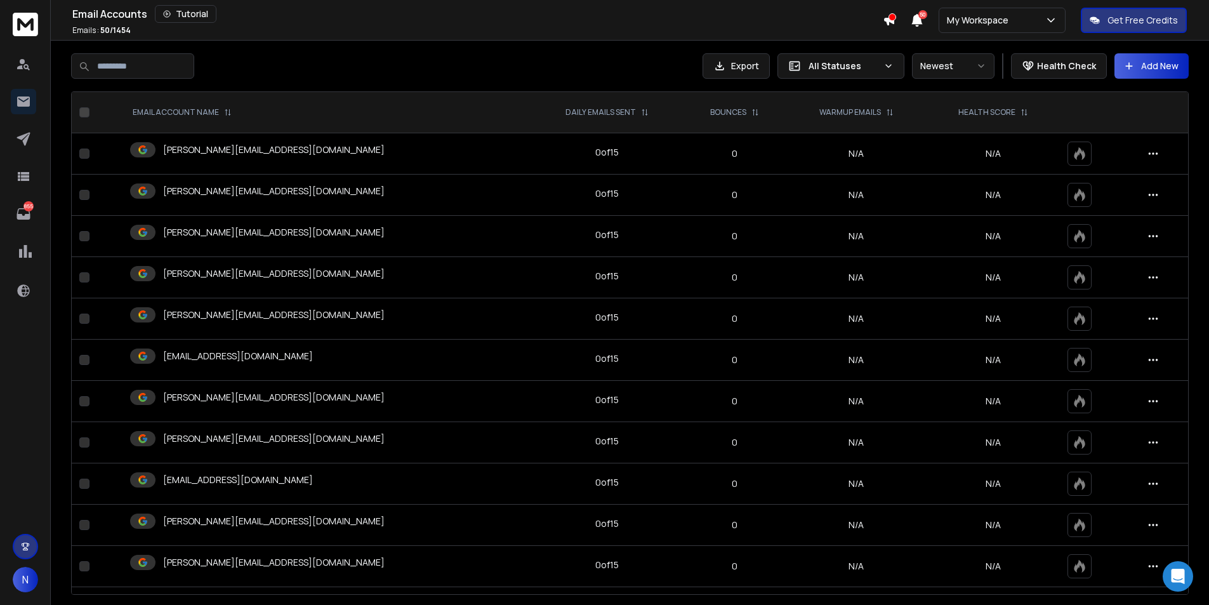
click at [1157, 59] on button "Add New" at bounding box center [1151, 65] width 74 height 25
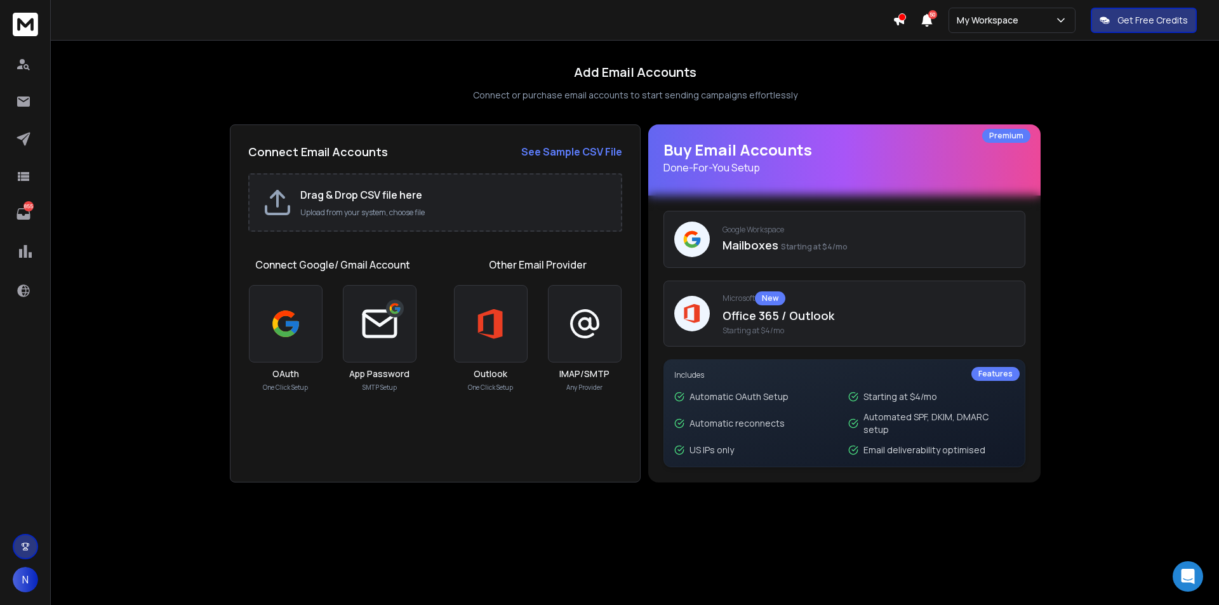
click at [305, 318] on div at bounding box center [286, 323] width 74 height 77
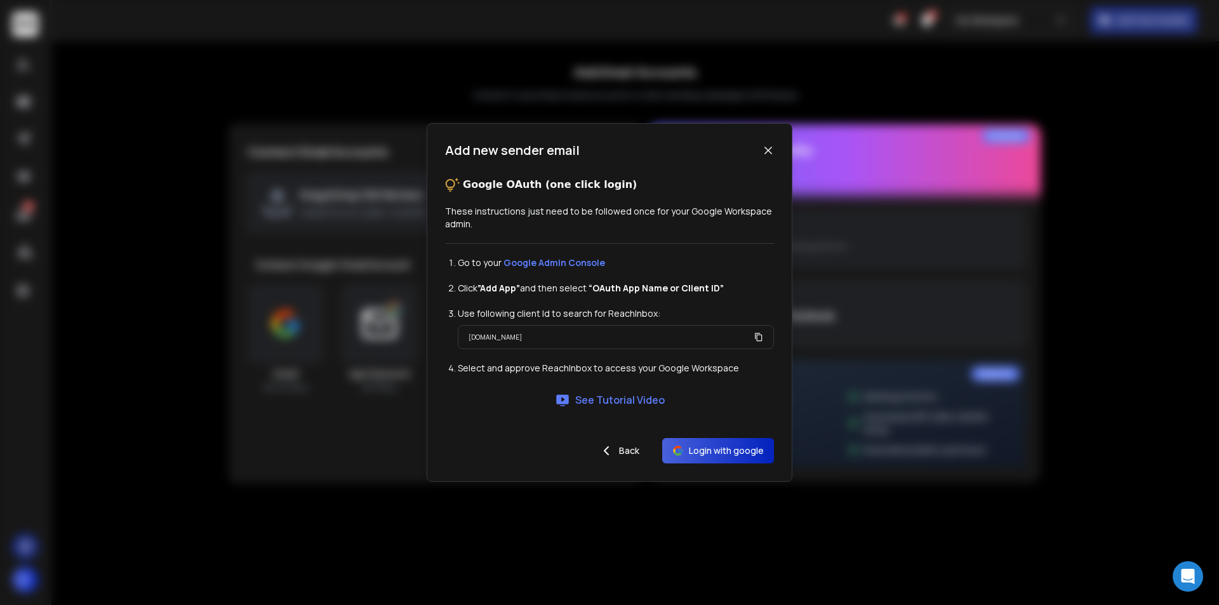
click at [706, 454] on button "Login with google" at bounding box center [718, 450] width 112 height 25
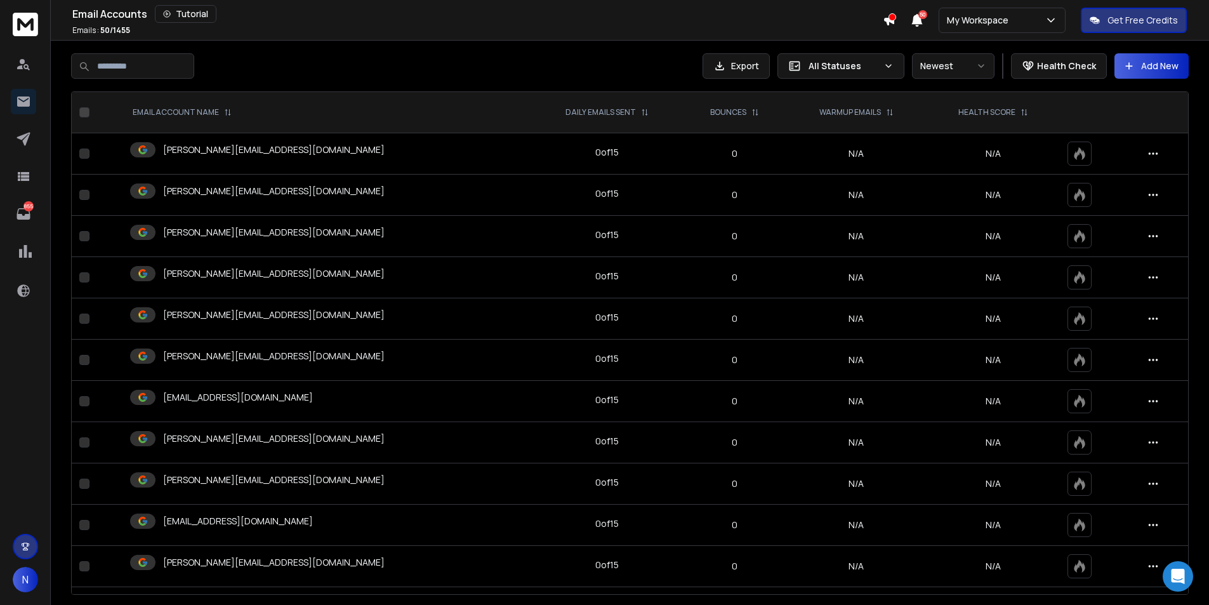
click at [1161, 59] on button "Add New" at bounding box center [1151, 65] width 74 height 25
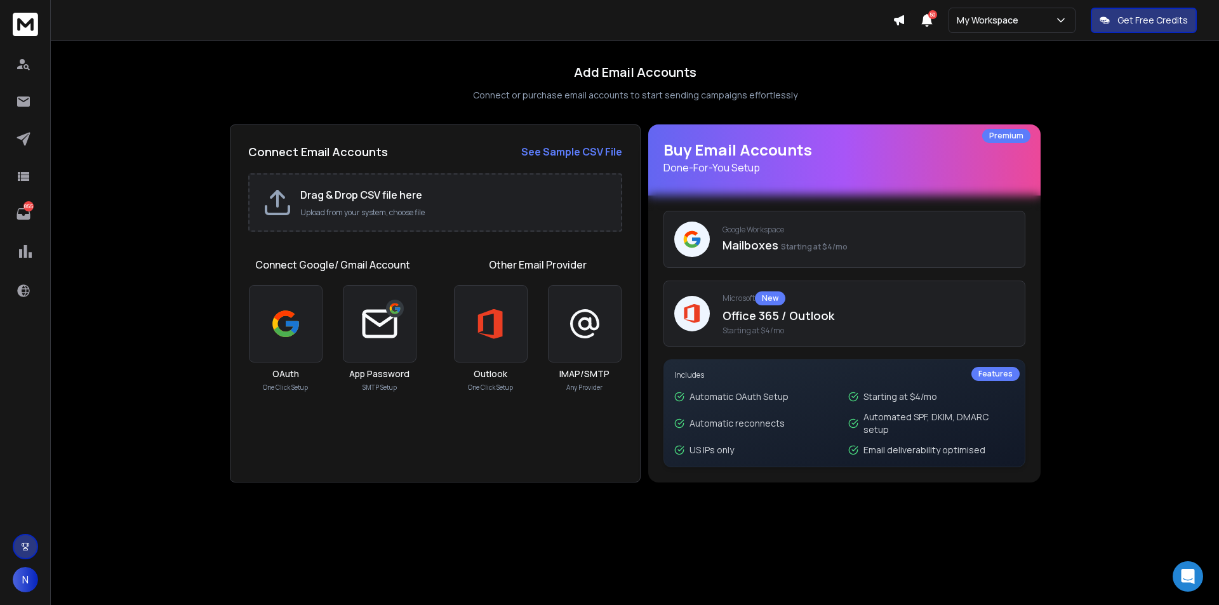
click at [306, 303] on div at bounding box center [286, 323] width 74 height 77
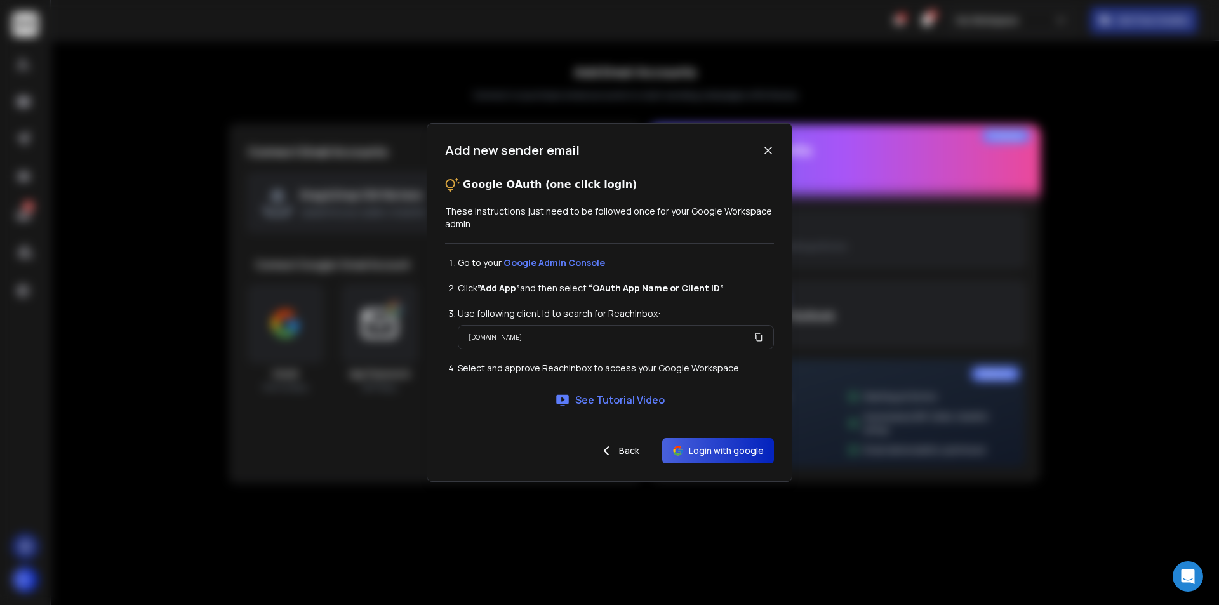
click at [703, 453] on button "Login with google" at bounding box center [718, 450] width 112 height 25
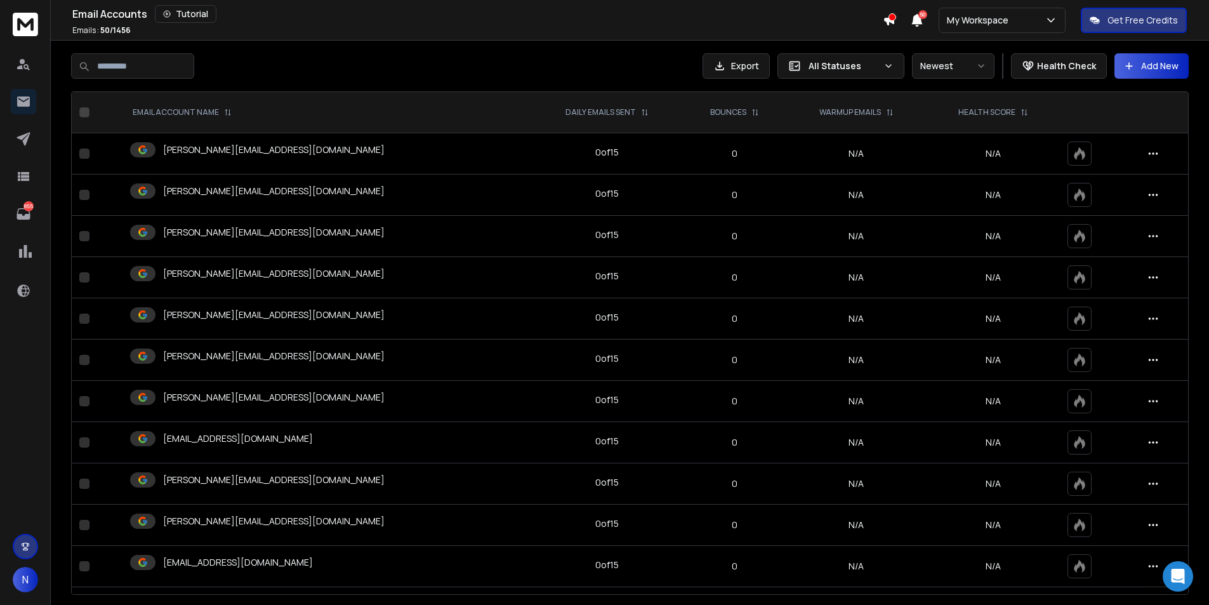
click at [1165, 67] on button "Add New" at bounding box center [1151, 65] width 74 height 25
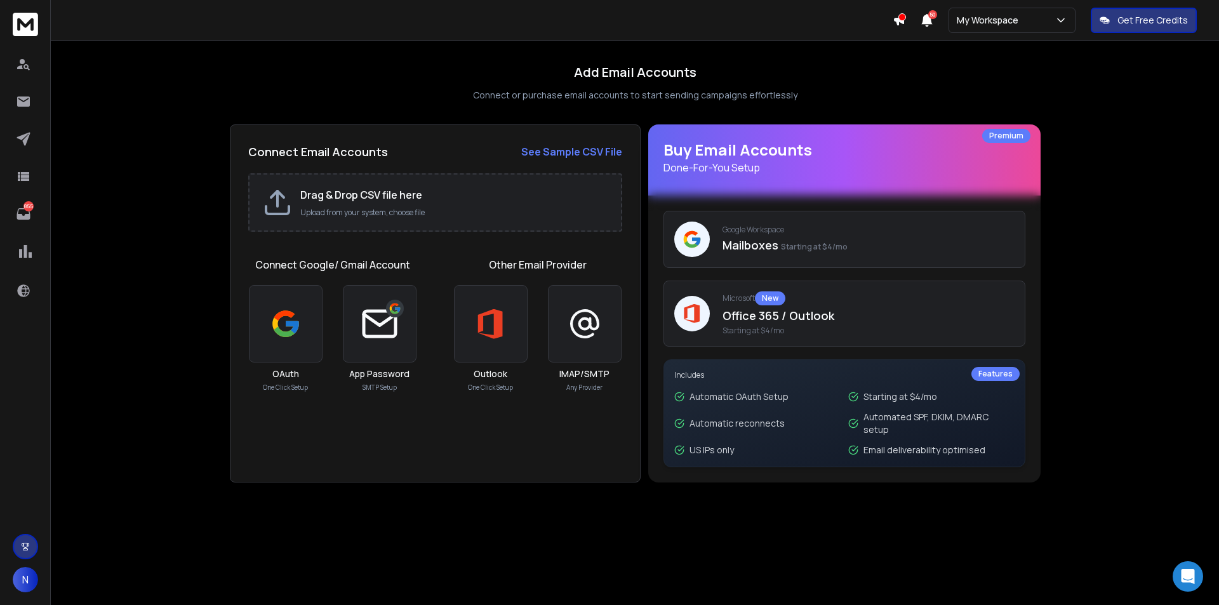
click at [277, 339] on icon at bounding box center [286, 324] width 32 height 38
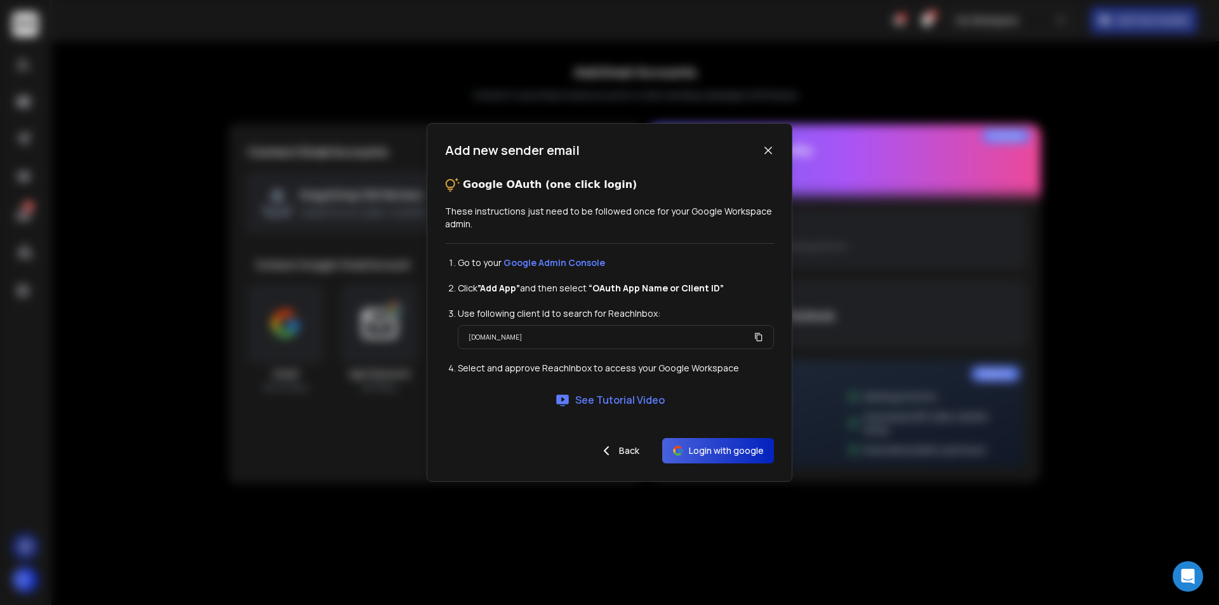
click at [740, 447] on button "Login with google" at bounding box center [718, 450] width 112 height 25
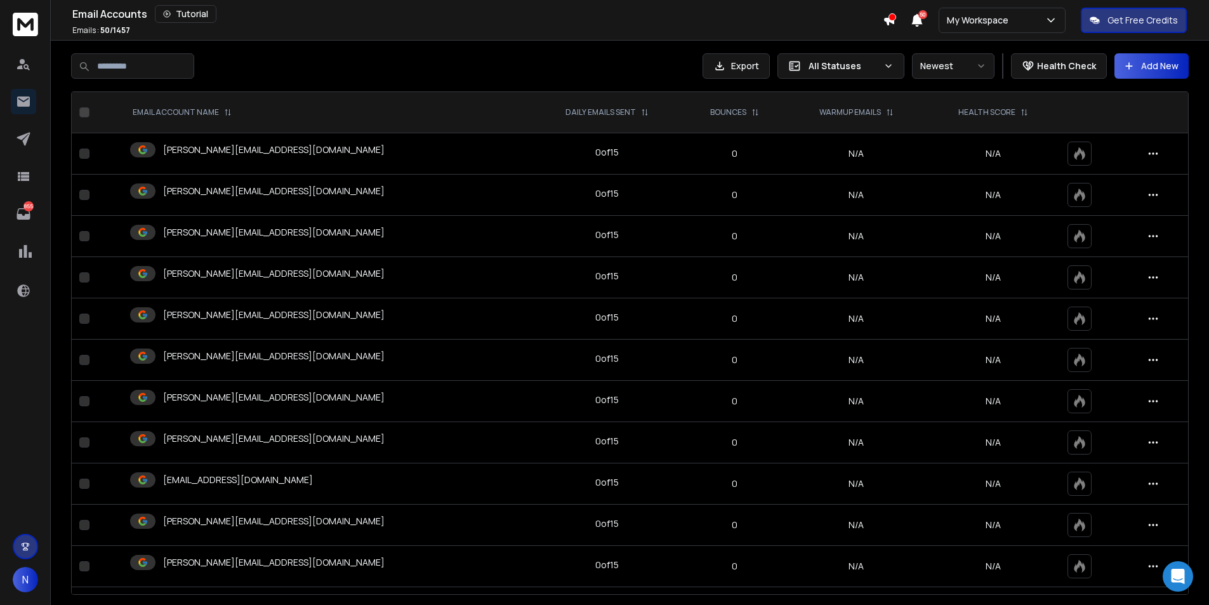
click at [1153, 64] on button "Add New" at bounding box center [1151, 65] width 74 height 25
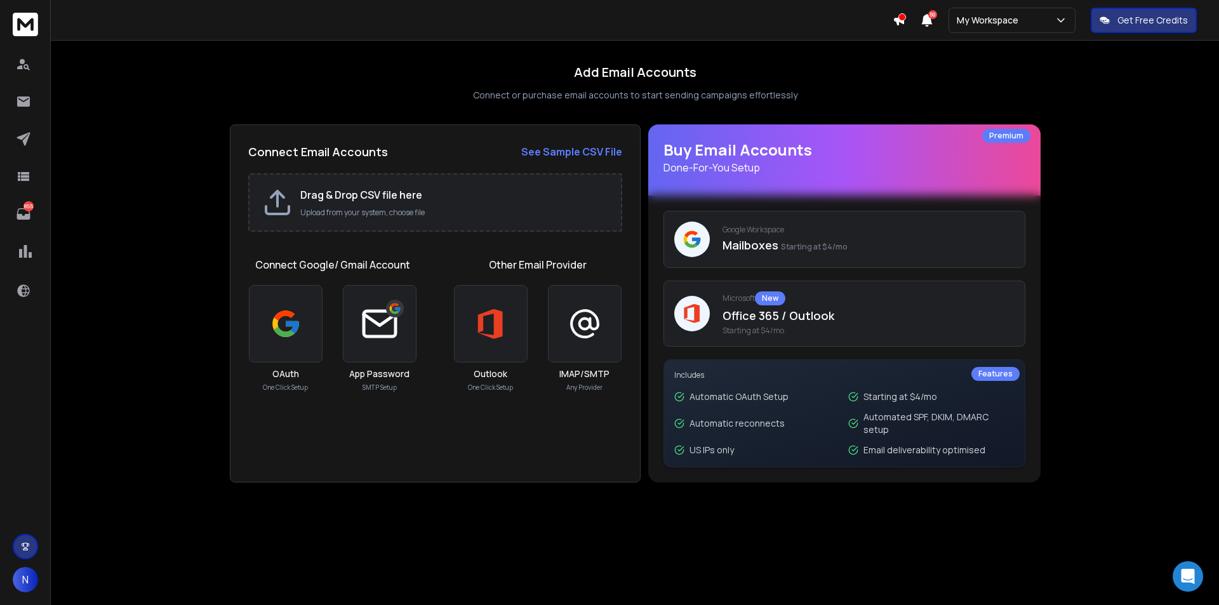
click at [309, 327] on div at bounding box center [286, 323] width 74 height 77
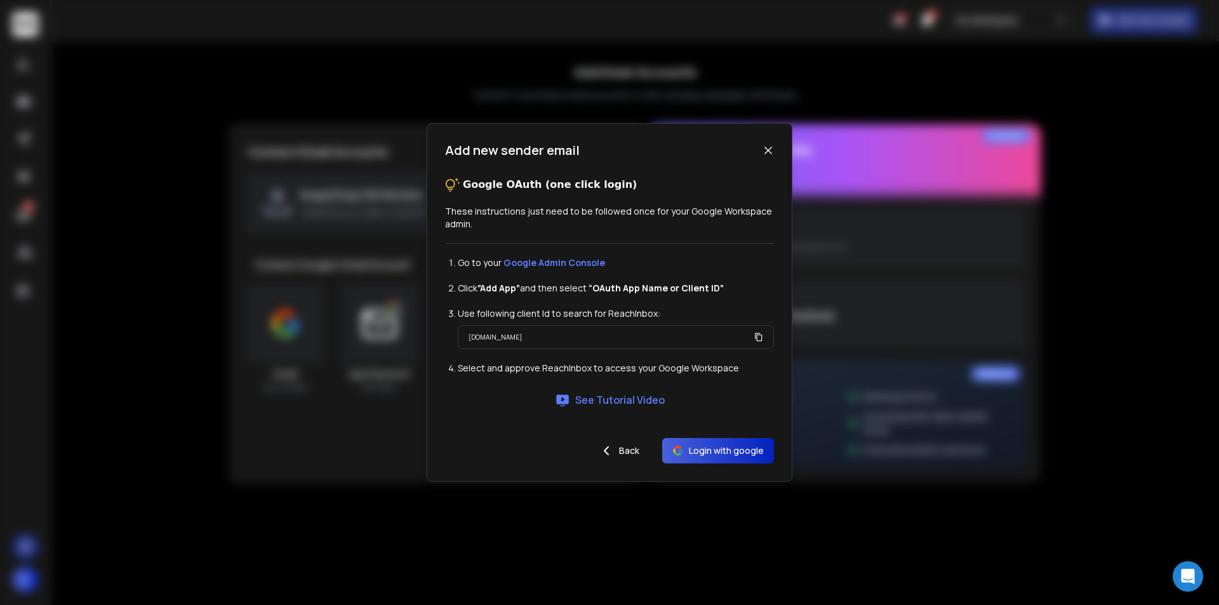
click at [734, 451] on button "Login with google" at bounding box center [718, 450] width 112 height 25
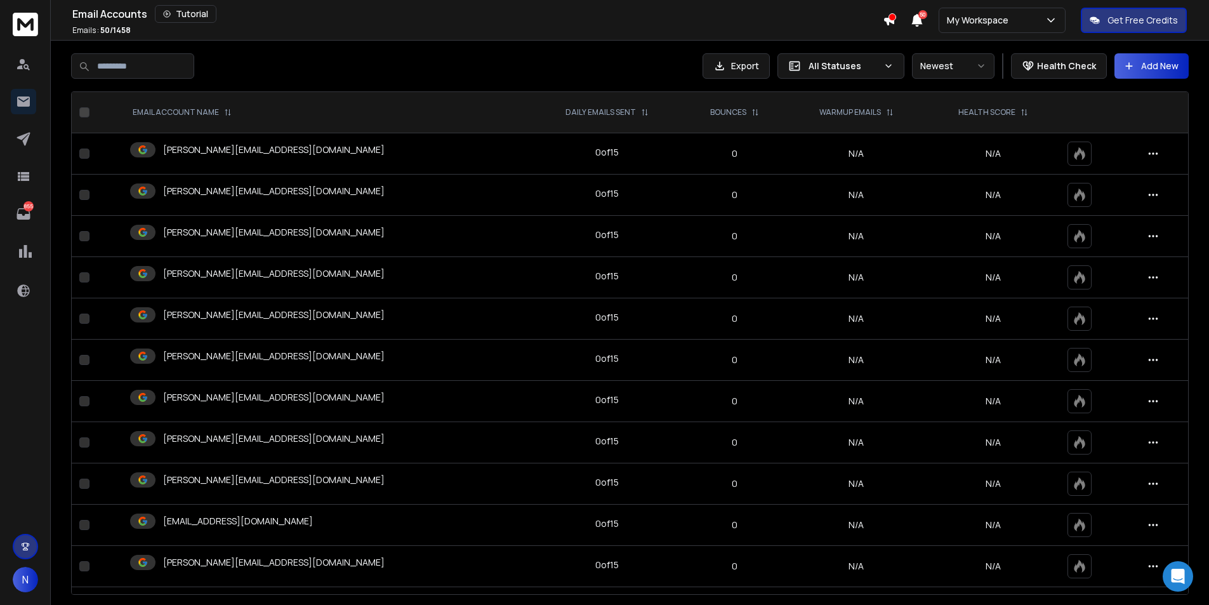
click at [1139, 64] on button "Add New" at bounding box center [1151, 65] width 74 height 25
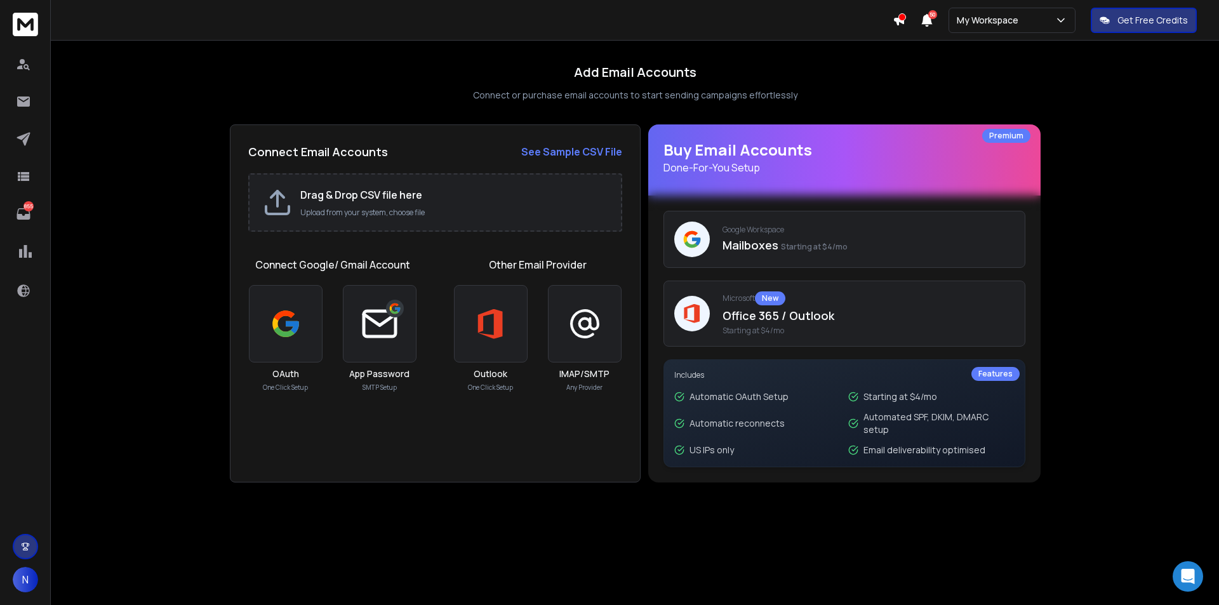
click at [289, 325] on icon at bounding box center [286, 324] width 32 height 38
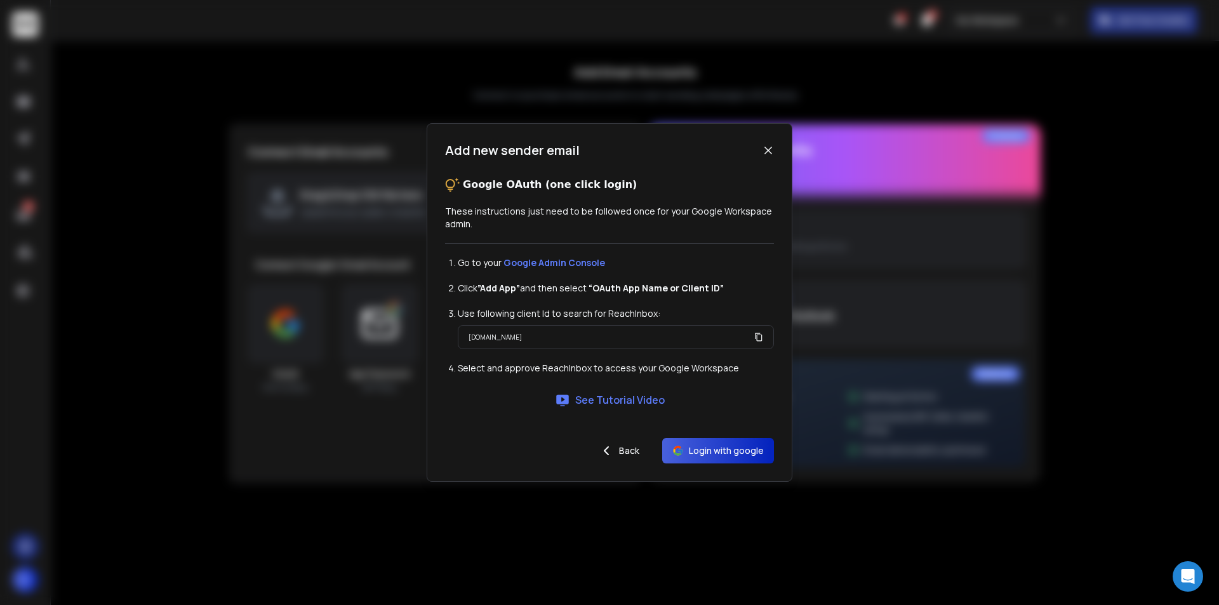
click at [687, 449] on button "Login with google" at bounding box center [718, 450] width 112 height 25
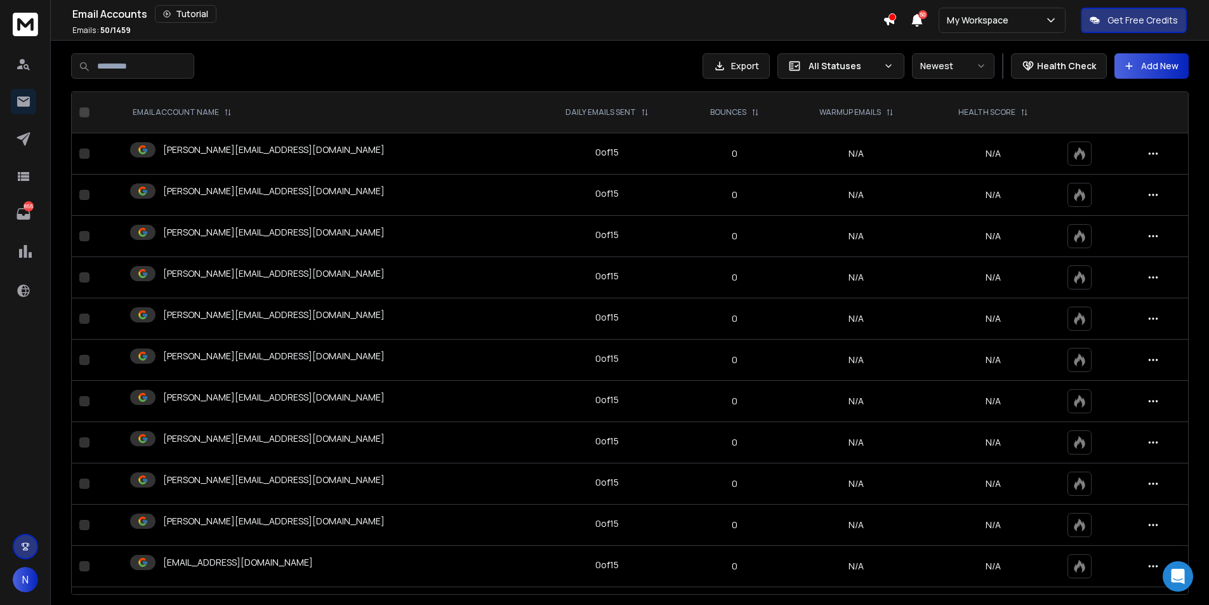
click at [1144, 57] on button "Add New" at bounding box center [1151, 65] width 74 height 25
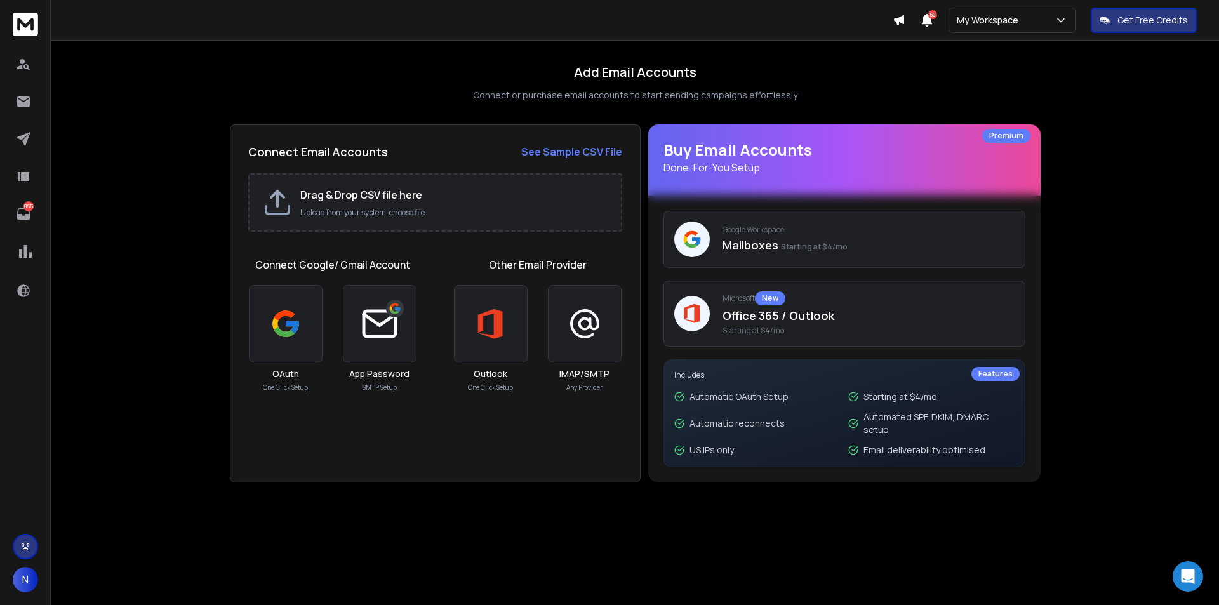
click at [275, 302] on div at bounding box center [286, 323] width 74 height 77
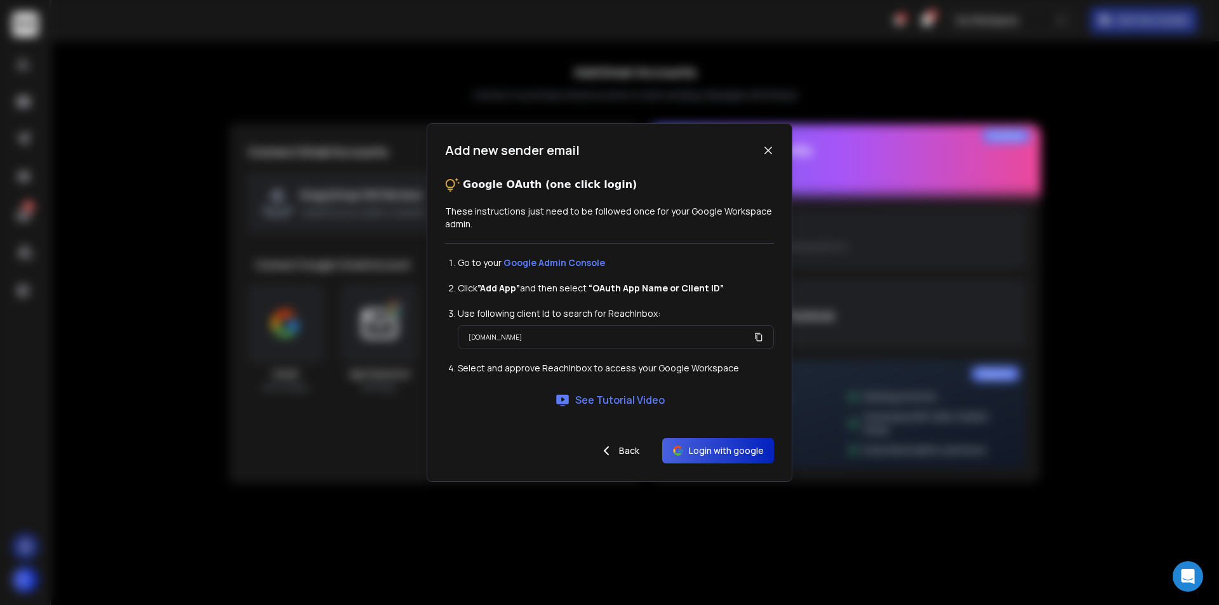
click at [699, 446] on button "Login with google" at bounding box center [718, 450] width 112 height 25
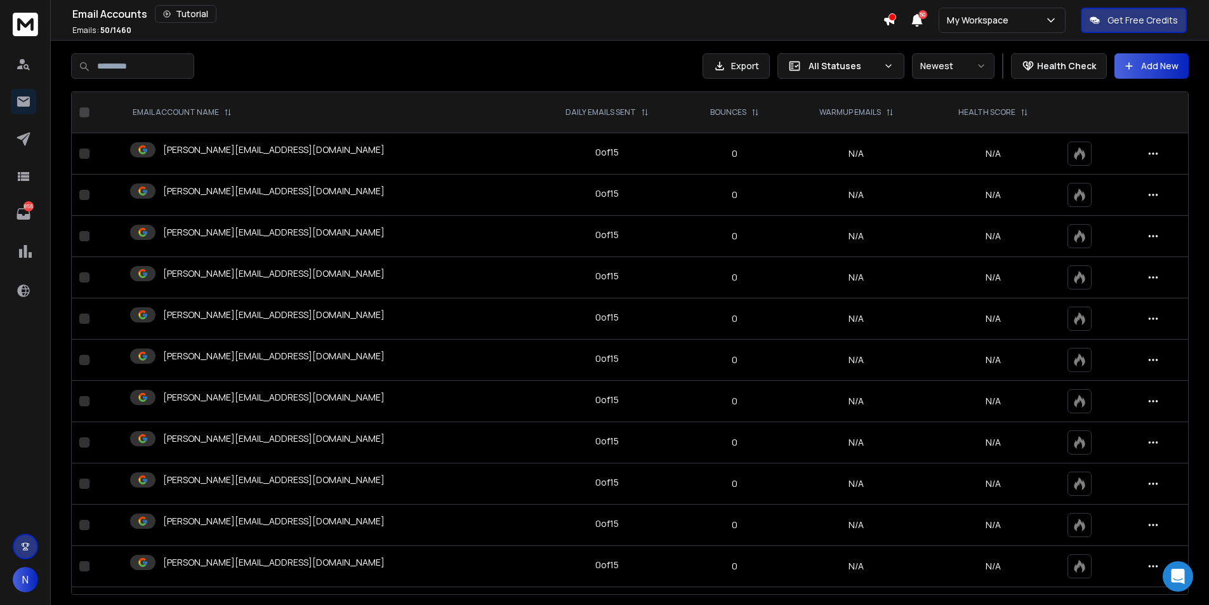
click at [1165, 66] on button "Add New" at bounding box center [1151, 65] width 74 height 25
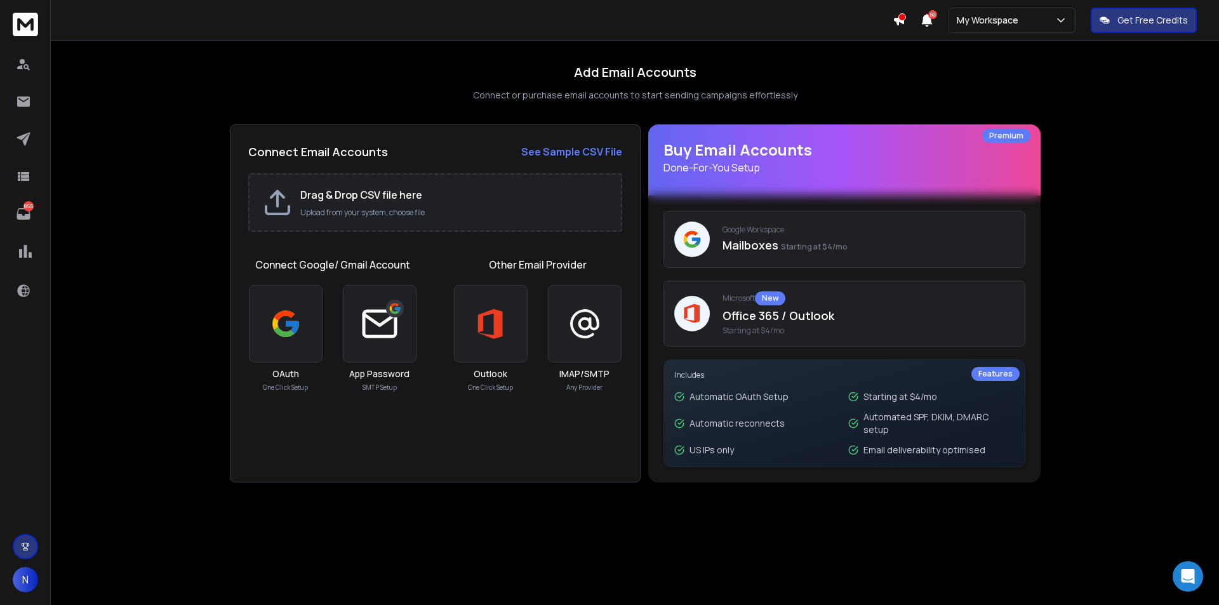
click at [293, 337] on icon at bounding box center [286, 324] width 32 height 38
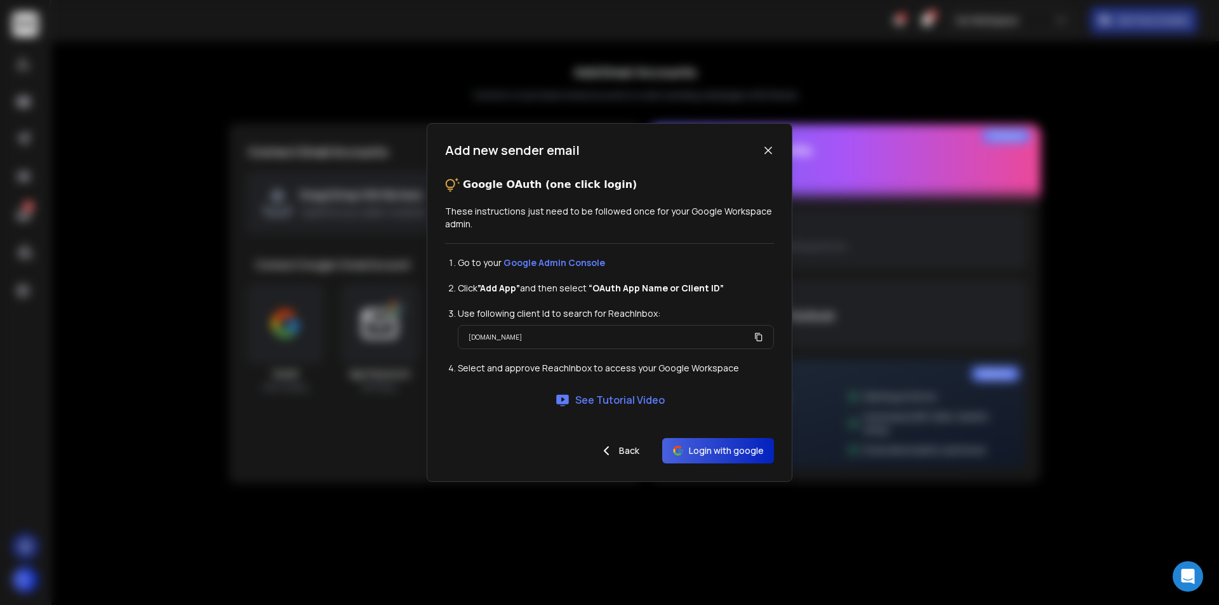
click at [734, 455] on button "Login with google" at bounding box center [718, 450] width 112 height 25
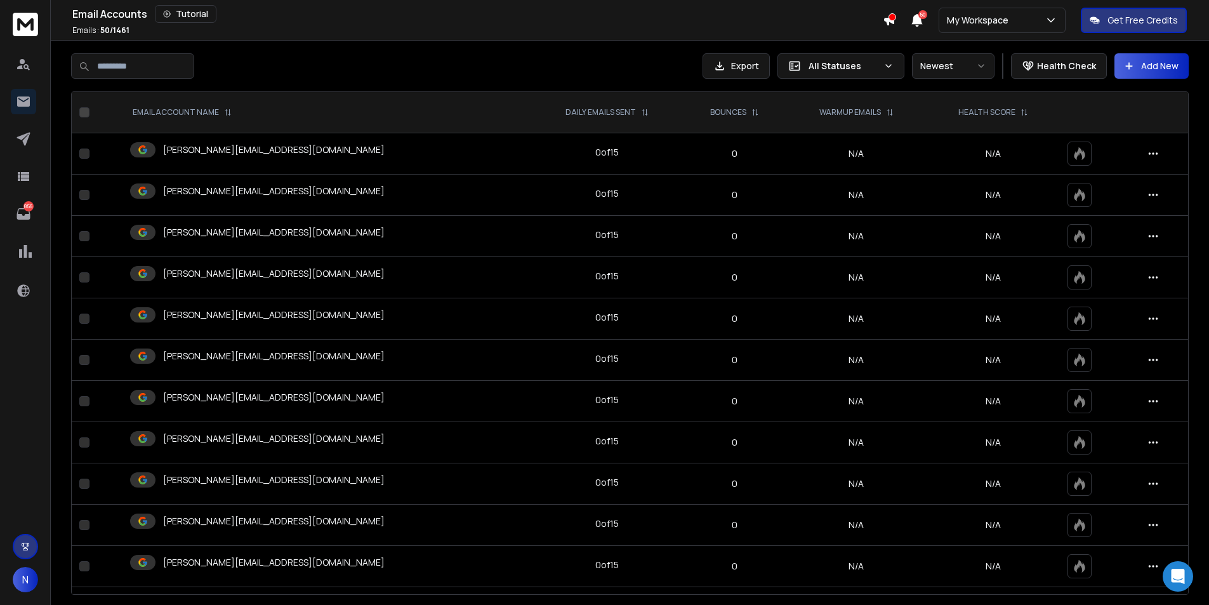
click at [1165, 62] on button "Add New" at bounding box center [1151, 65] width 74 height 25
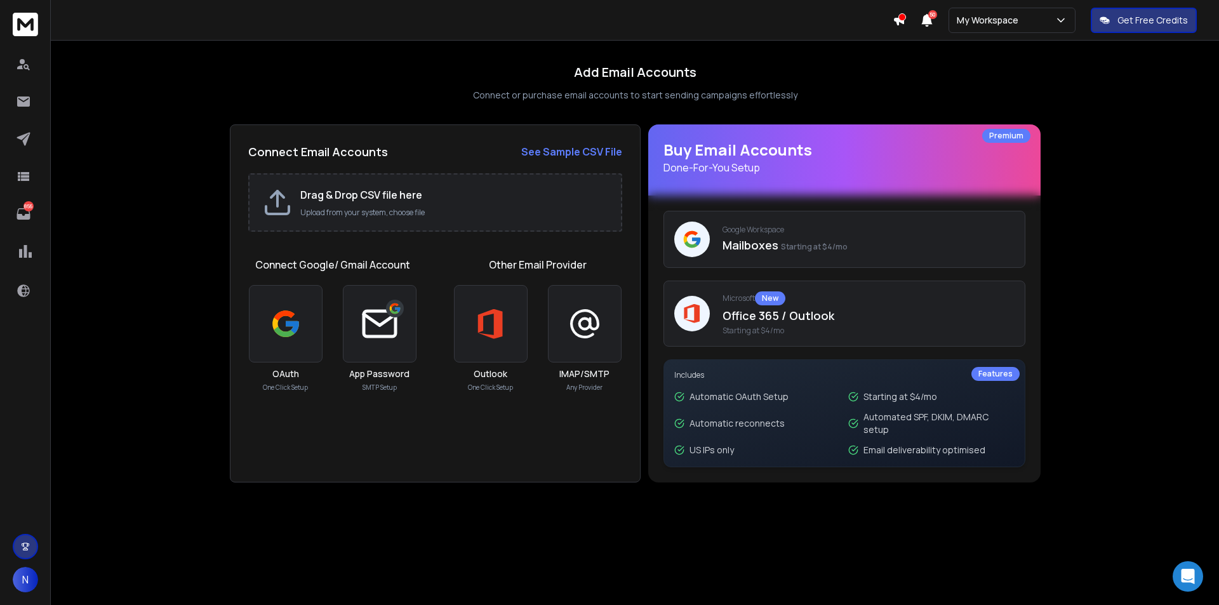
click at [309, 349] on div at bounding box center [286, 323] width 74 height 77
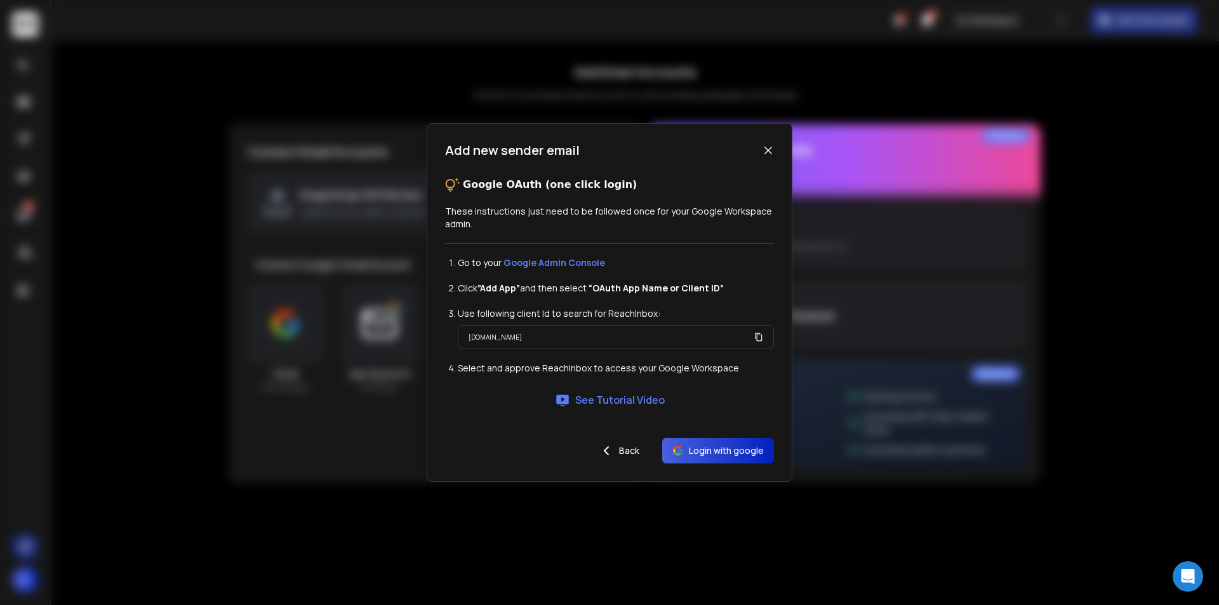
click at [697, 448] on button "Login with google" at bounding box center [718, 450] width 112 height 25
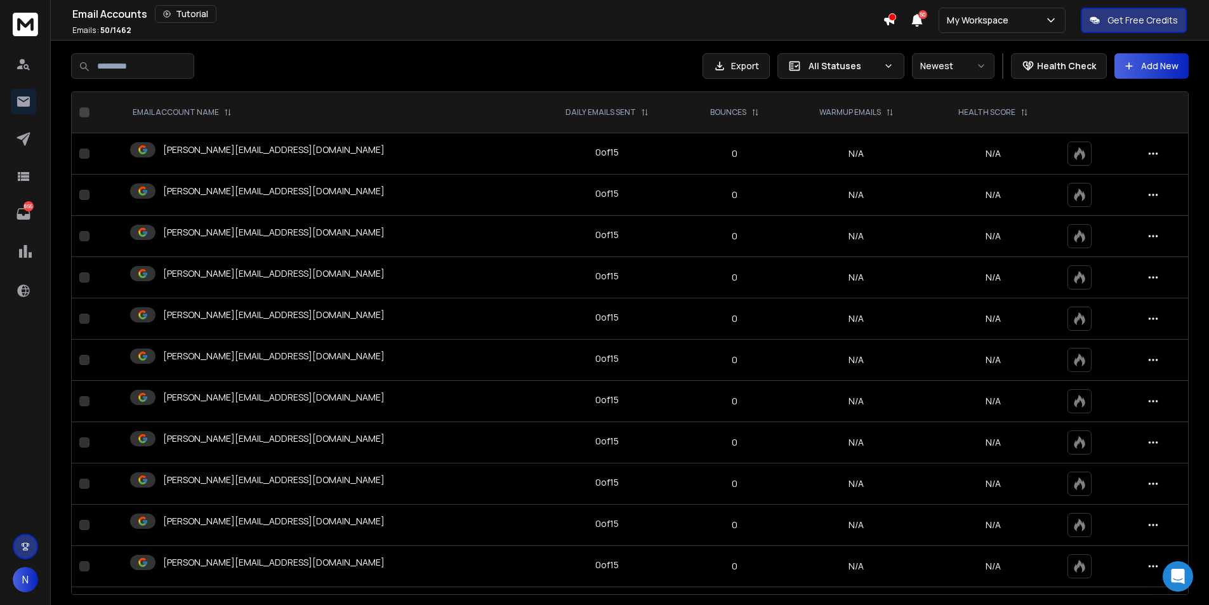
click at [1154, 63] on button "Add New" at bounding box center [1151, 65] width 74 height 25
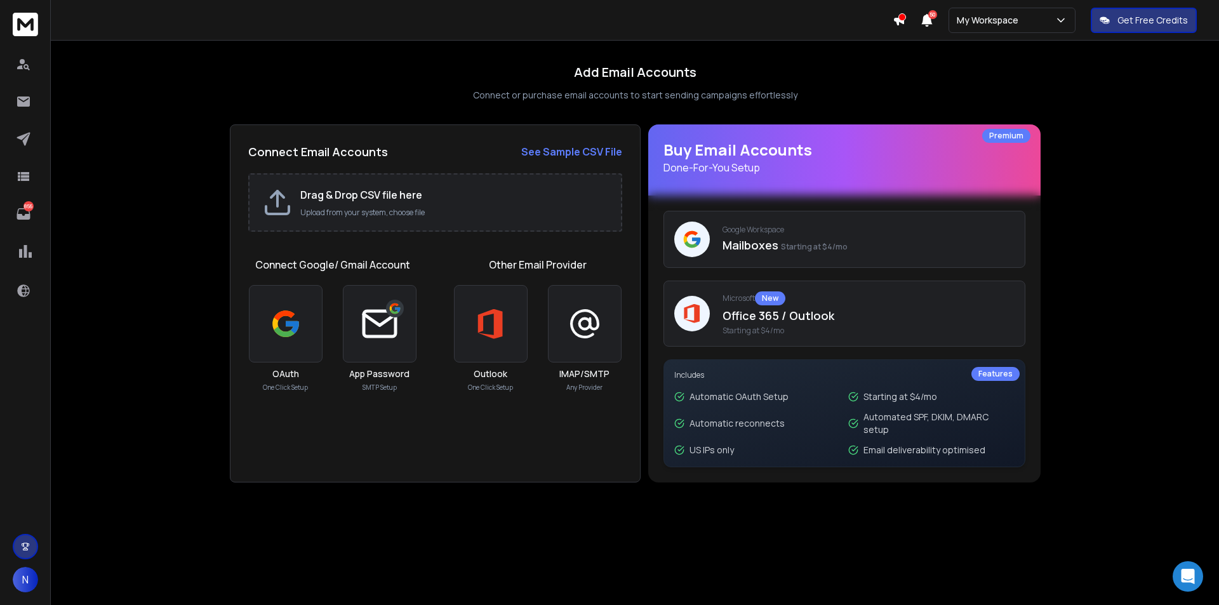
click at [270, 338] on div at bounding box center [286, 323] width 74 height 77
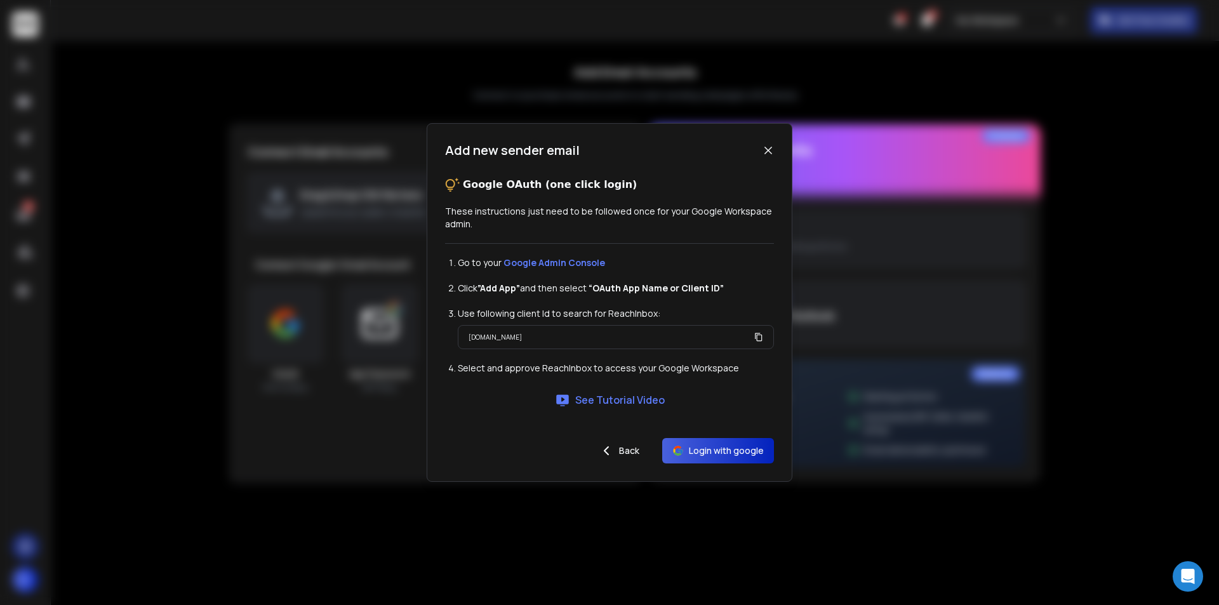
click at [705, 448] on button "Login with google" at bounding box center [718, 450] width 112 height 25
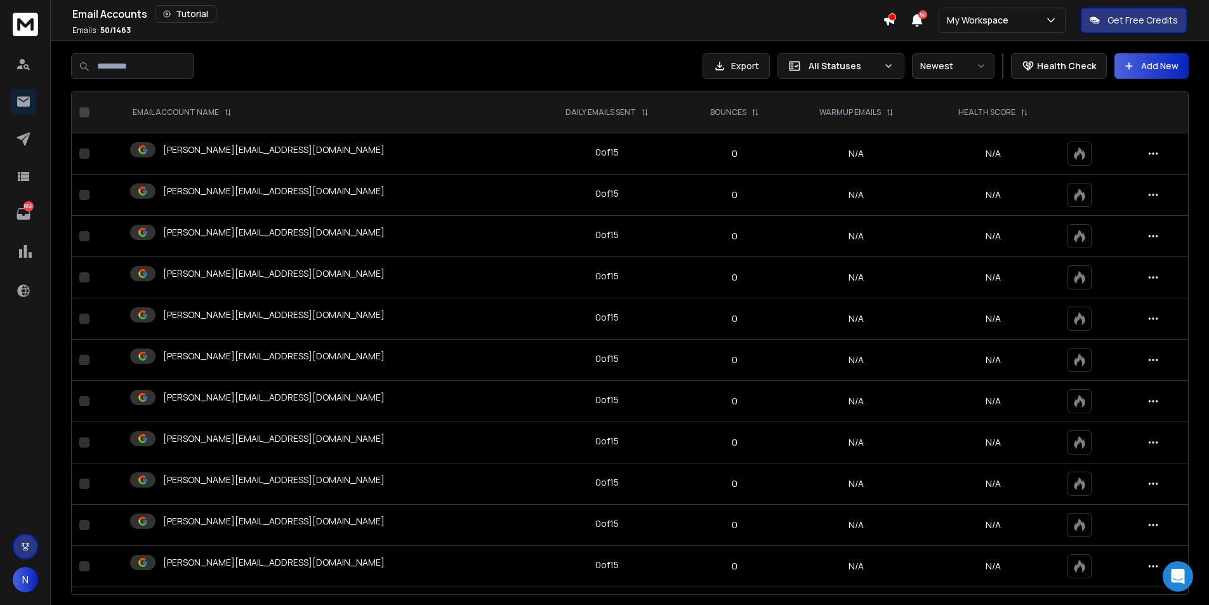
click at [1151, 69] on button "Add New" at bounding box center [1151, 65] width 74 height 25
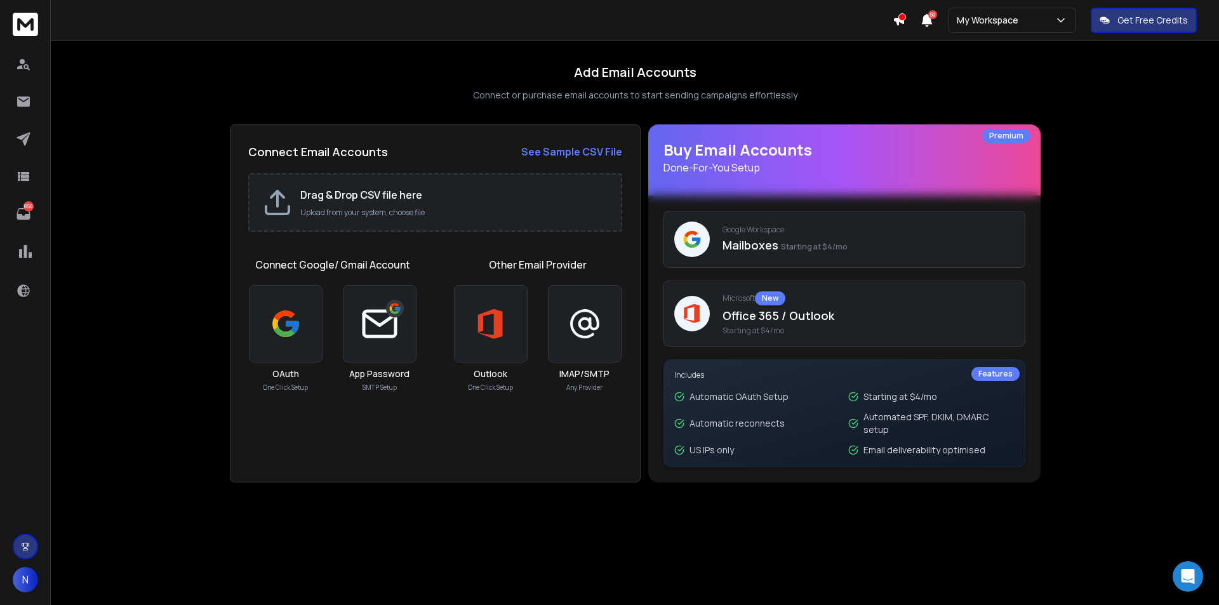
click at [282, 324] on icon at bounding box center [286, 324] width 32 height 38
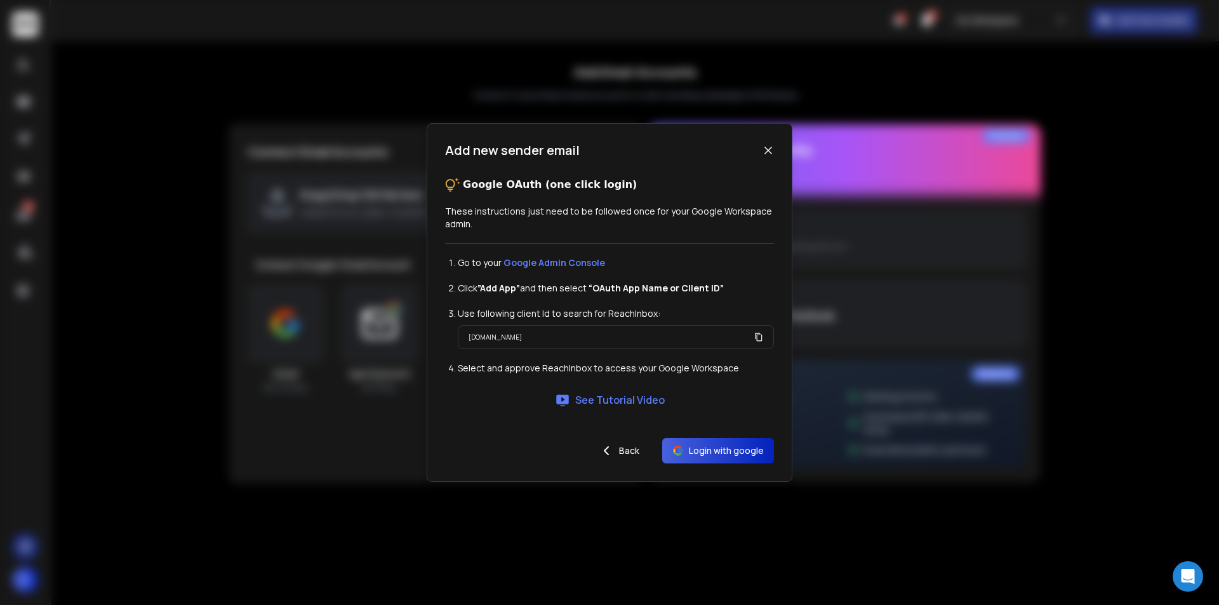
click at [749, 446] on button "Login with google" at bounding box center [718, 450] width 112 height 25
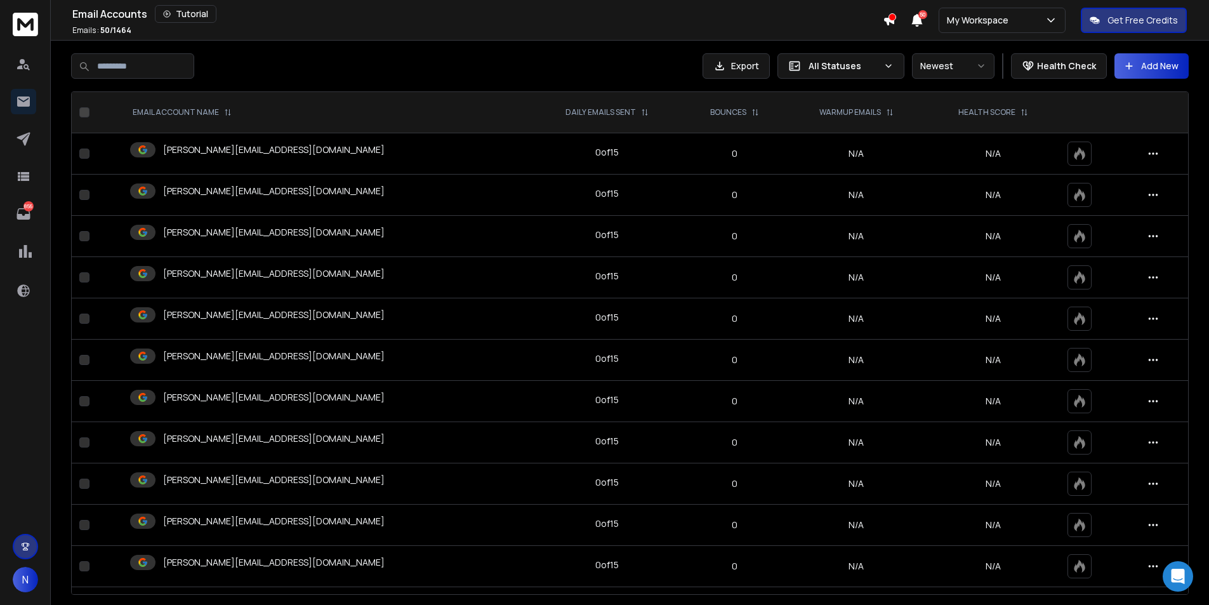
click at [1149, 70] on button "Add New" at bounding box center [1151, 65] width 74 height 25
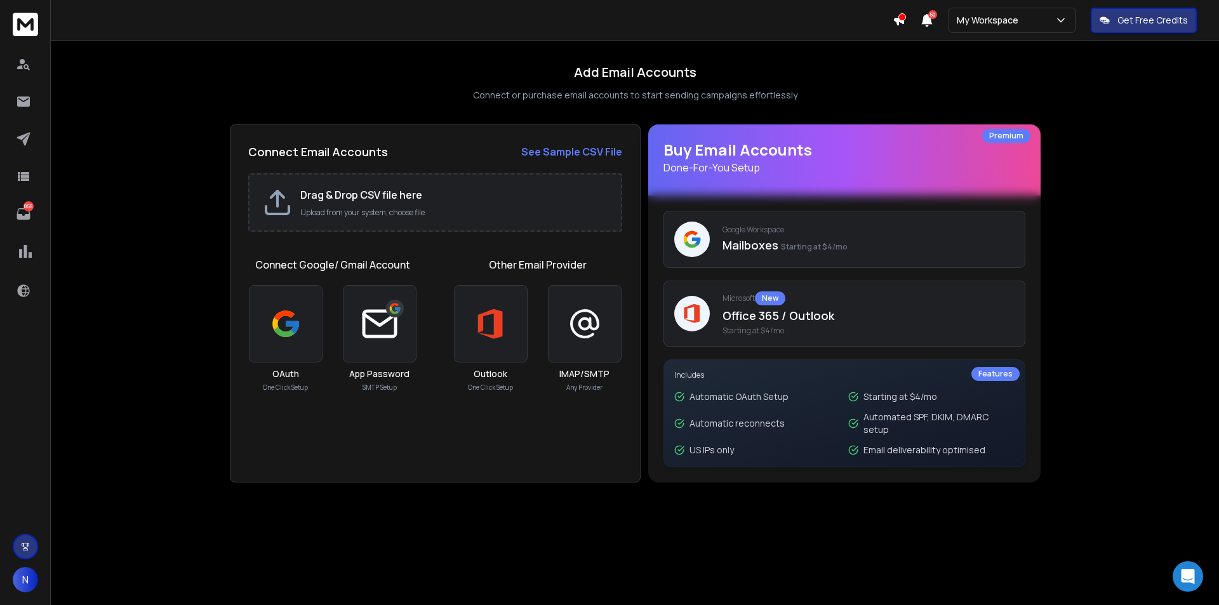
click at [290, 326] on icon at bounding box center [286, 324] width 32 height 38
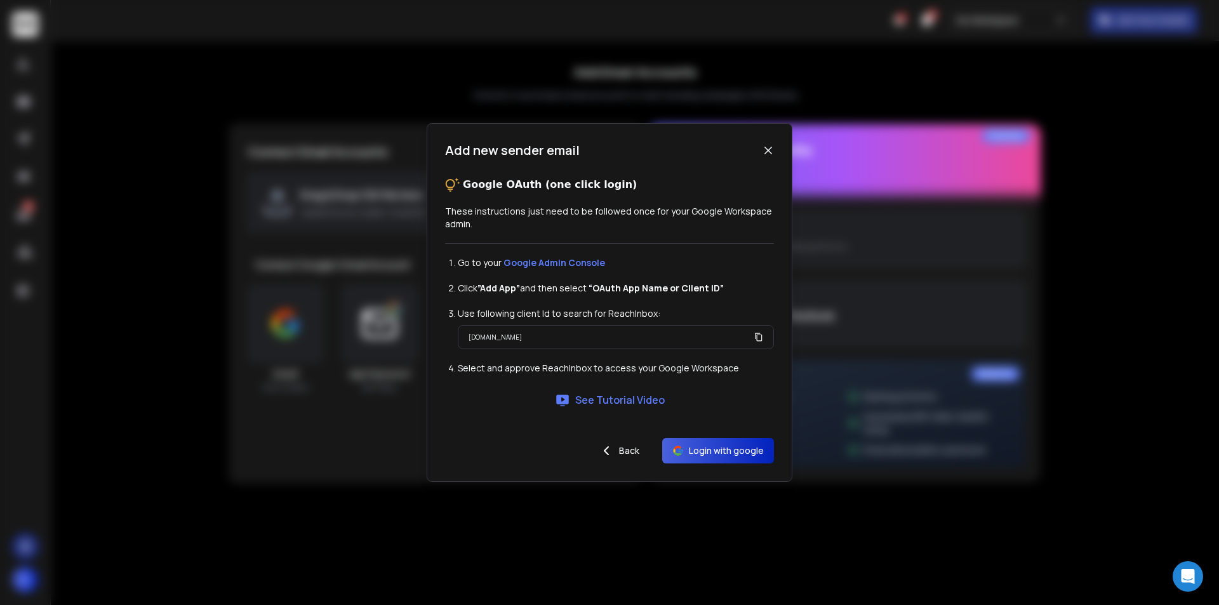
click at [736, 455] on button "Login with google" at bounding box center [718, 450] width 112 height 25
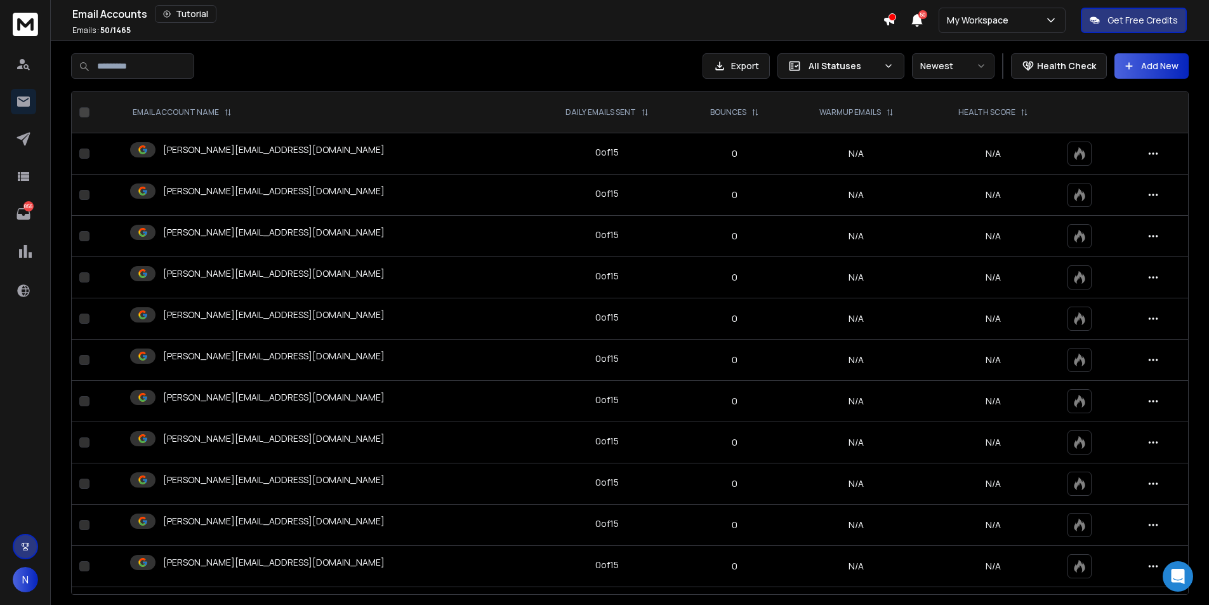
click at [1156, 69] on button "Add New" at bounding box center [1151, 65] width 74 height 25
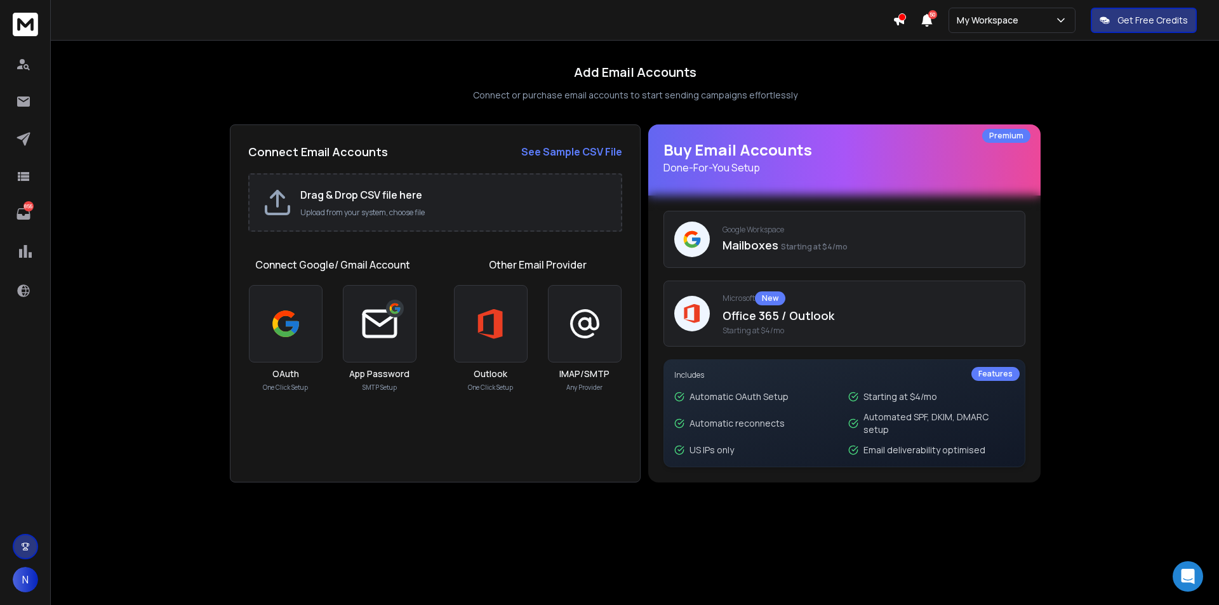
click at [294, 331] on icon at bounding box center [284, 331] width 21 height 11
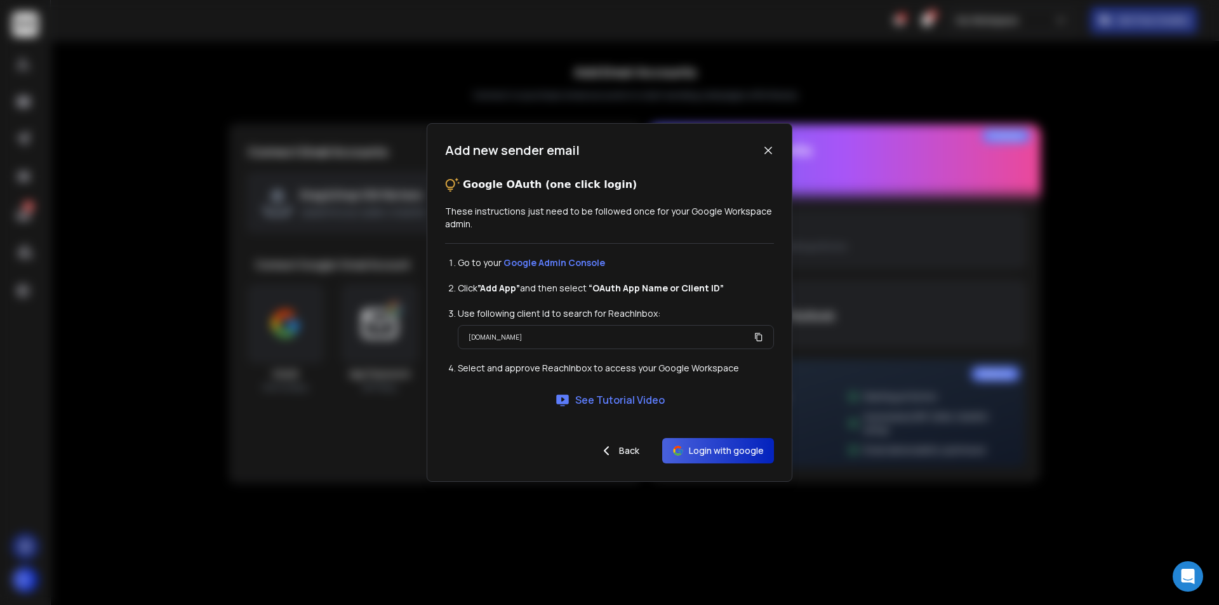
click at [728, 449] on button "Login with google" at bounding box center [718, 450] width 112 height 25
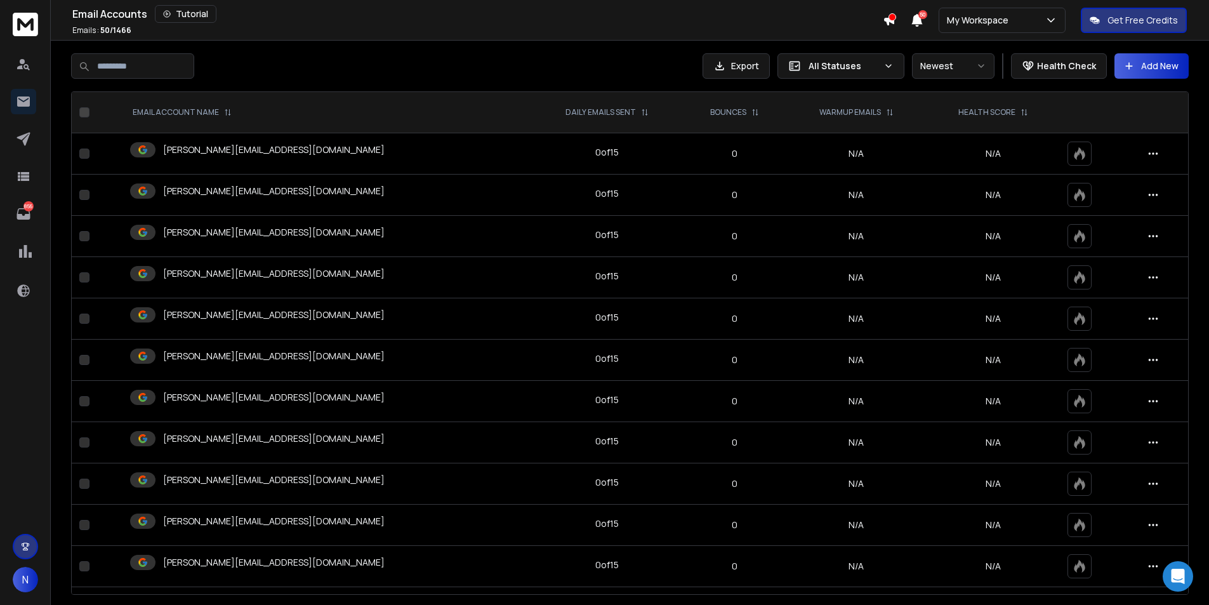
click at [1164, 60] on button "Add New" at bounding box center [1151, 65] width 74 height 25
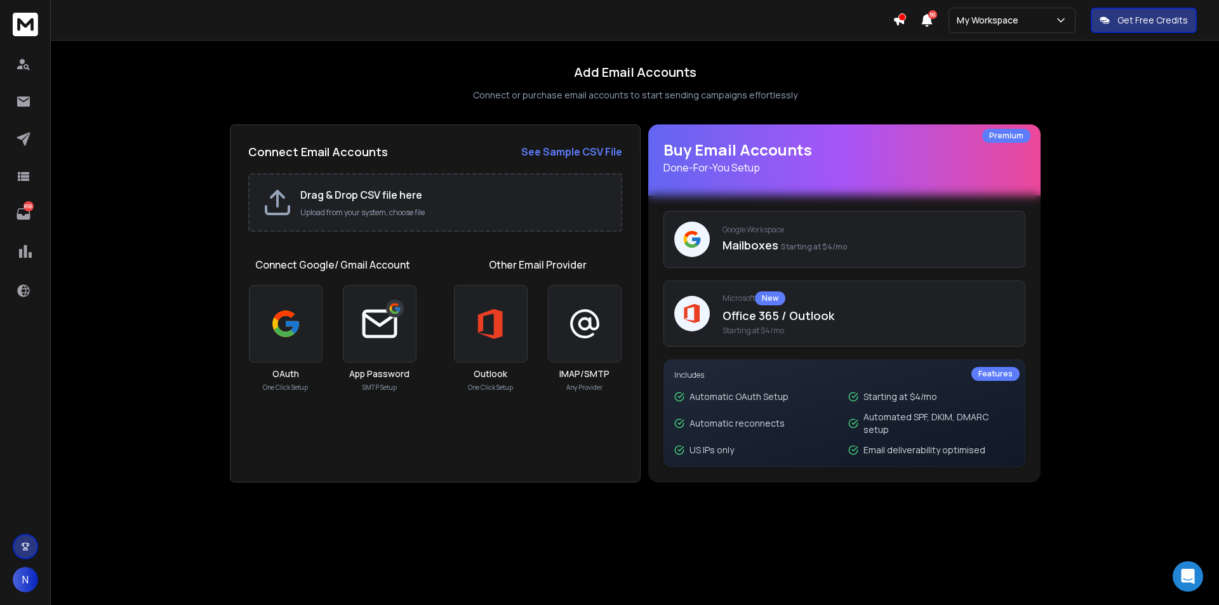
click at [294, 336] on icon at bounding box center [286, 324] width 32 height 38
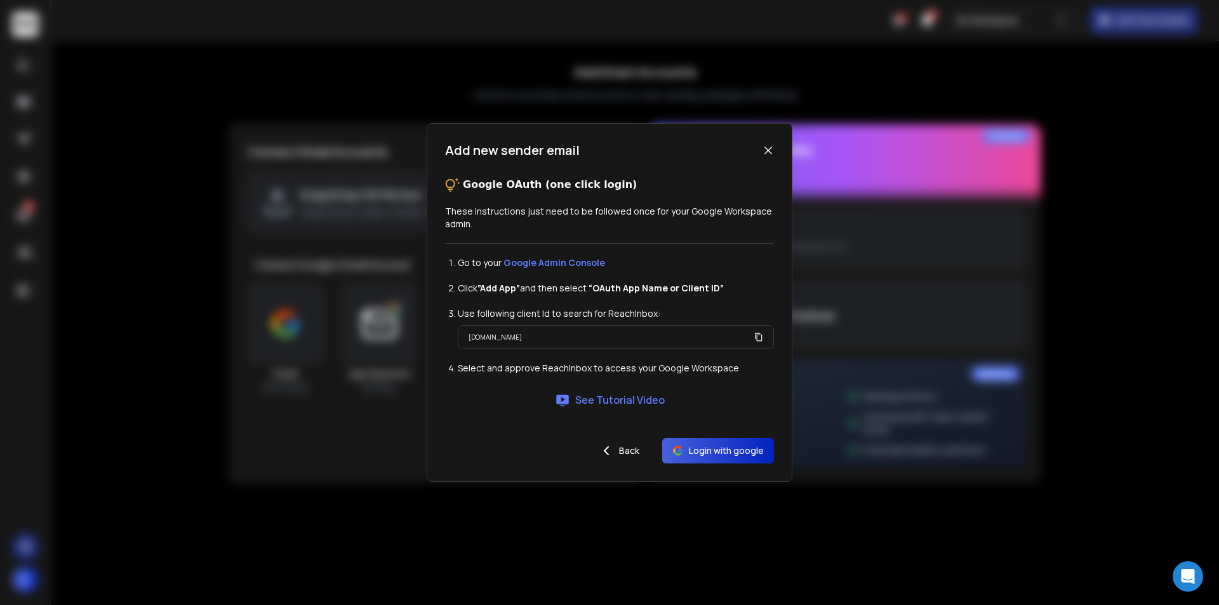
click at [720, 451] on button "Login with google" at bounding box center [718, 450] width 112 height 25
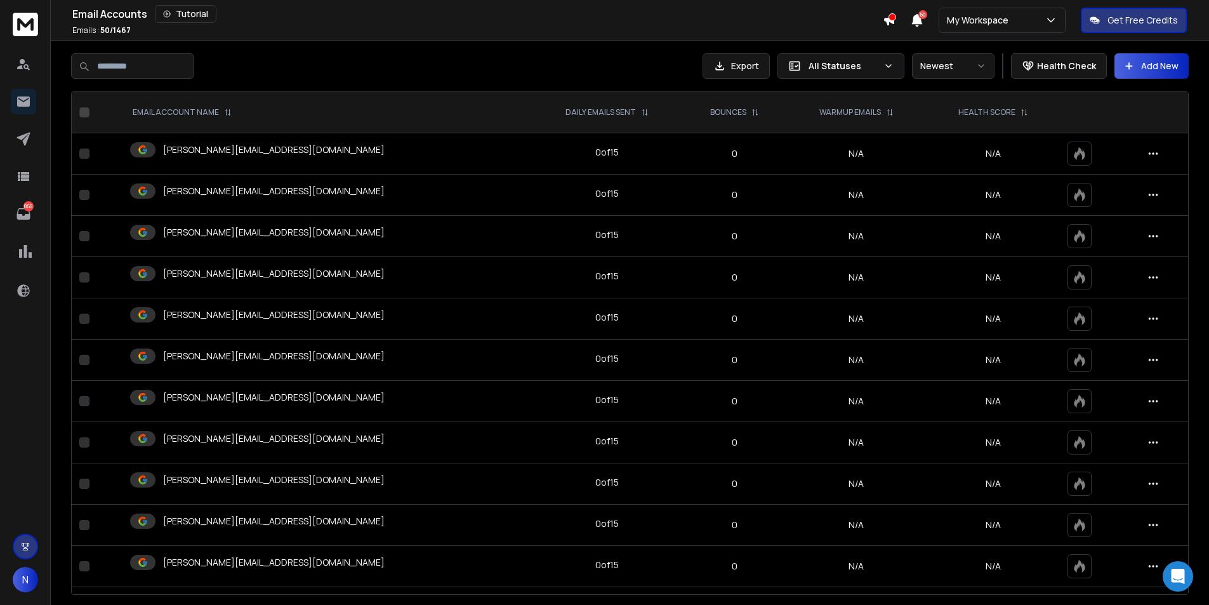
click at [1146, 63] on button "Add New" at bounding box center [1151, 65] width 74 height 25
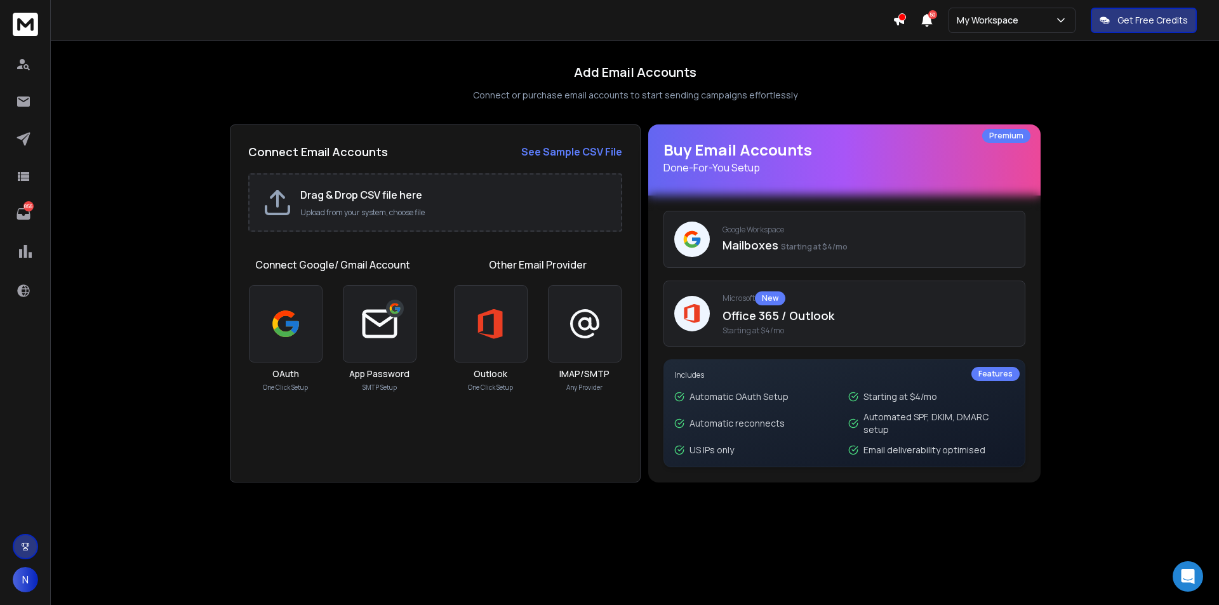
click at [288, 329] on icon at bounding box center [286, 324] width 32 height 38
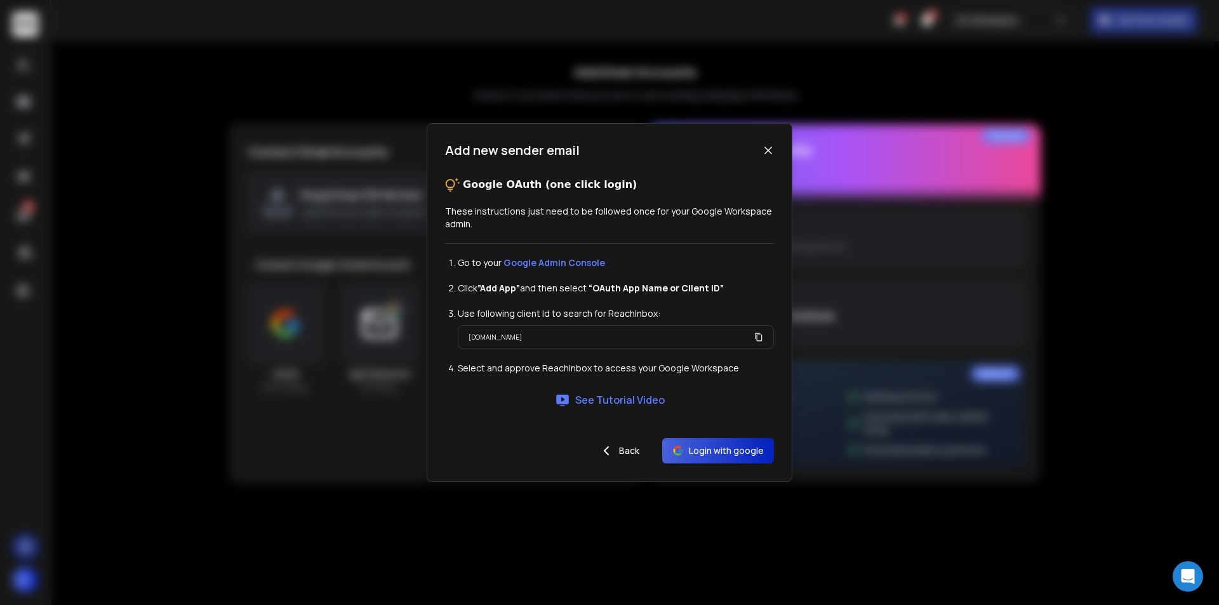
click at [736, 453] on button "Login with google" at bounding box center [718, 450] width 112 height 25
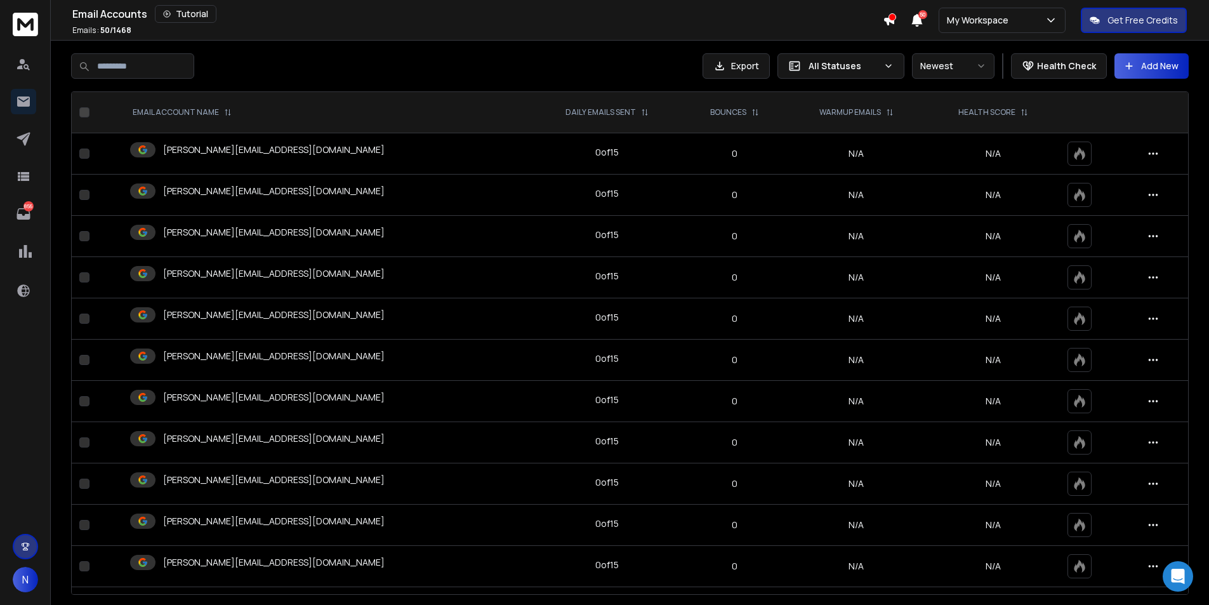
click at [1147, 69] on button "Add New" at bounding box center [1151, 65] width 74 height 25
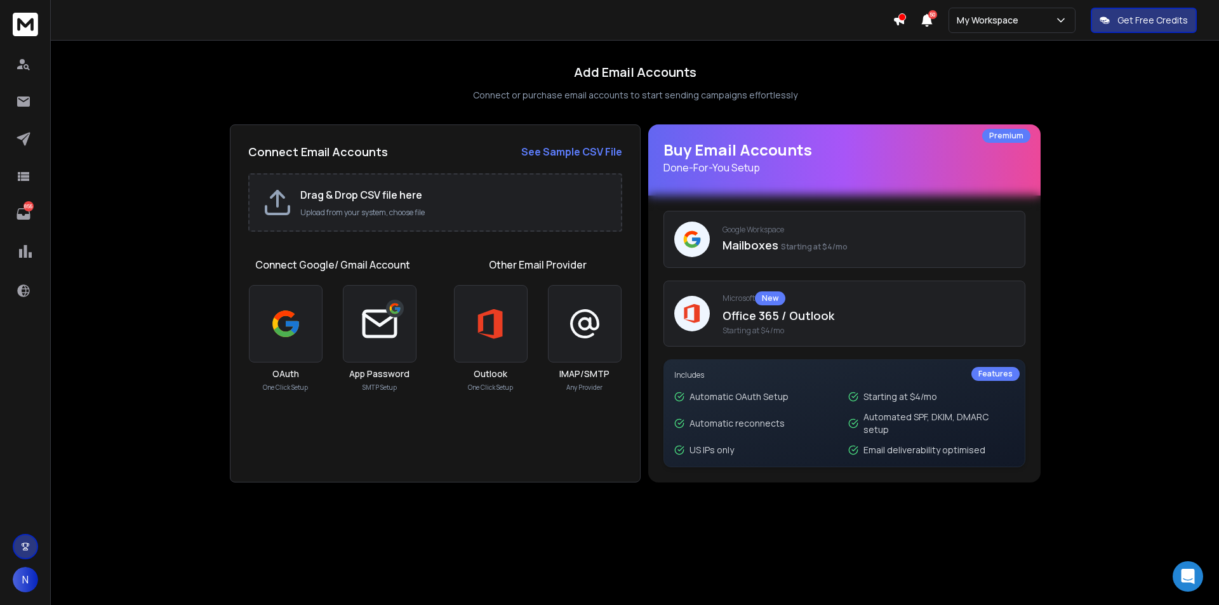
click at [288, 318] on icon at bounding box center [286, 324] width 32 height 38
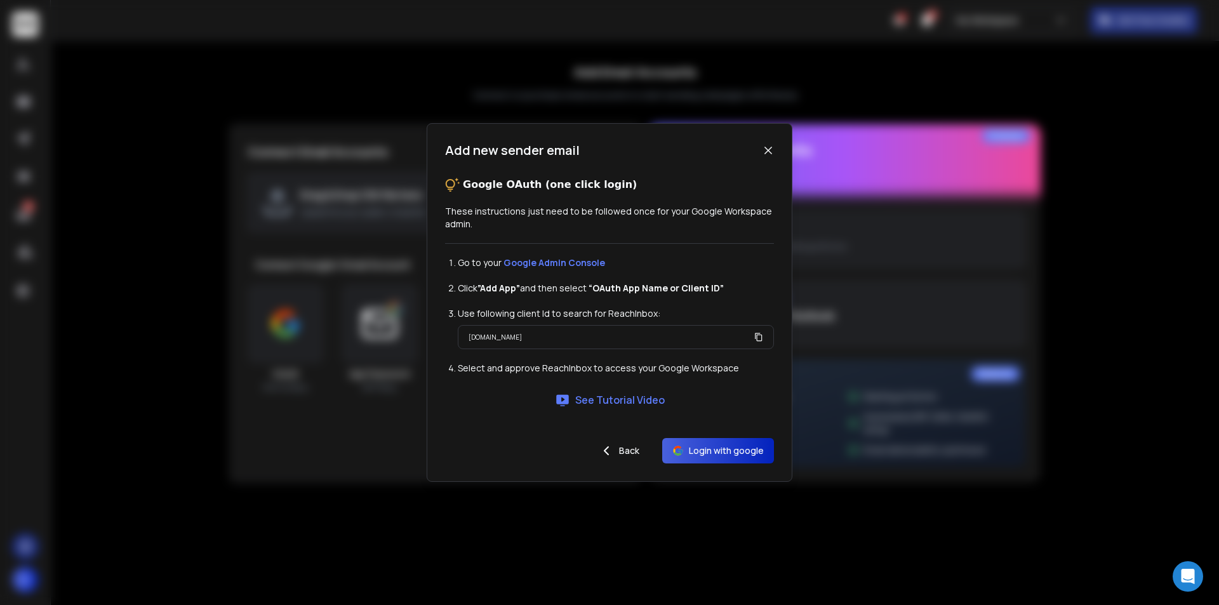
click at [757, 448] on button "Login with google" at bounding box center [718, 450] width 112 height 25
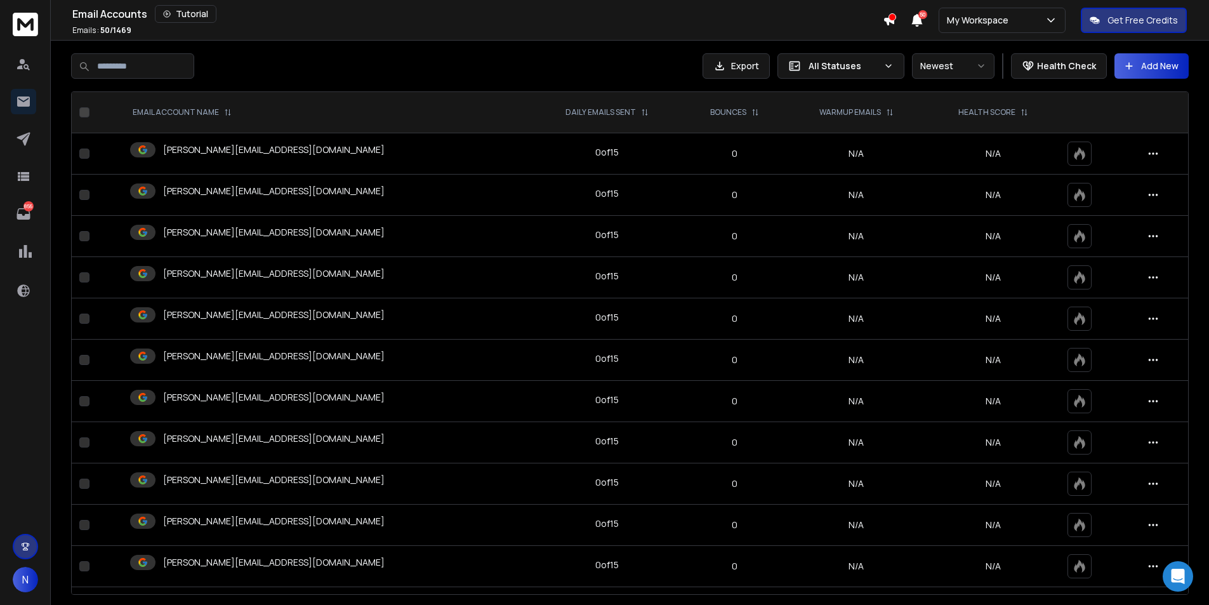
click at [1158, 63] on button "Add New" at bounding box center [1151, 65] width 74 height 25
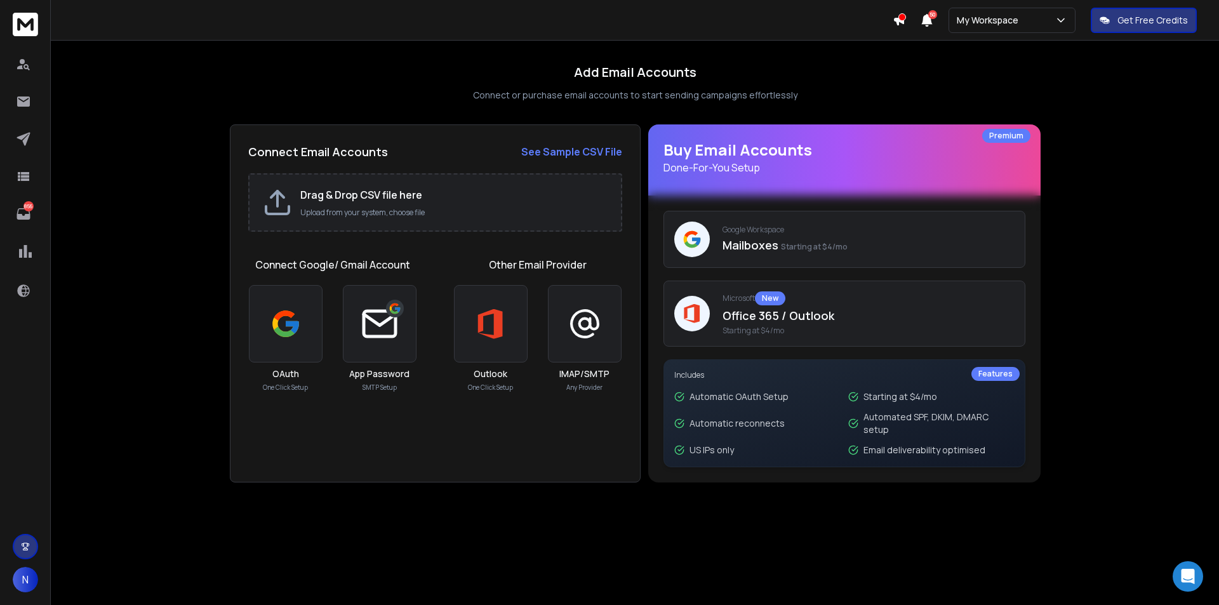
click at [294, 334] on icon at bounding box center [284, 331] width 21 height 11
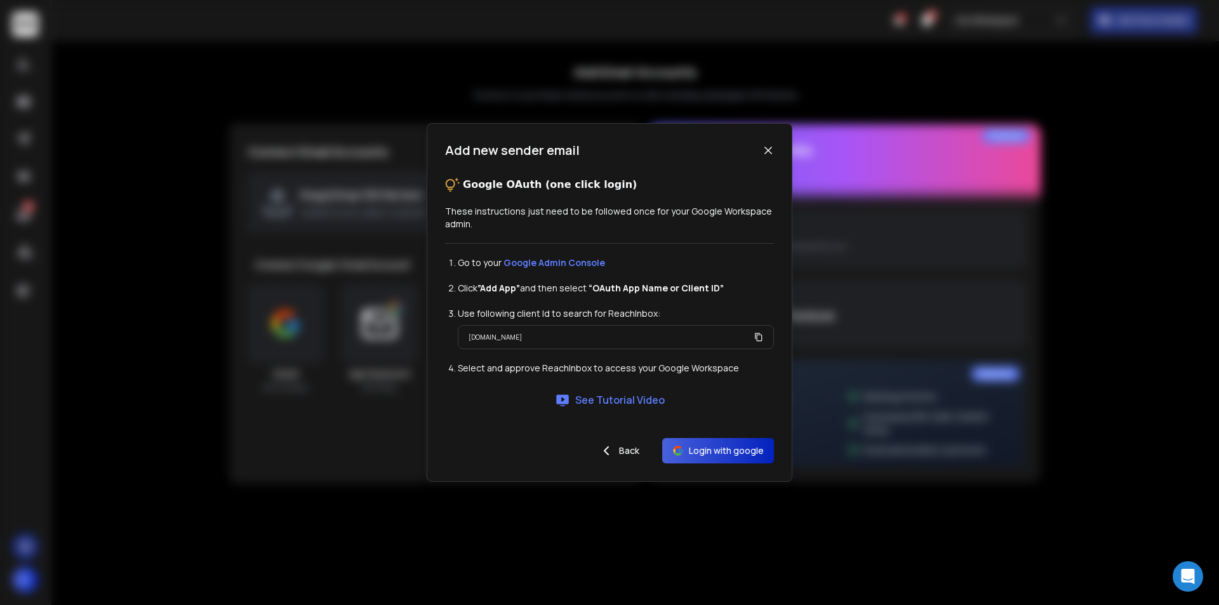
click at [741, 450] on button "Login with google" at bounding box center [718, 450] width 112 height 25
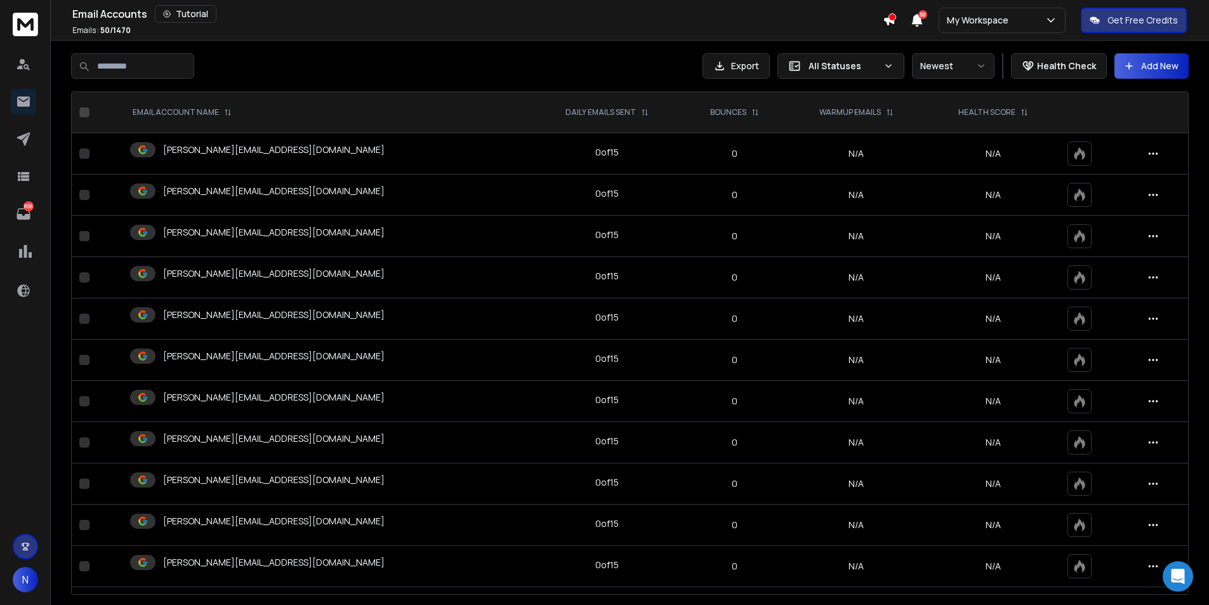
click at [1165, 67] on button "Add New" at bounding box center [1151, 65] width 74 height 25
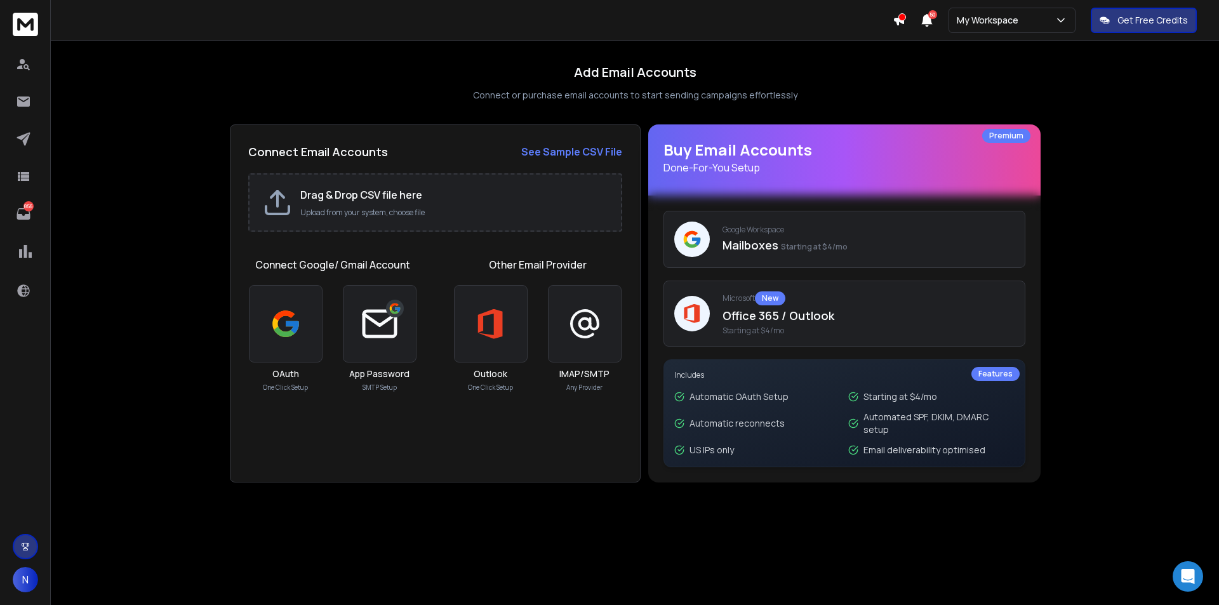
click at [274, 338] on icon at bounding box center [286, 324] width 32 height 38
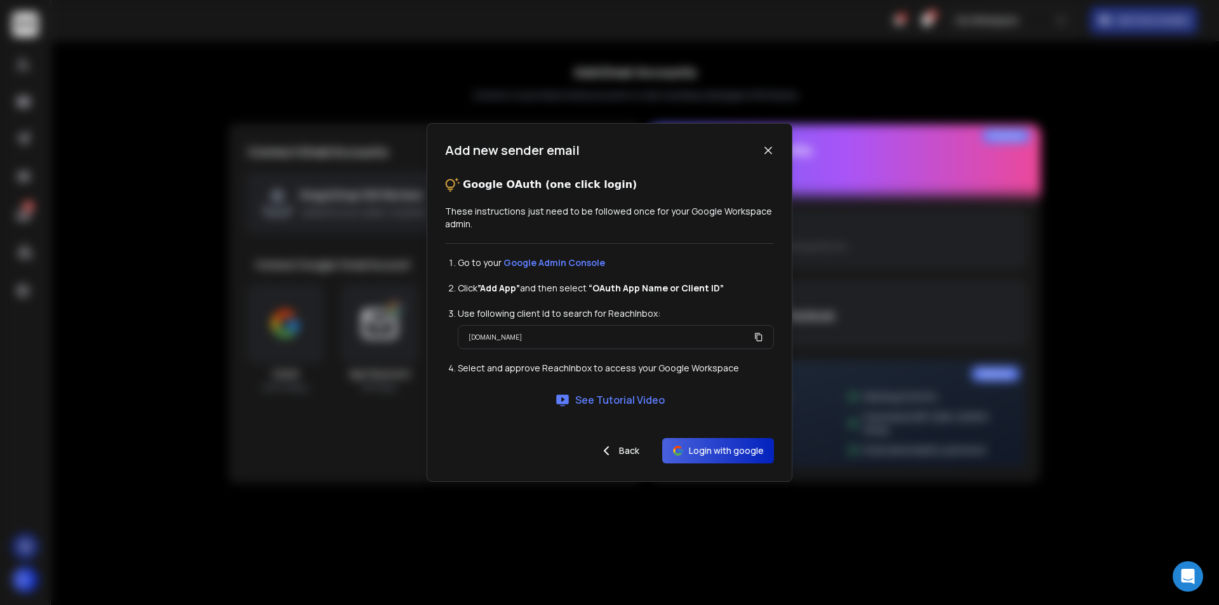
click at [757, 454] on button "Login with google" at bounding box center [718, 450] width 112 height 25
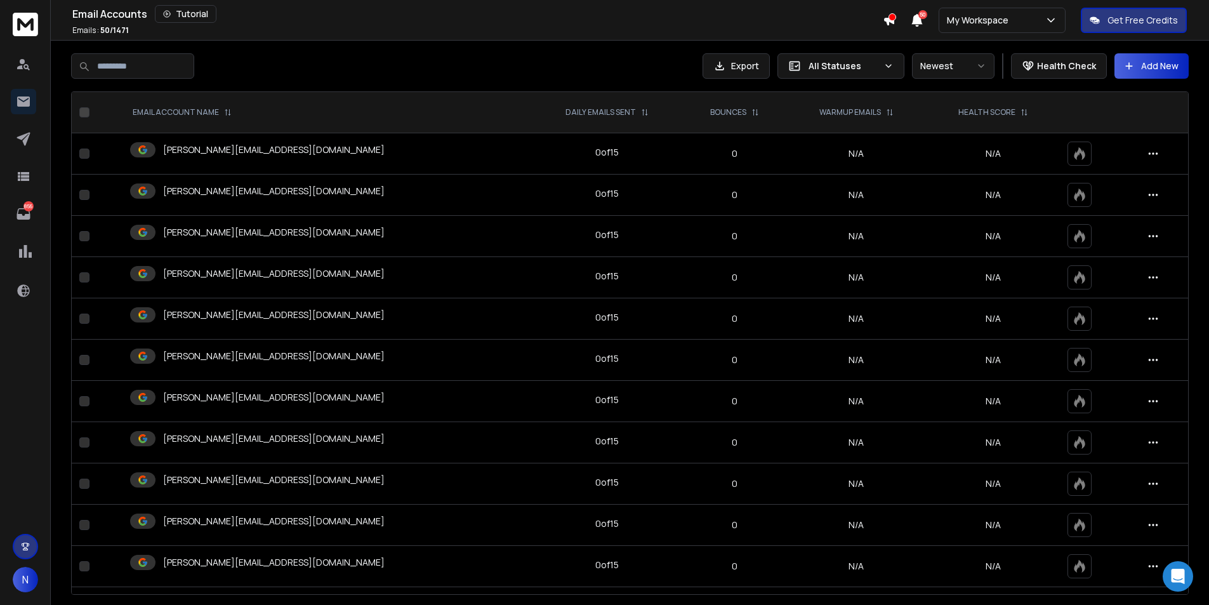
click at [1159, 64] on button "Add New" at bounding box center [1151, 65] width 74 height 25
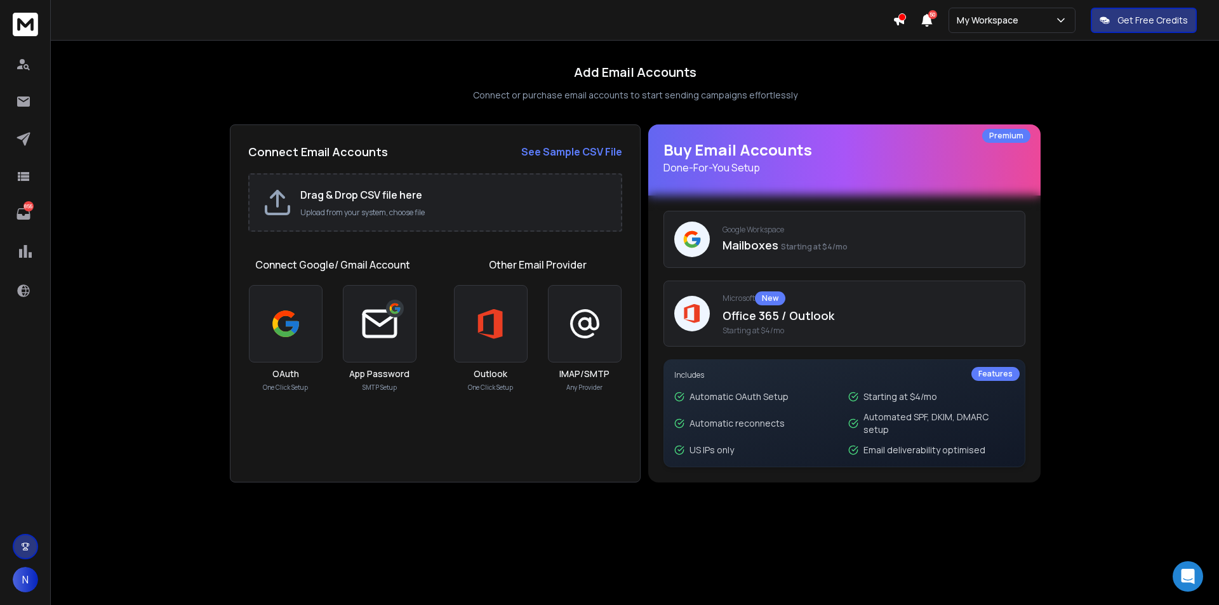
click at [293, 302] on div at bounding box center [286, 323] width 74 height 77
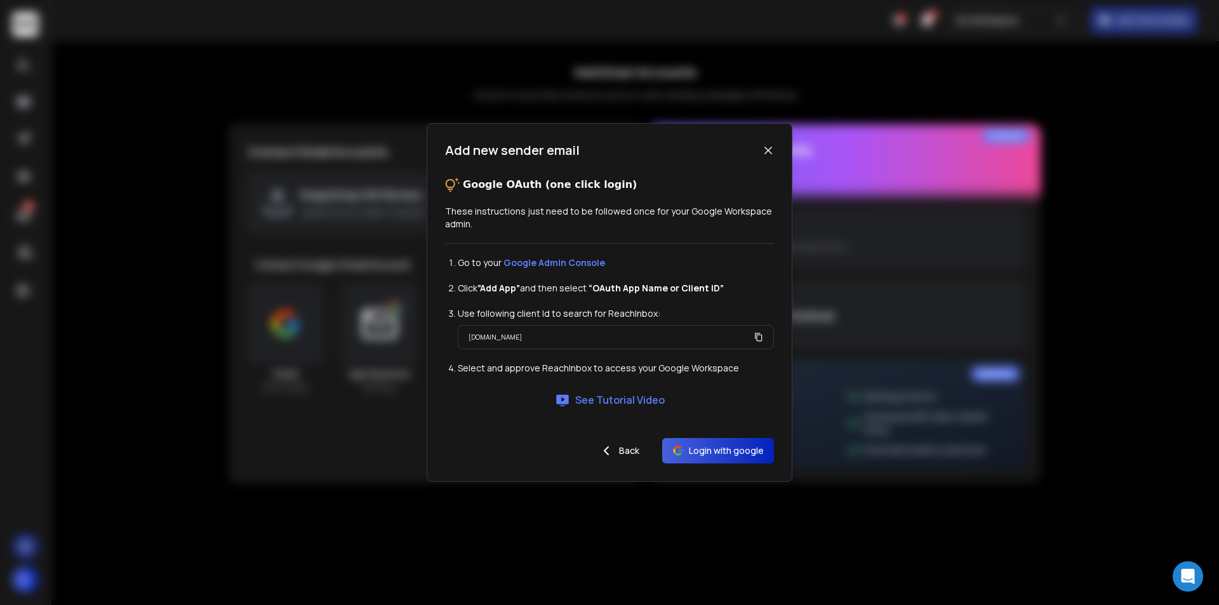
click at [706, 449] on button "Login with google" at bounding box center [718, 450] width 112 height 25
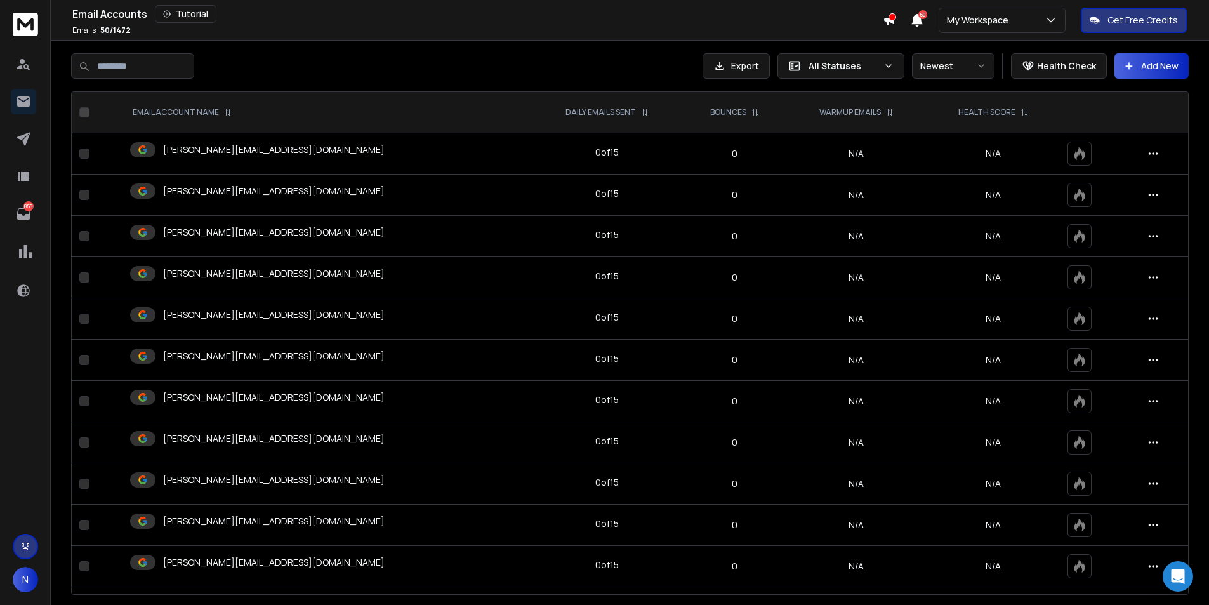
click at [1165, 62] on button "Add New" at bounding box center [1151, 65] width 74 height 25
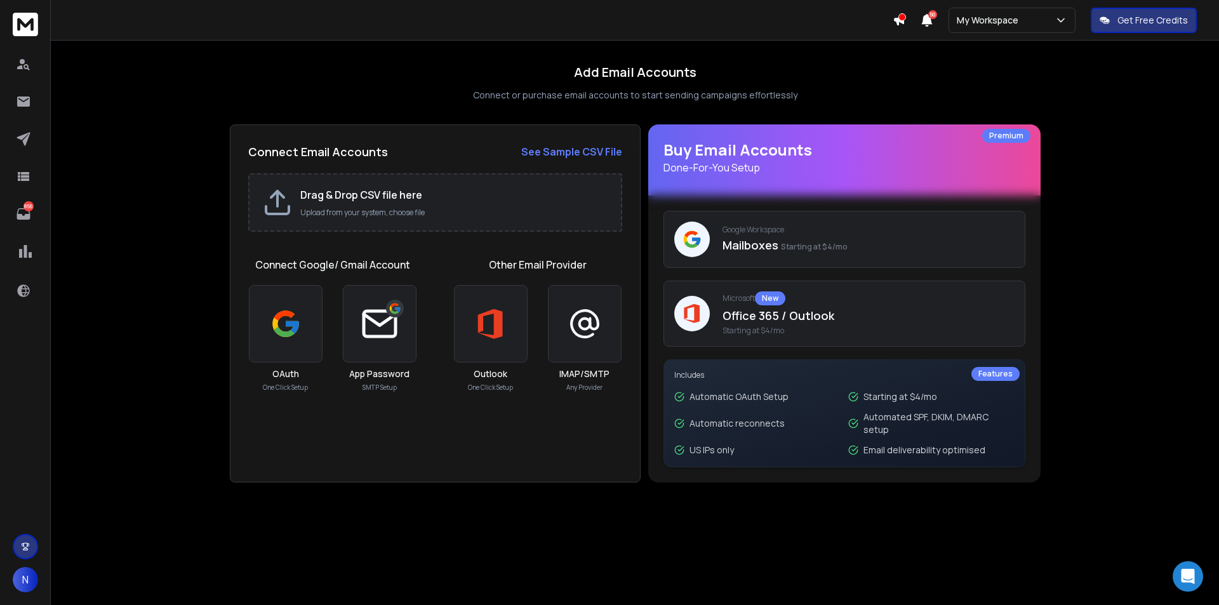
click at [288, 319] on icon at bounding box center [286, 324] width 32 height 38
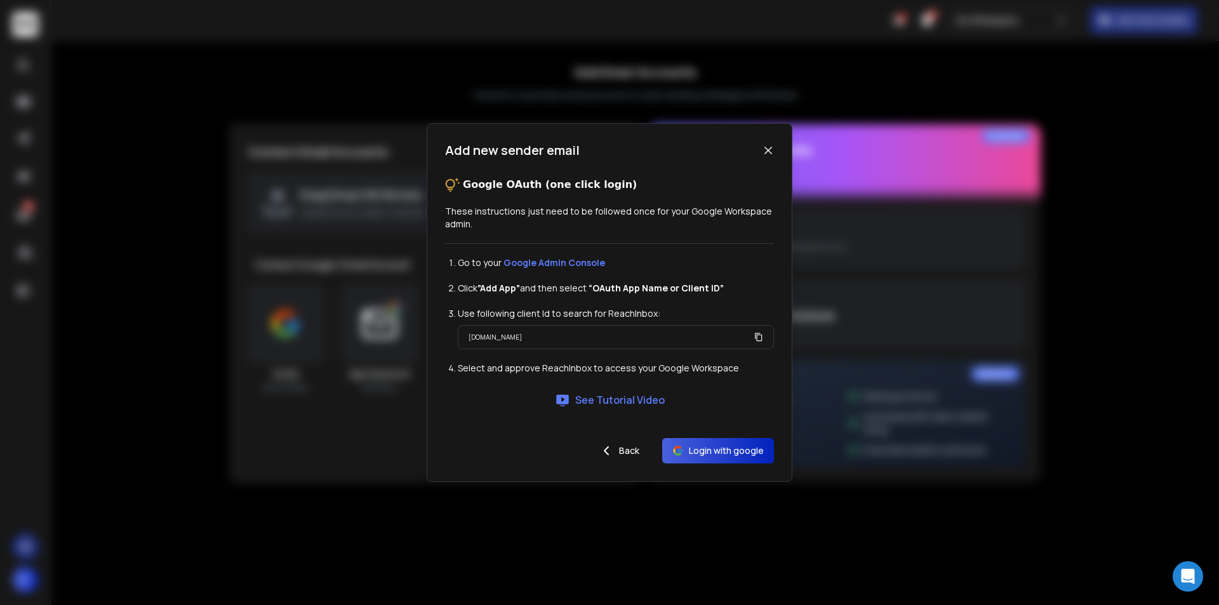
click at [718, 447] on button "Login with google" at bounding box center [718, 450] width 112 height 25
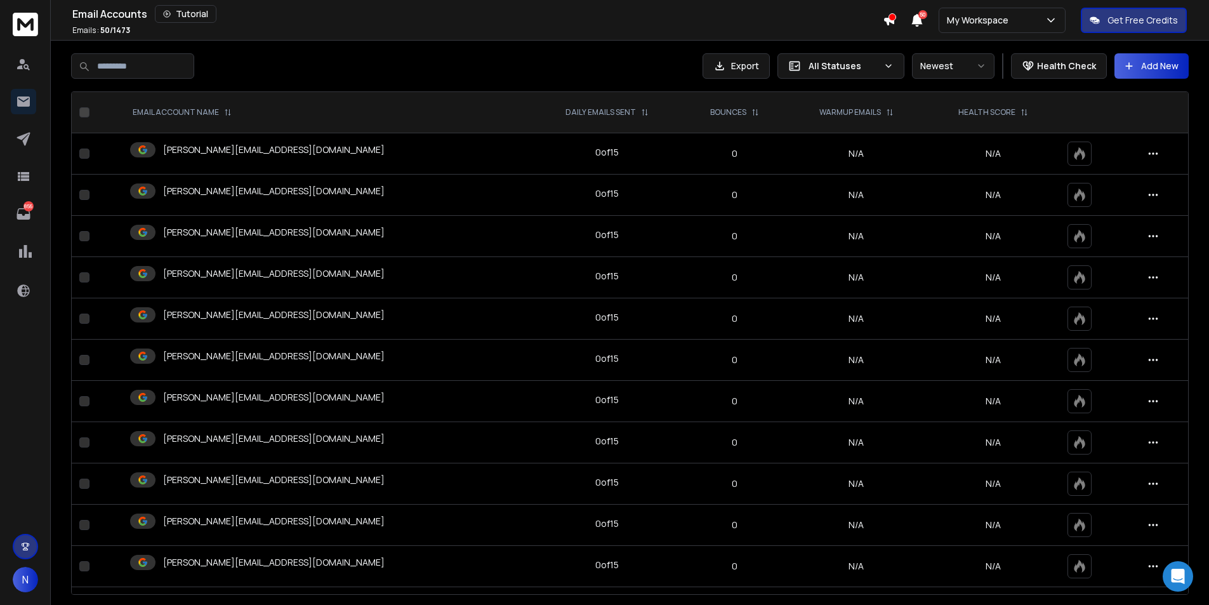
click at [1153, 62] on button "Add New" at bounding box center [1151, 65] width 74 height 25
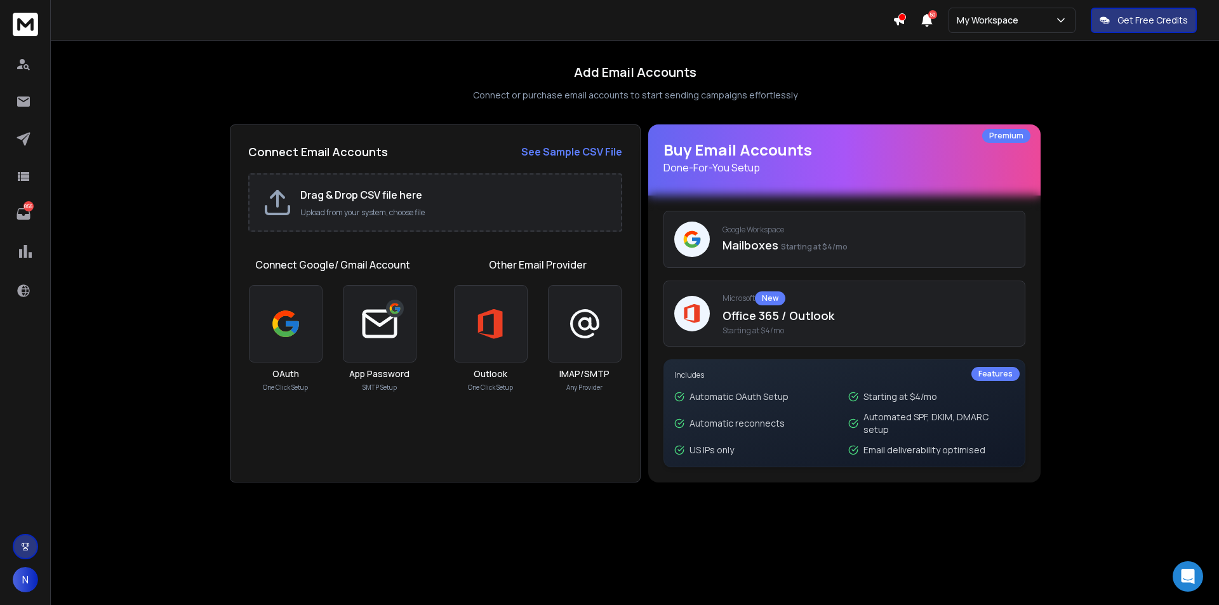
click at [272, 340] on div at bounding box center [286, 323] width 74 height 77
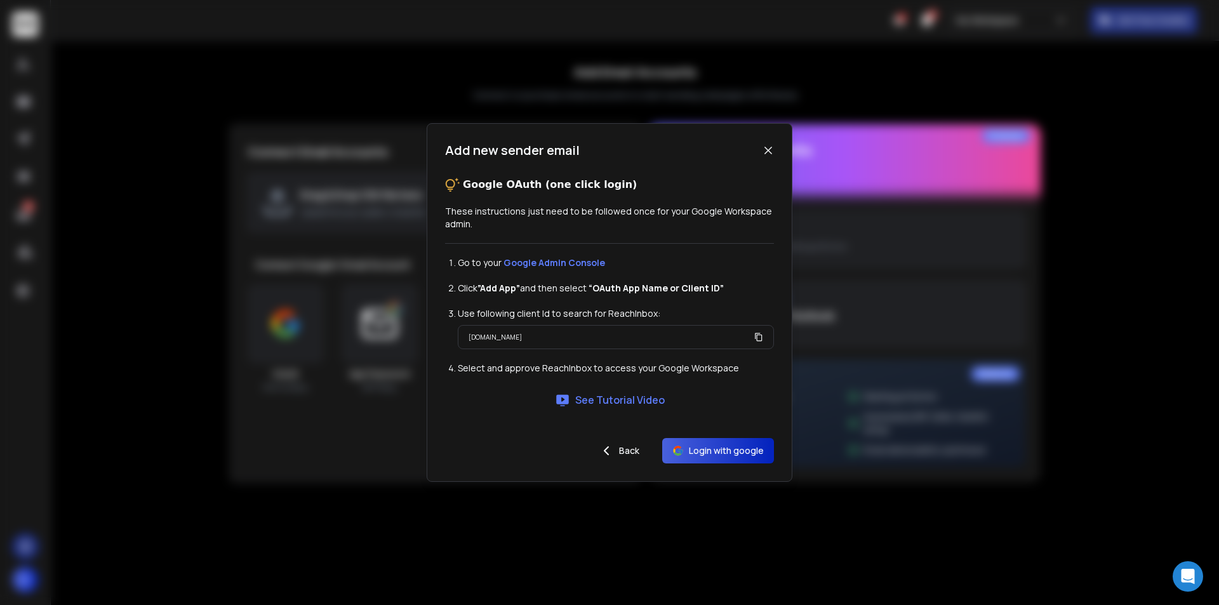
click at [711, 455] on button "Login with google" at bounding box center [718, 450] width 112 height 25
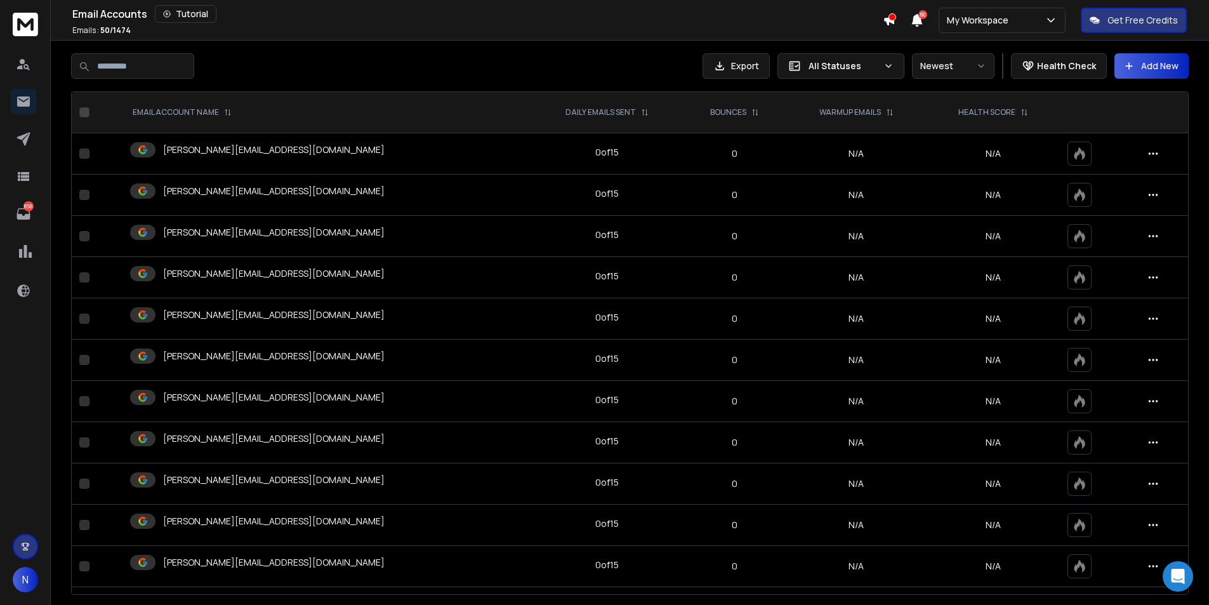
click at [1163, 59] on button "Add New" at bounding box center [1151, 65] width 74 height 25
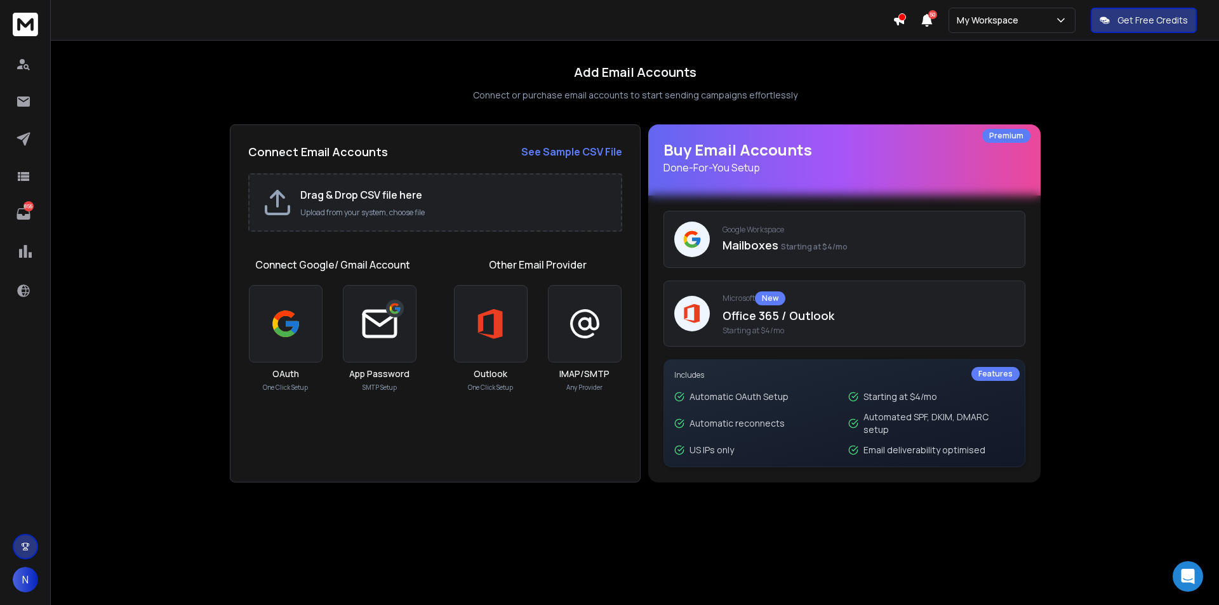
click at [313, 345] on div at bounding box center [286, 323] width 74 height 77
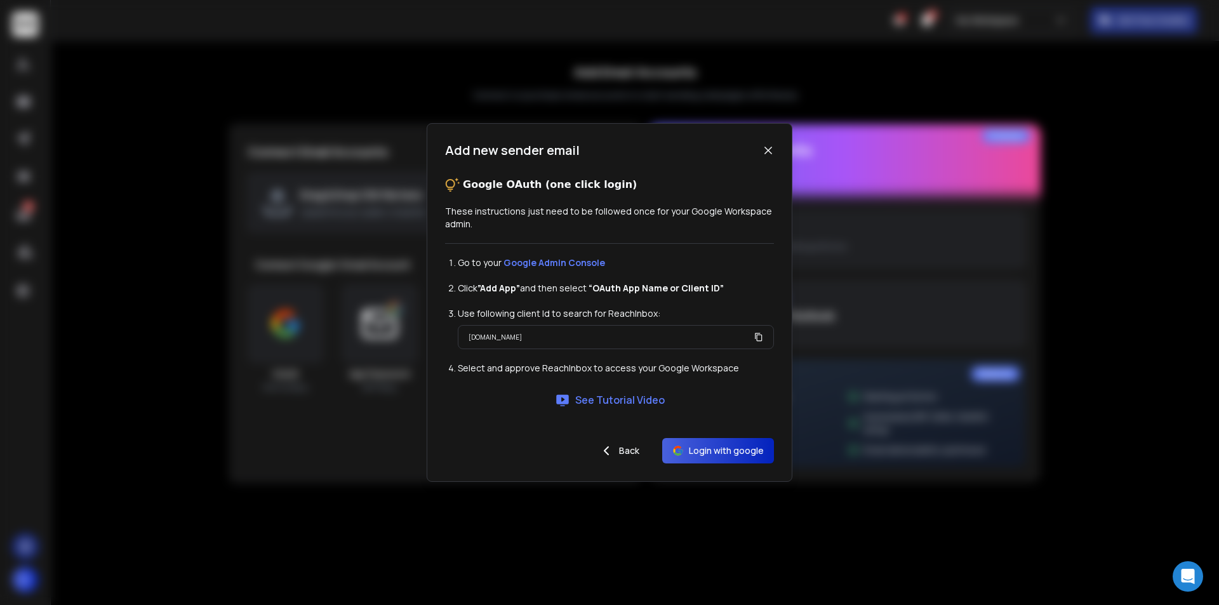
click at [722, 455] on button "Login with google" at bounding box center [718, 450] width 112 height 25
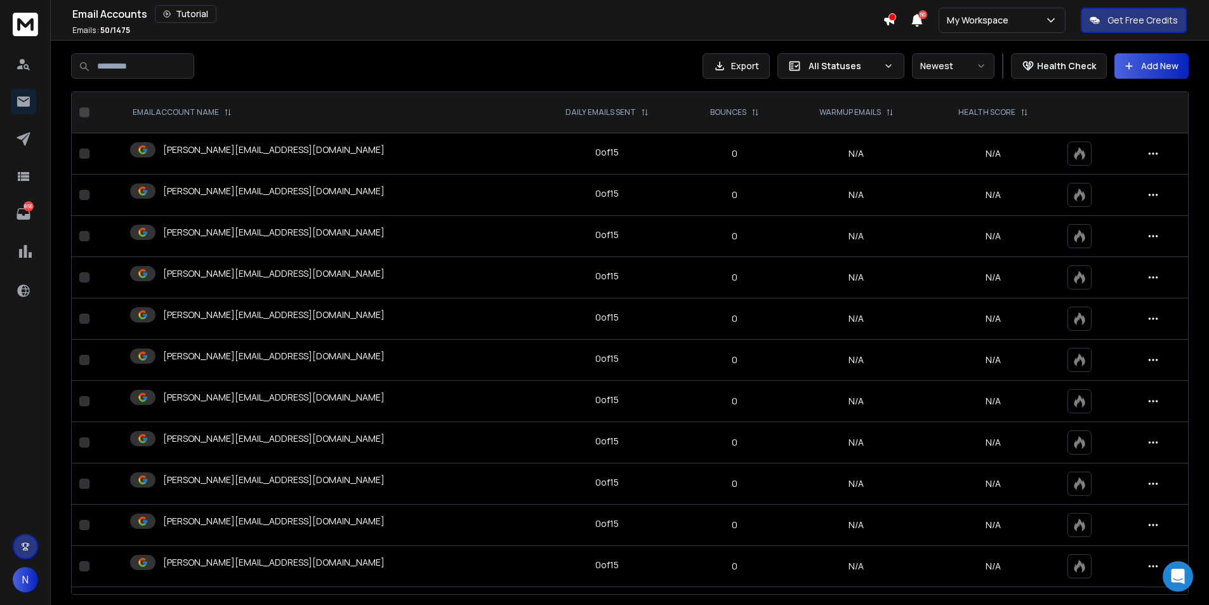
click at [1157, 65] on button "Add New" at bounding box center [1151, 65] width 74 height 25
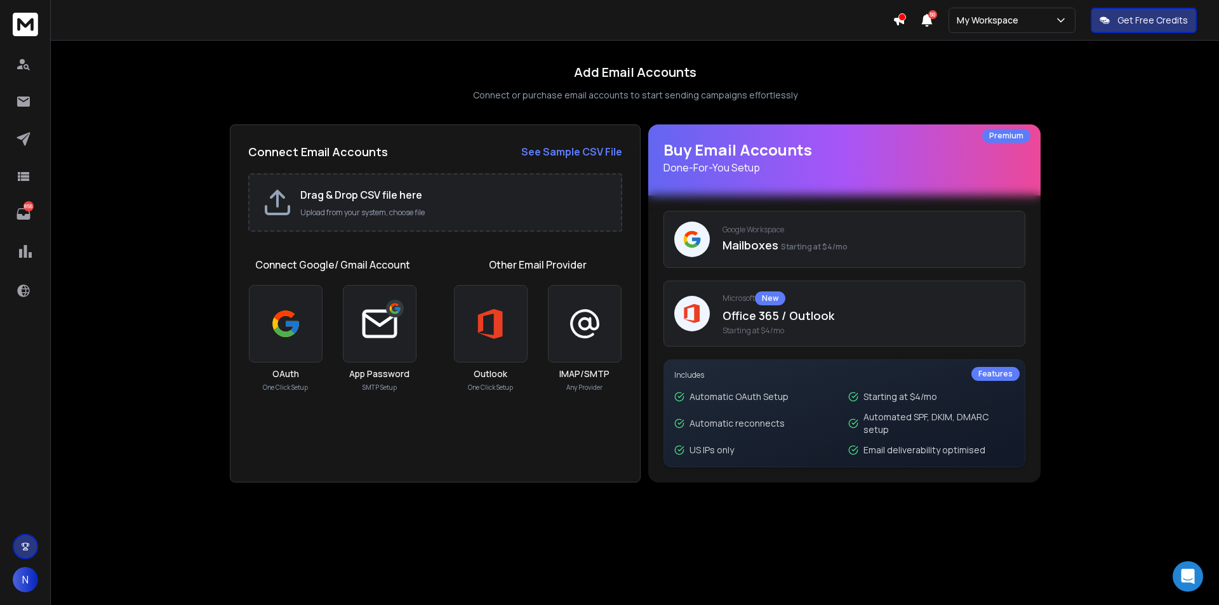
click at [294, 314] on icon at bounding box center [284, 315] width 21 height 10
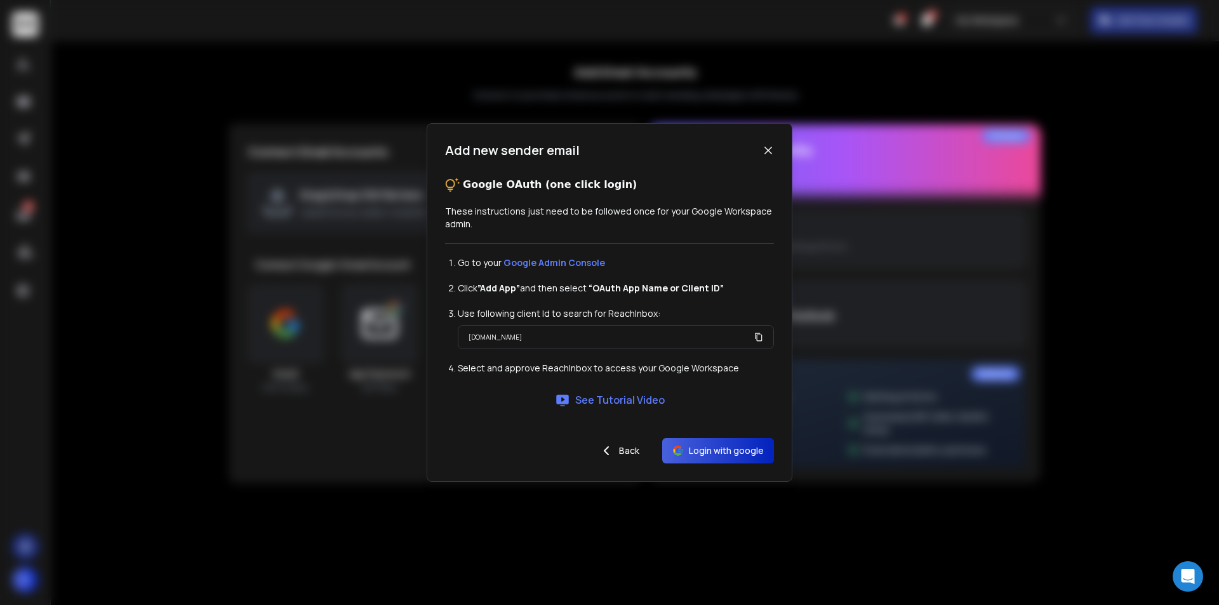
click at [703, 452] on button "Login with google" at bounding box center [718, 450] width 112 height 25
